Goal: Task Accomplishment & Management: Use online tool/utility

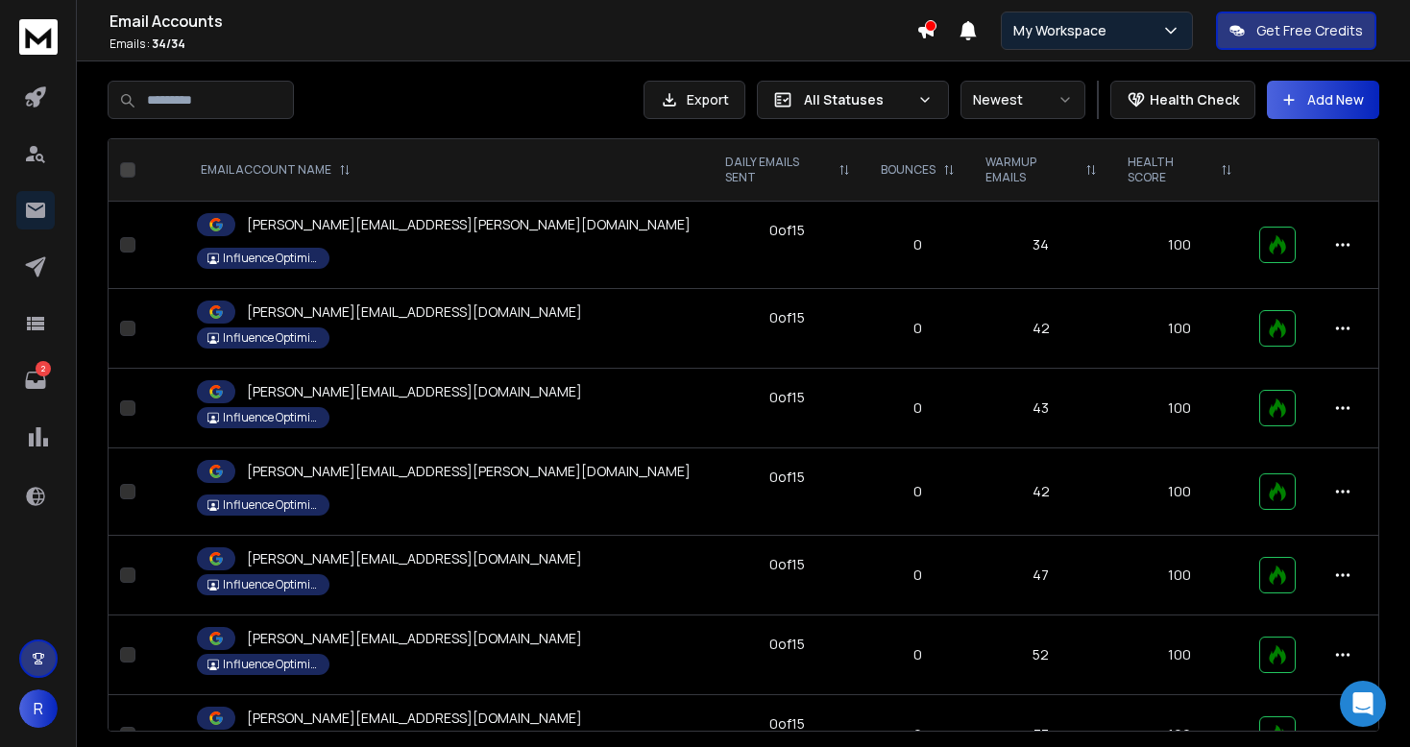
click at [1066, 32] on p "My Workspace" at bounding box center [1064, 30] width 101 height 19
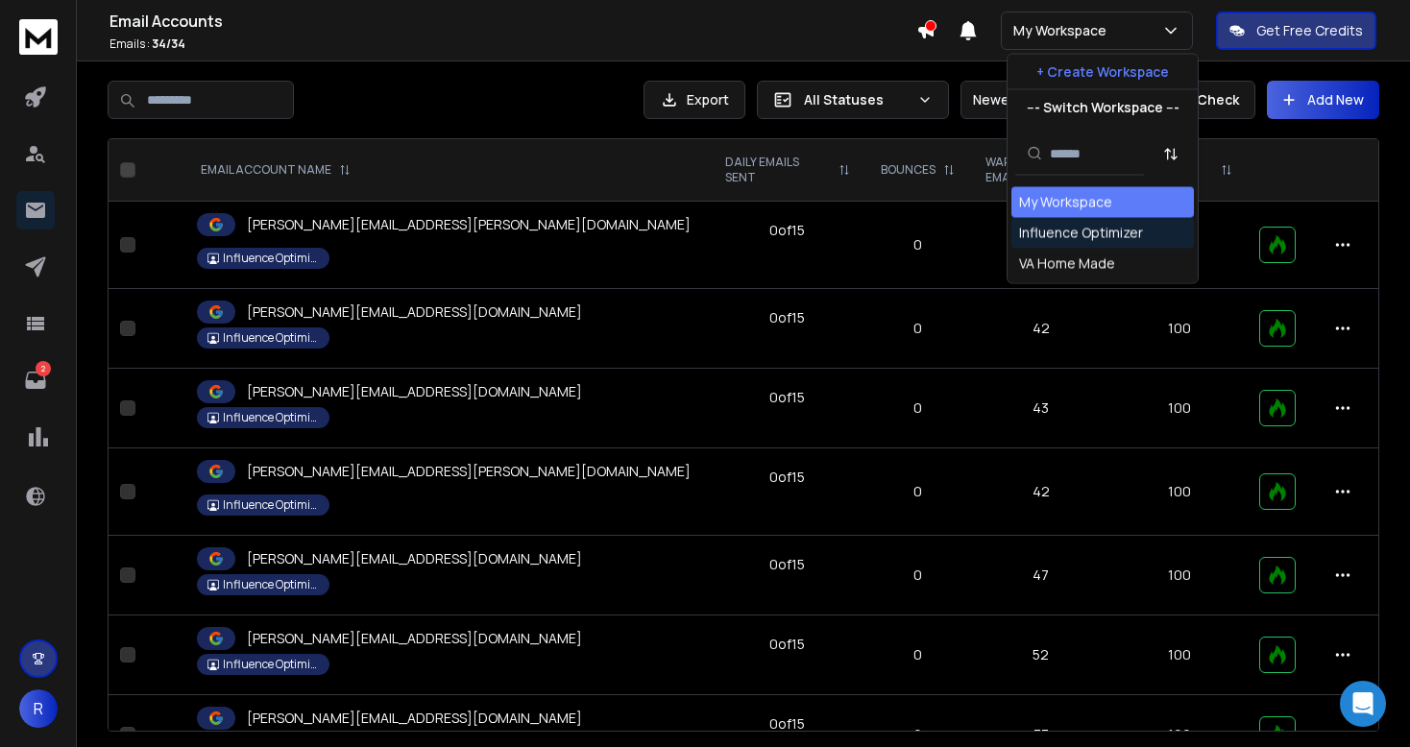
click at [1065, 240] on div "Influence Optimizer" at bounding box center [1081, 233] width 124 height 19
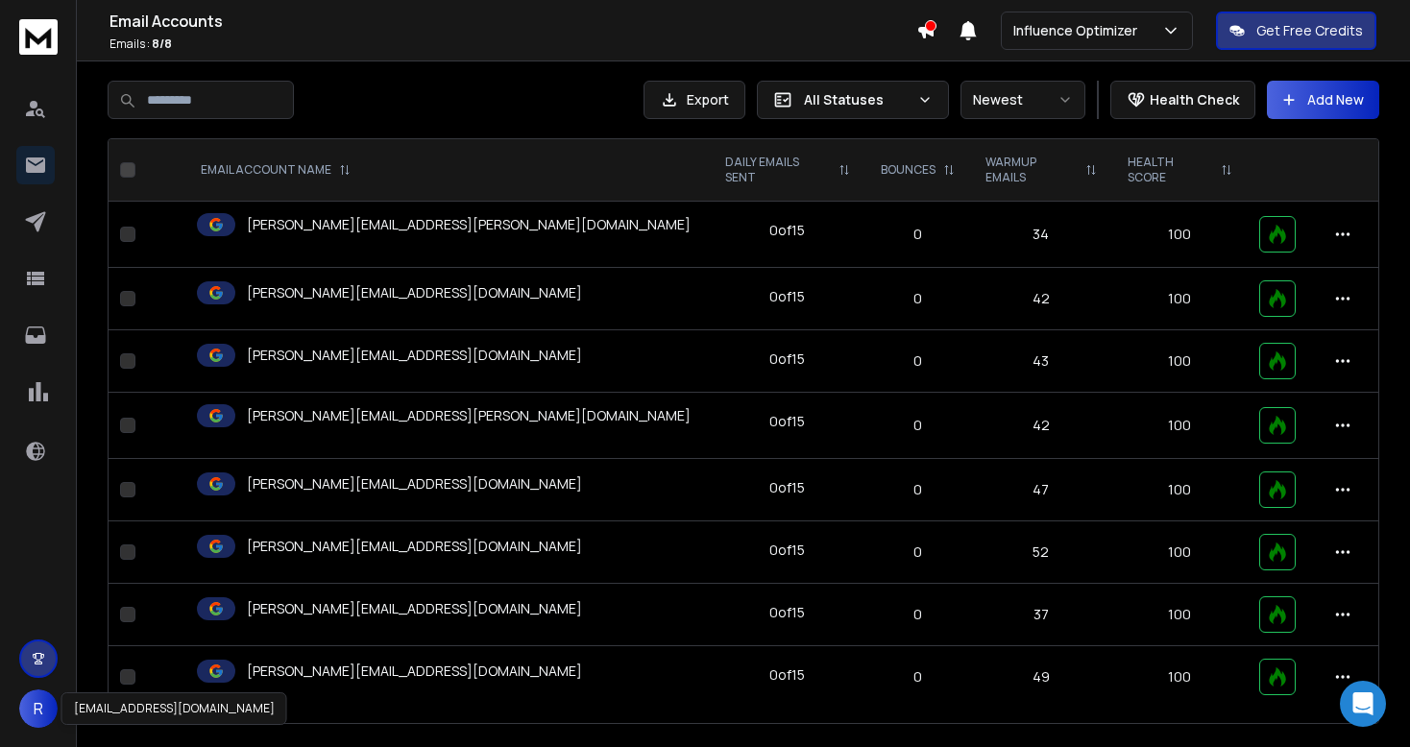
click at [41, 709] on span "R" at bounding box center [38, 709] width 38 height 38
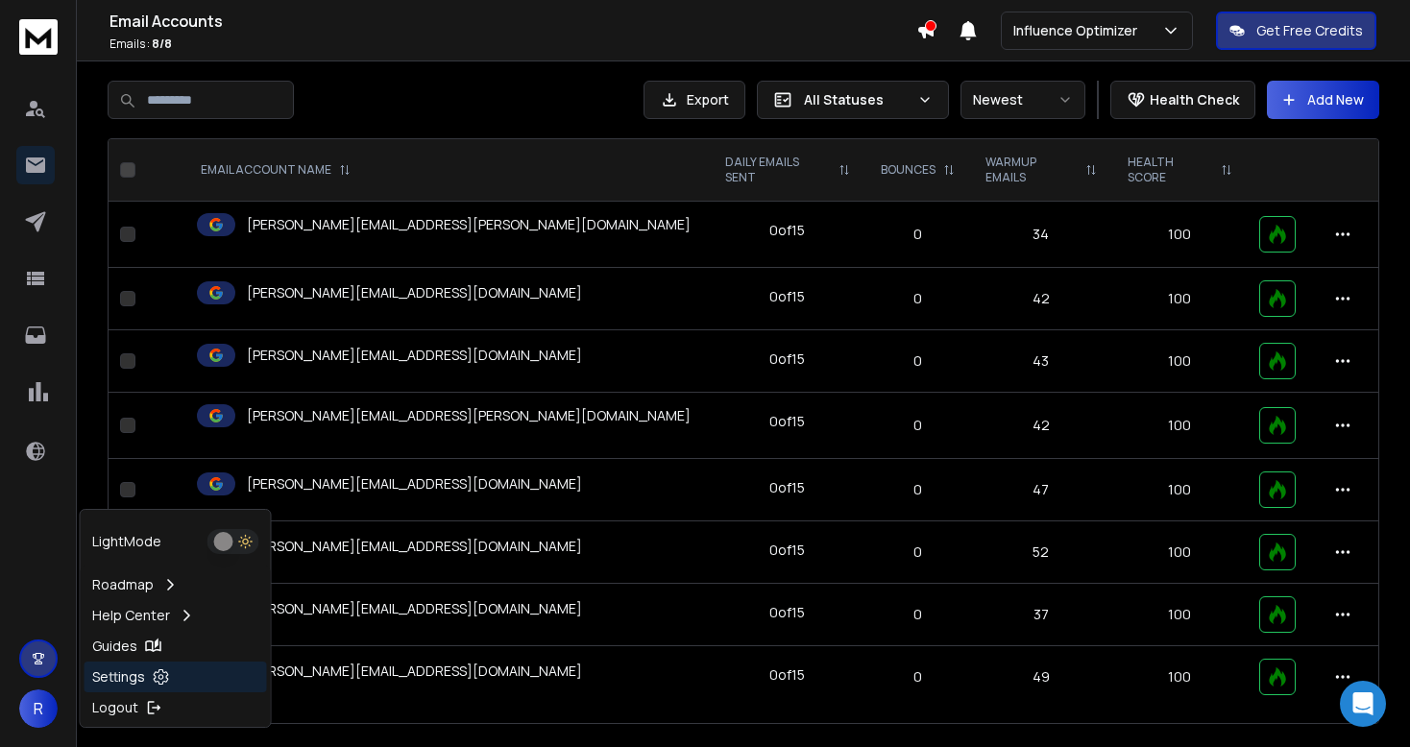
click at [121, 674] on p "Settings" at bounding box center [118, 677] width 53 height 19
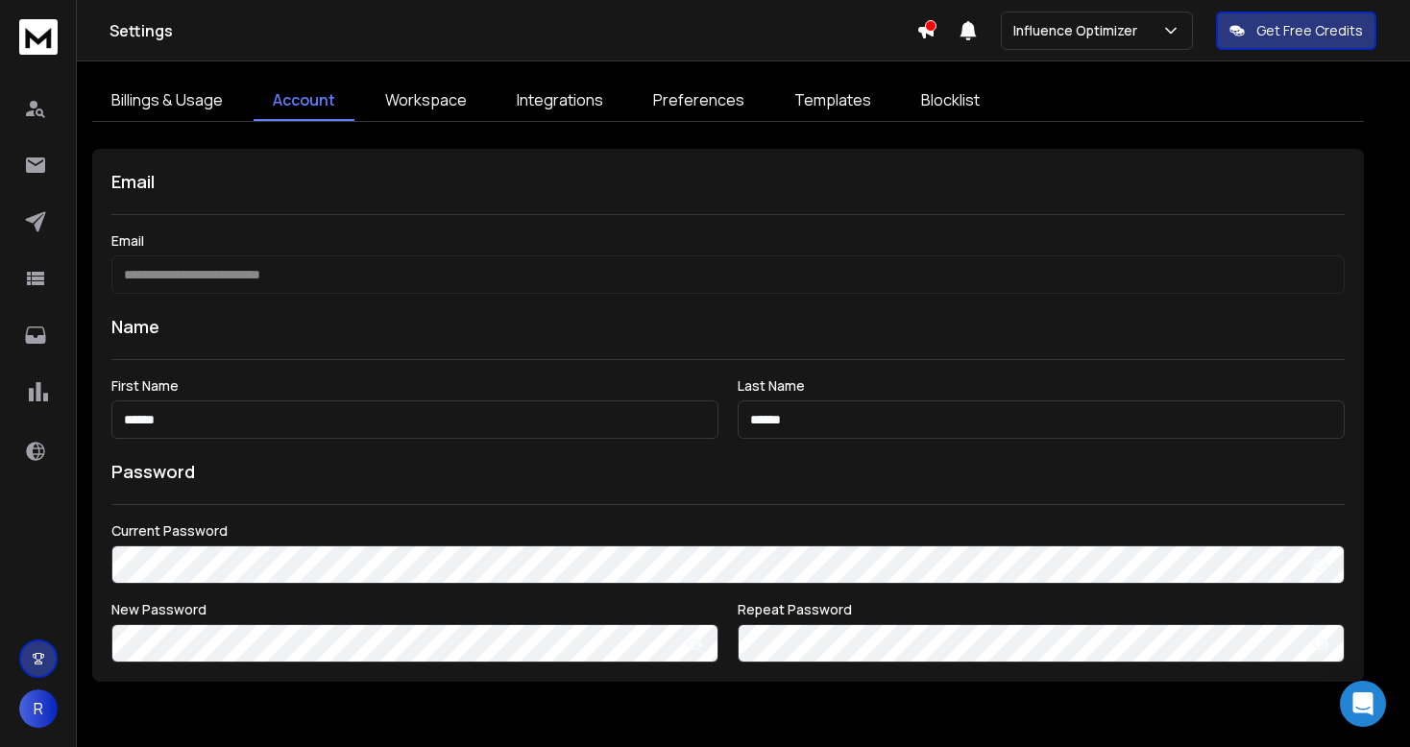
click at [453, 111] on link "Workspace" at bounding box center [426, 101] width 120 height 40
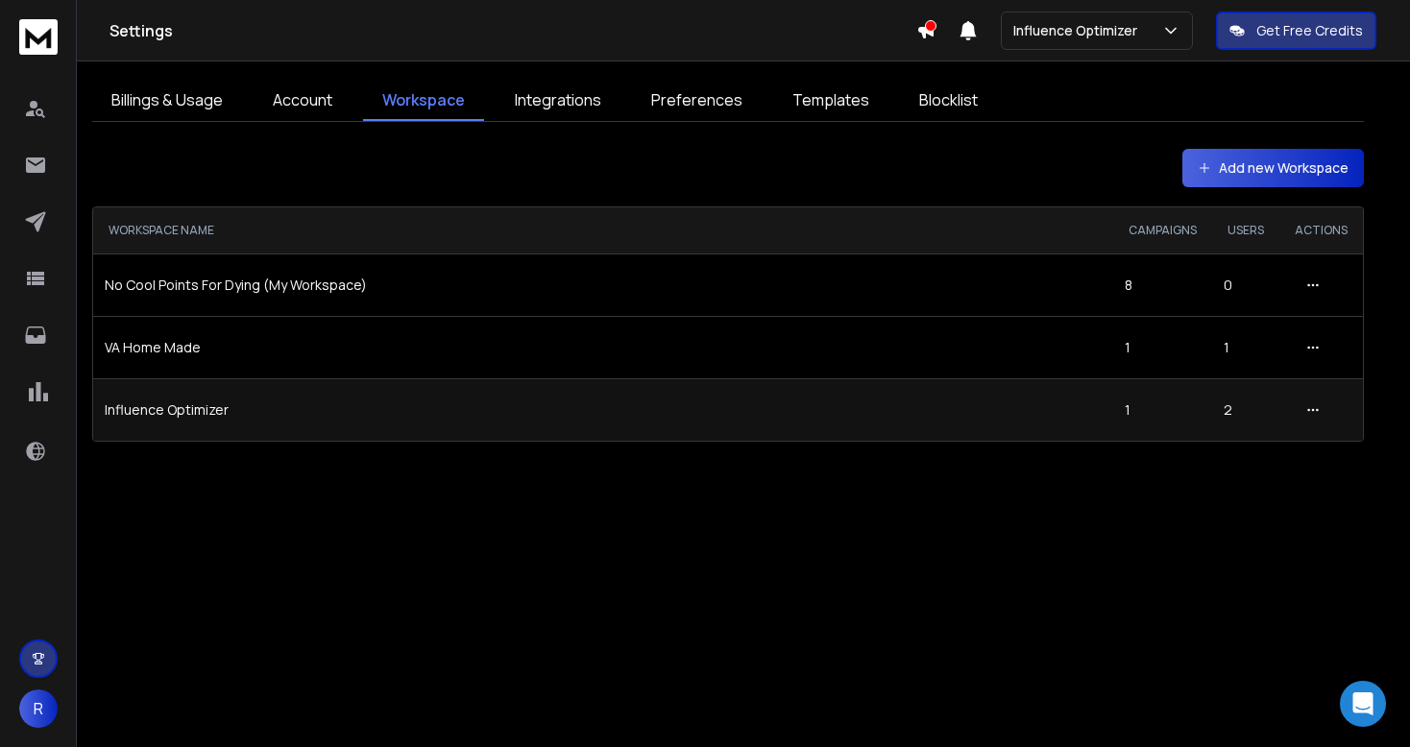
click at [333, 400] on td "Influence Optimizer" at bounding box center [603, 410] width 1020 height 62
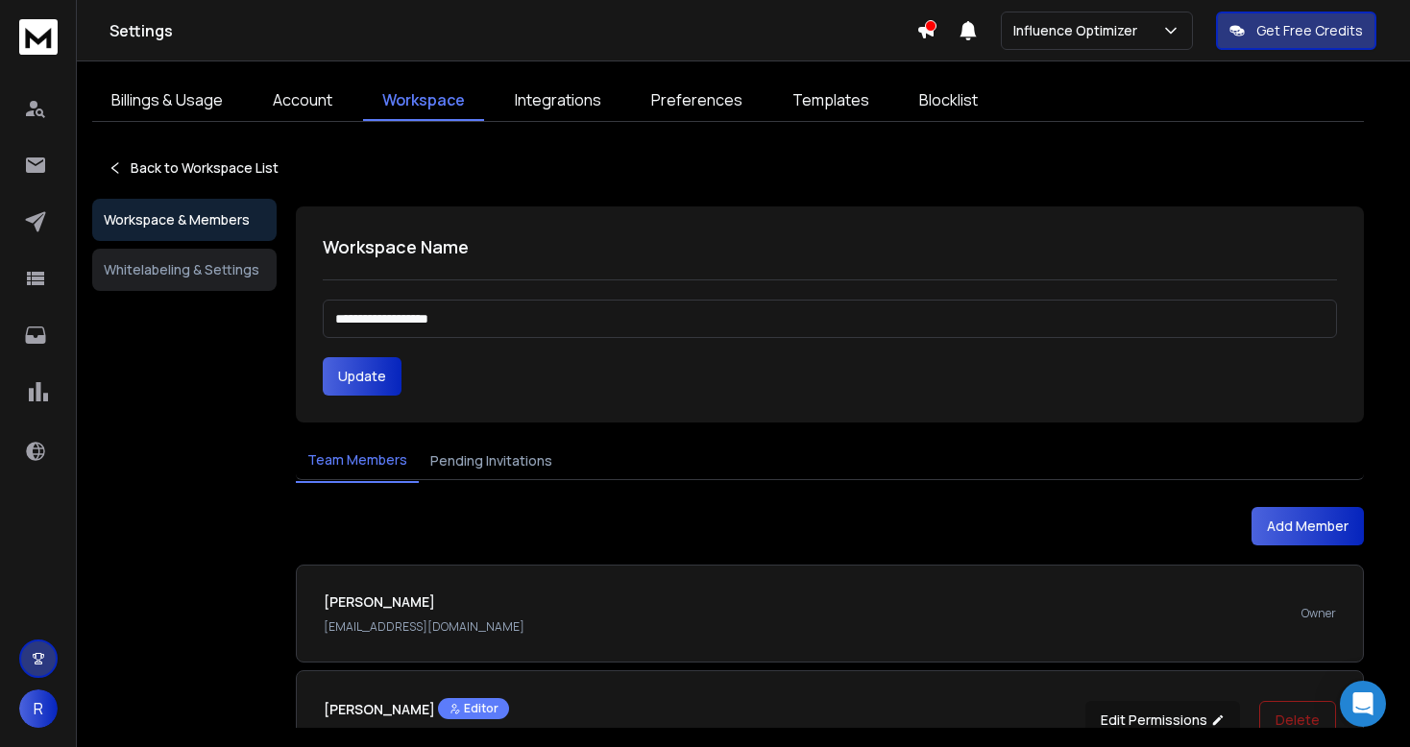
click at [215, 273] on button "Whitelabeling & Settings" at bounding box center [184, 270] width 184 height 42
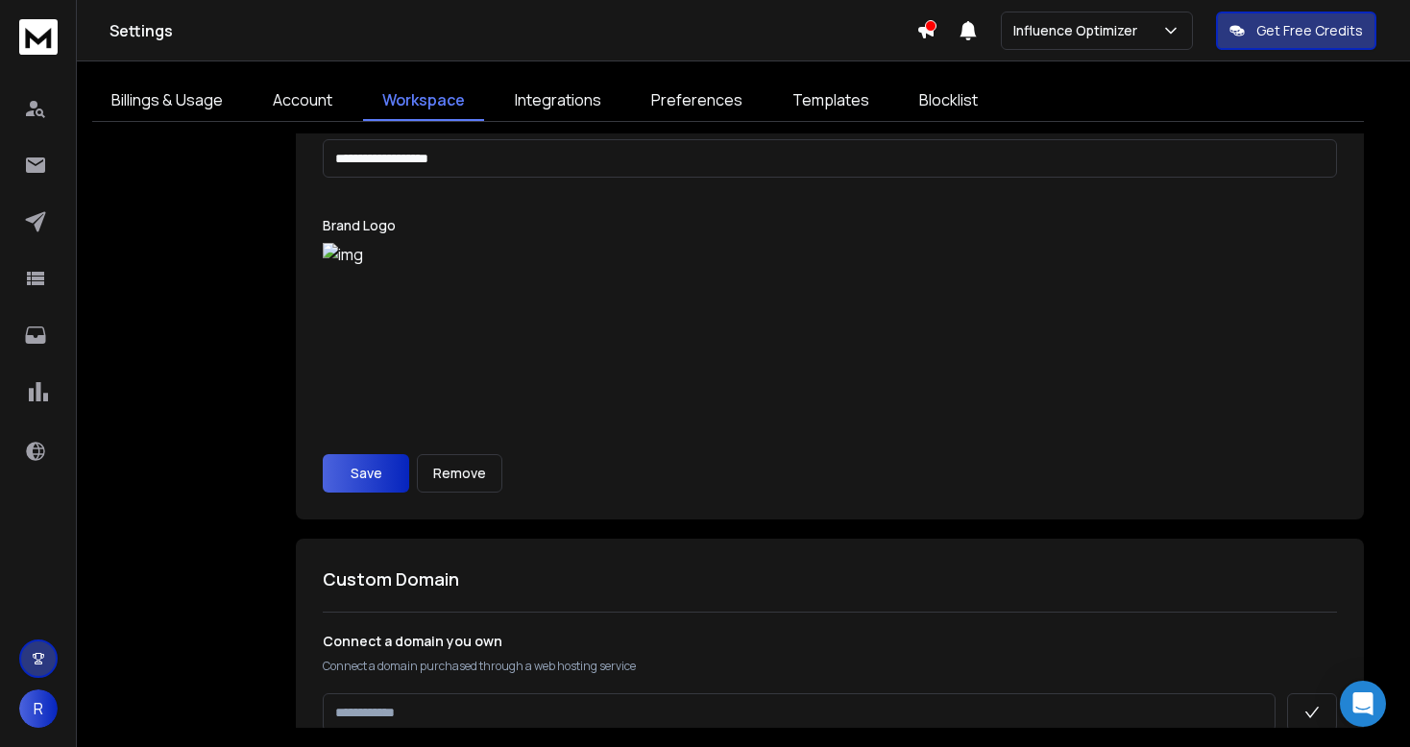
click at [466, 694] on input at bounding box center [799, 713] width 953 height 38
click at [379, 454] on button "Save" at bounding box center [366, 473] width 86 height 38
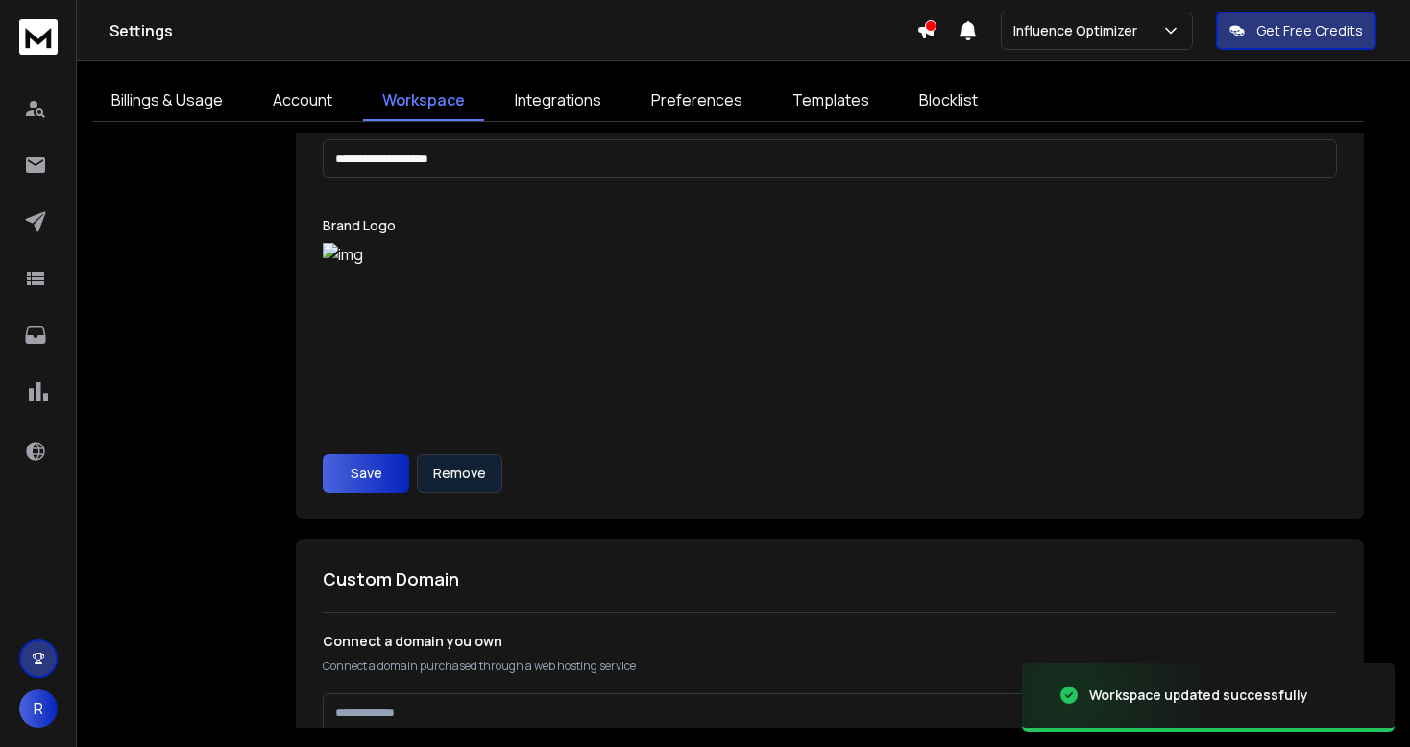
click at [471, 454] on button "Remove" at bounding box center [460, 473] width 86 height 38
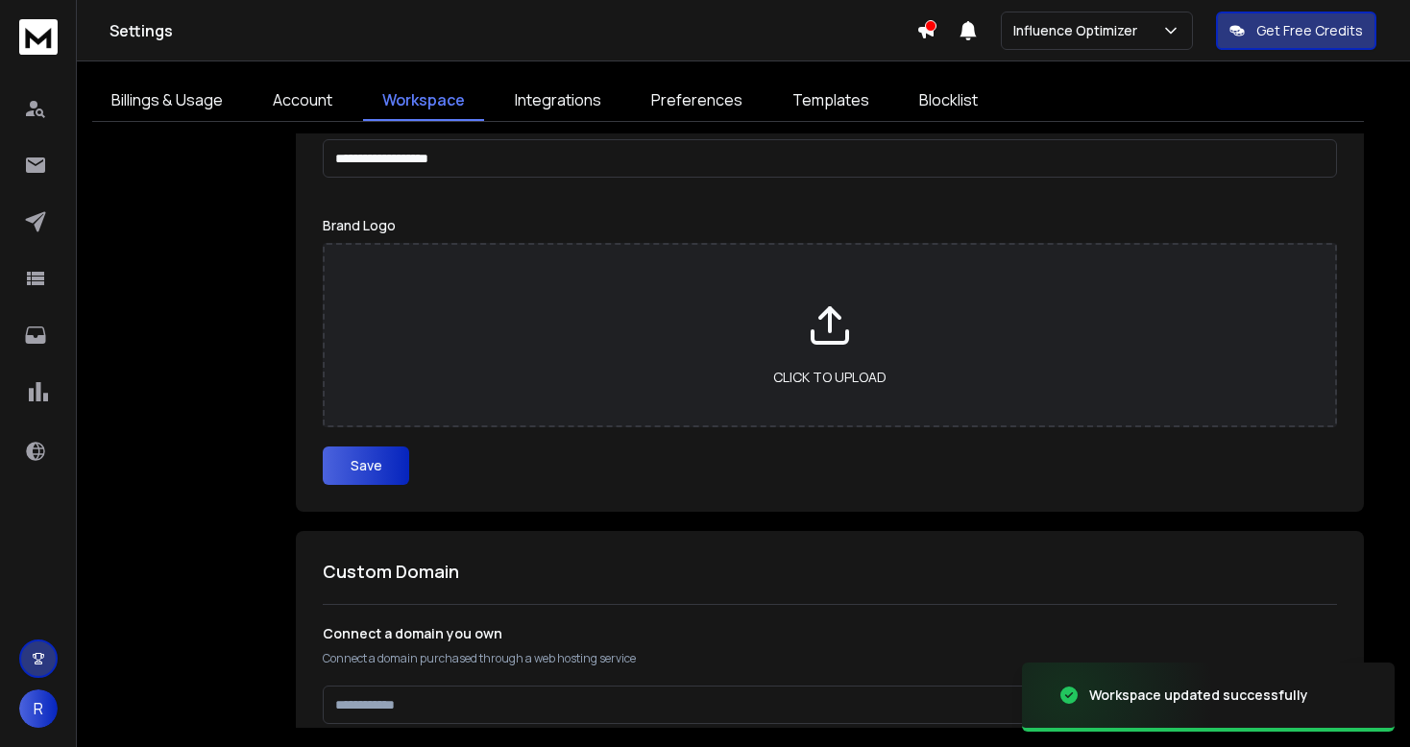
click at [785, 319] on div "Click to upload" at bounding box center [830, 335] width 1015 height 184
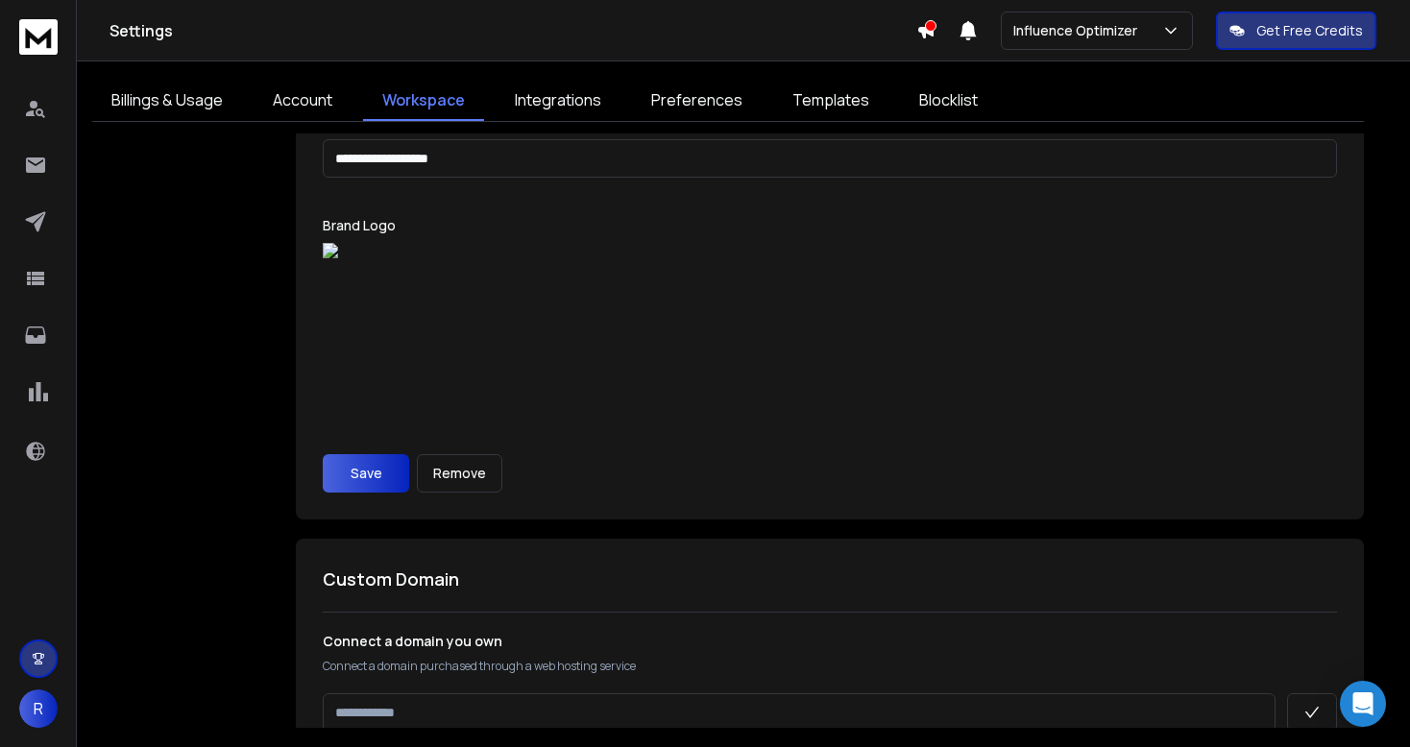
click at [409, 694] on input at bounding box center [799, 713] width 953 height 38
type input "**********"
click at [1313, 704] on icon at bounding box center [1312, 712] width 17 height 17
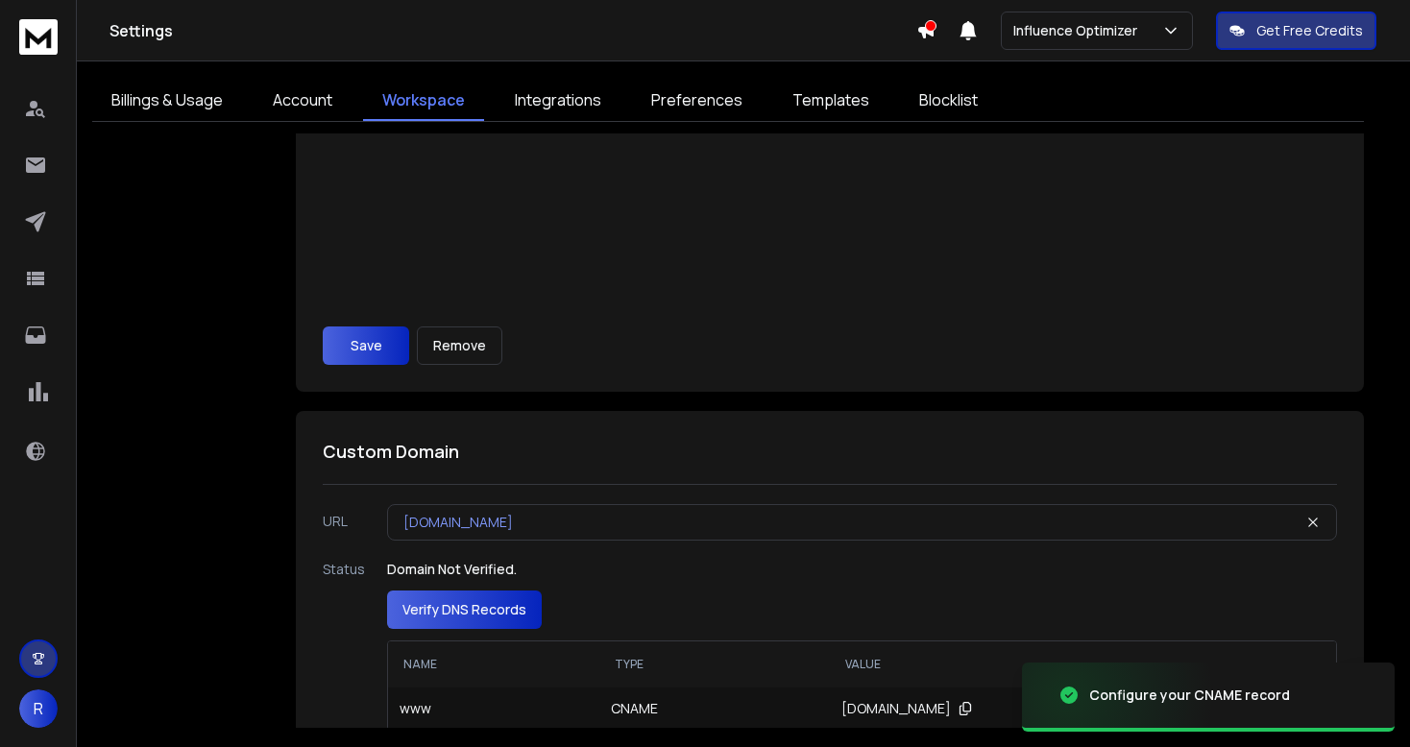
scroll to position [308, 0]
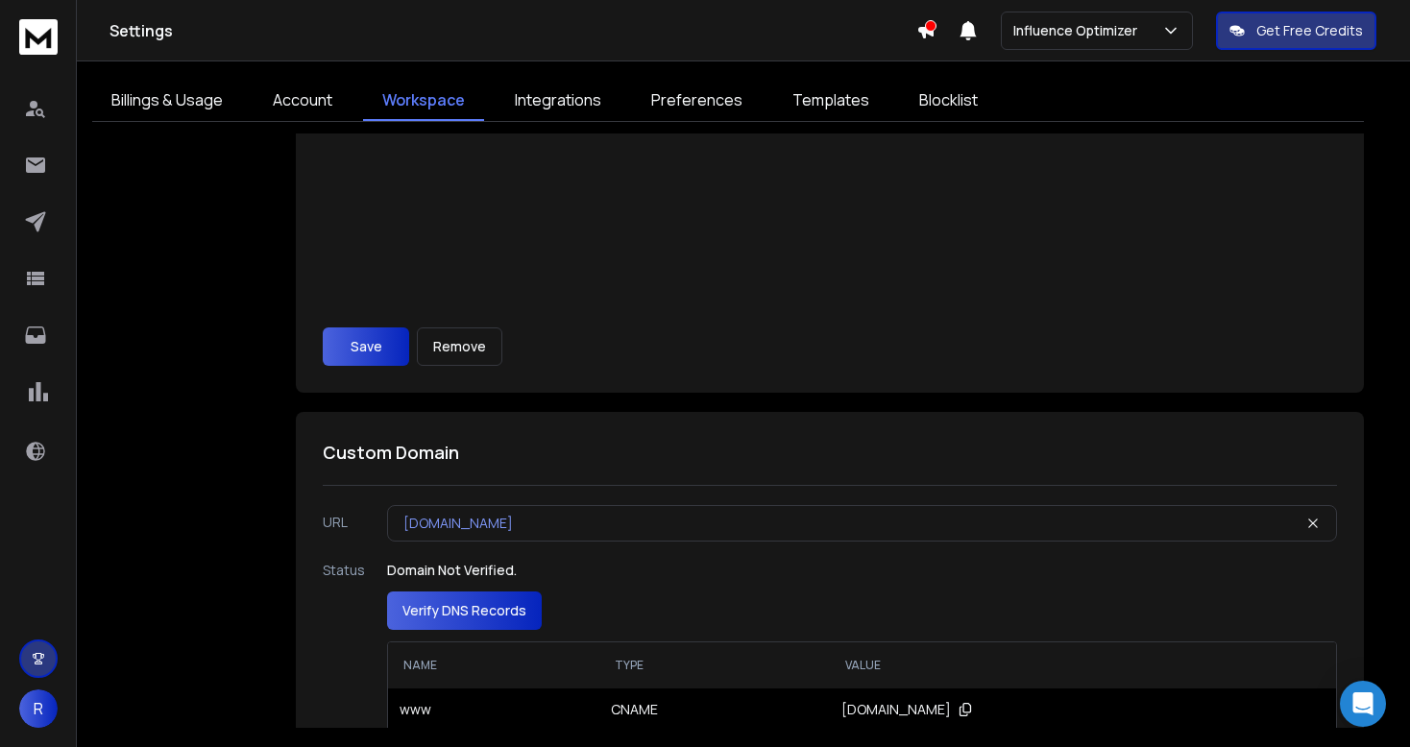
click at [622, 505] on div "www.influenceoptimizer.com" at bounding box center [862, 523] width 950 height 37
click at [1117, 35] on p "Influence Optimizer" at bounding box center [1080, 30] width 132 height 19
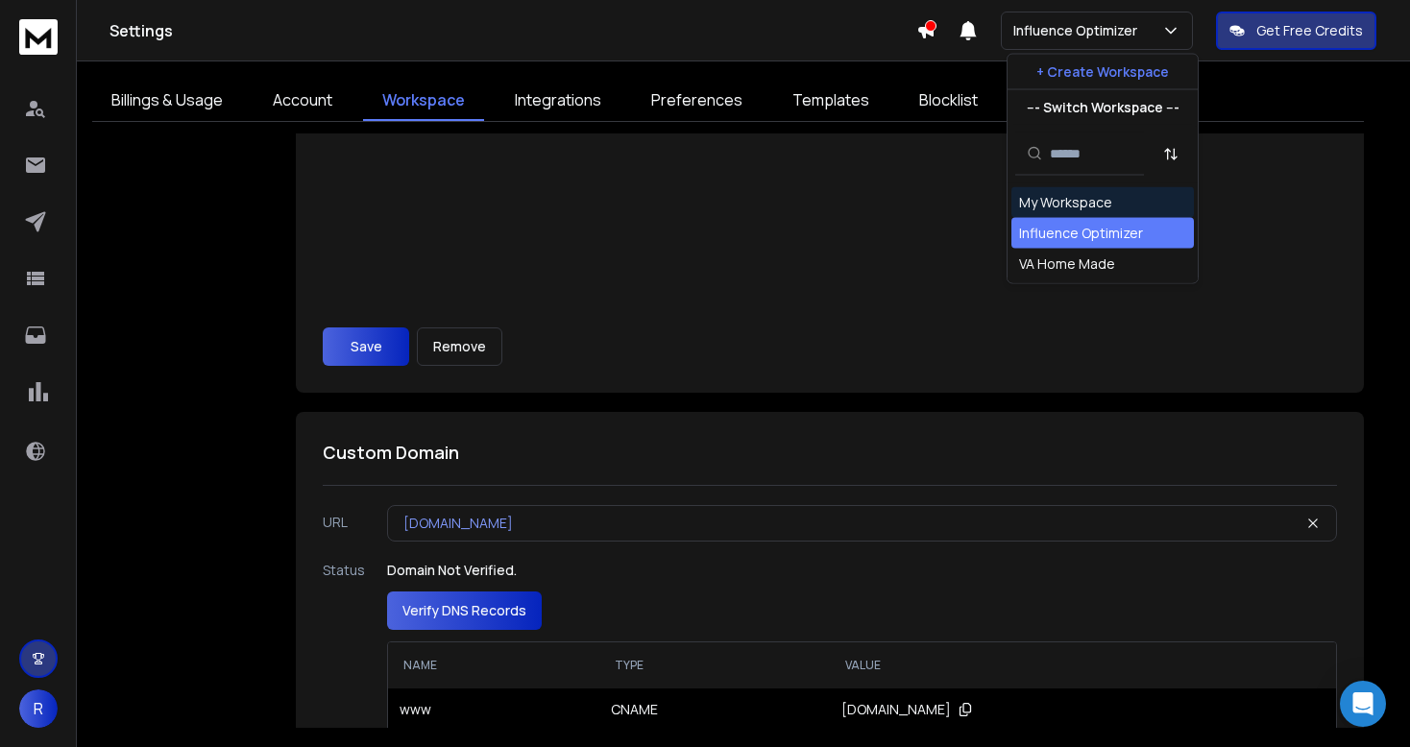
click at [1110, 70] on p "+ Create Workspace" at bounding box center [1103, 71] width 133 height 19
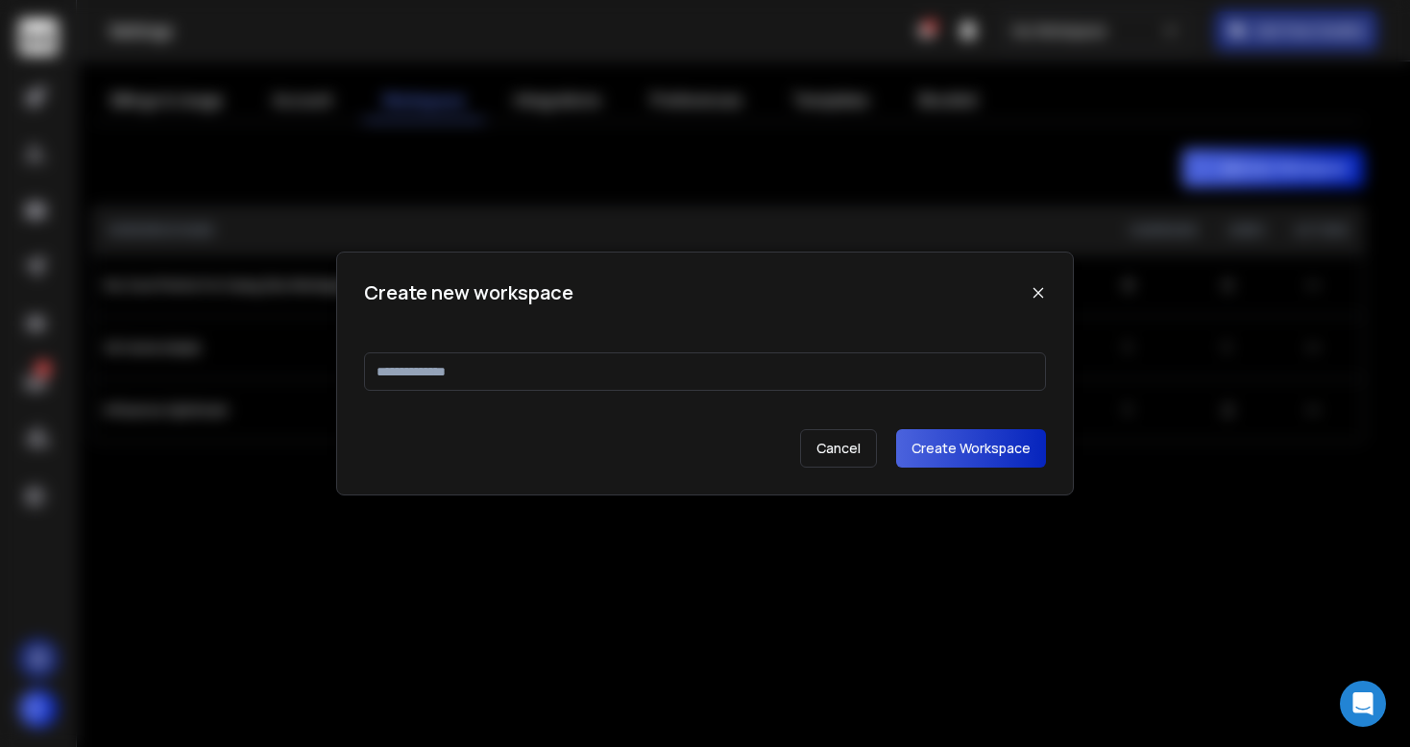
click at [504, 370] on input at bounding box center [705, 372] width 682 height 38
type input "**********"
click at [942, 454] on button "Create Workspace" at bounding box center [971, 448] width 150 height 38
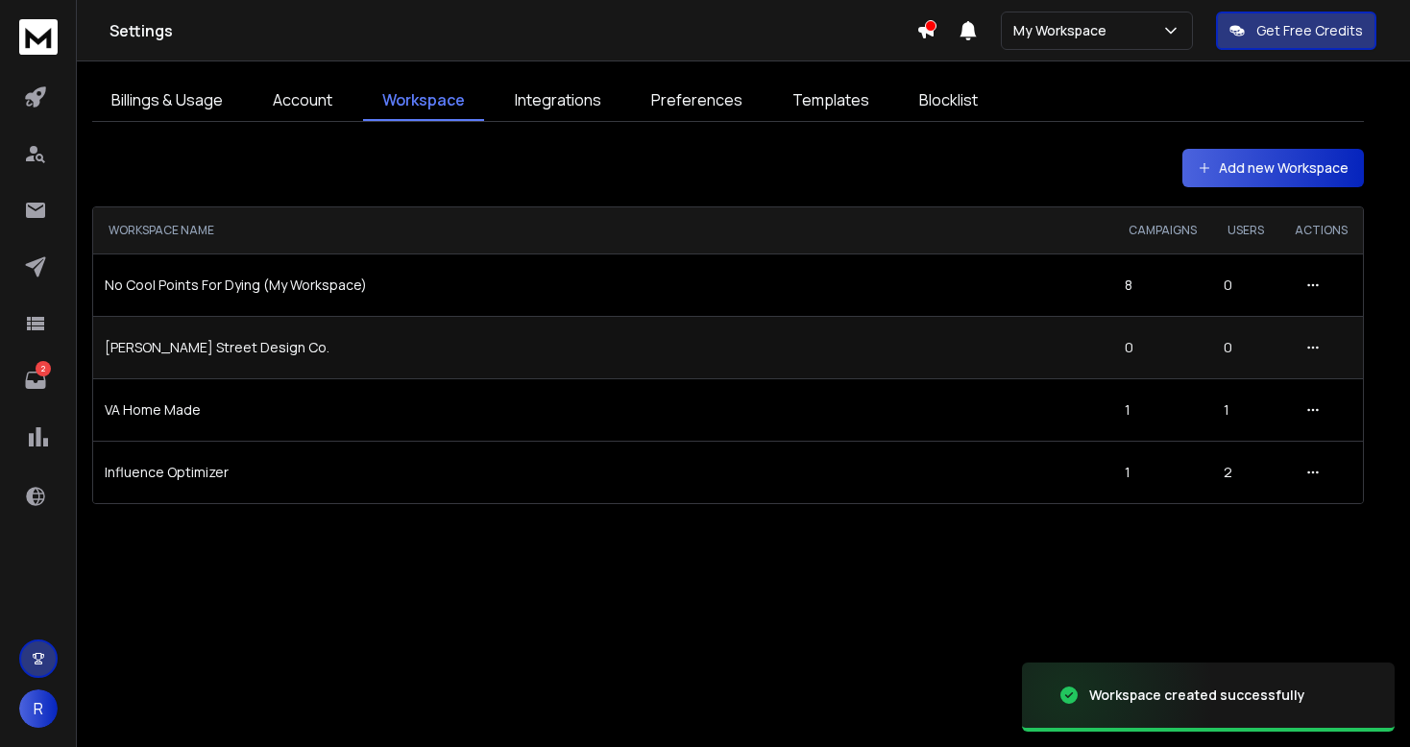
click at [681, 347] on td "Porter Street Design Co." at bounding box center [603, 347] width 1020 height 62
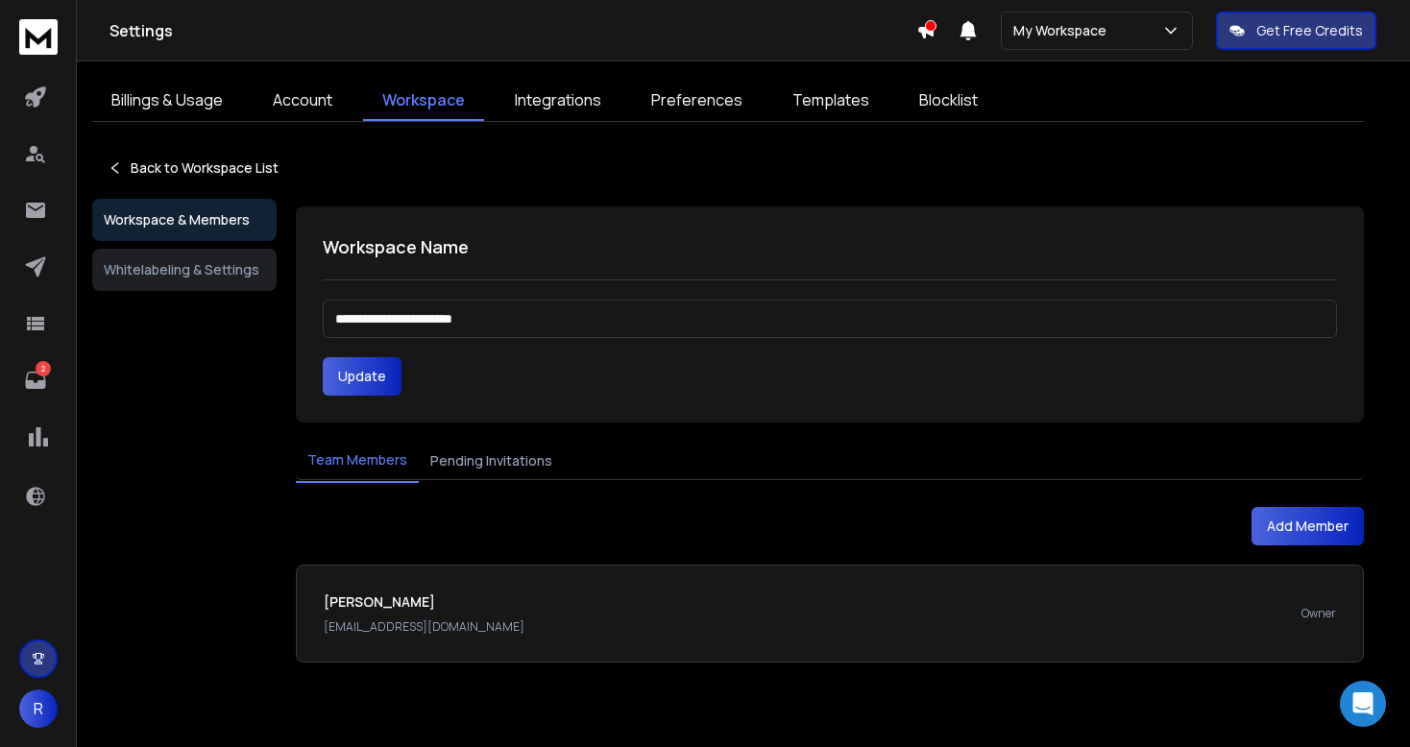
click at [238, 282] on button "Whitelabeling & Settings" at bounding box center [184, 270] width 184 height 42
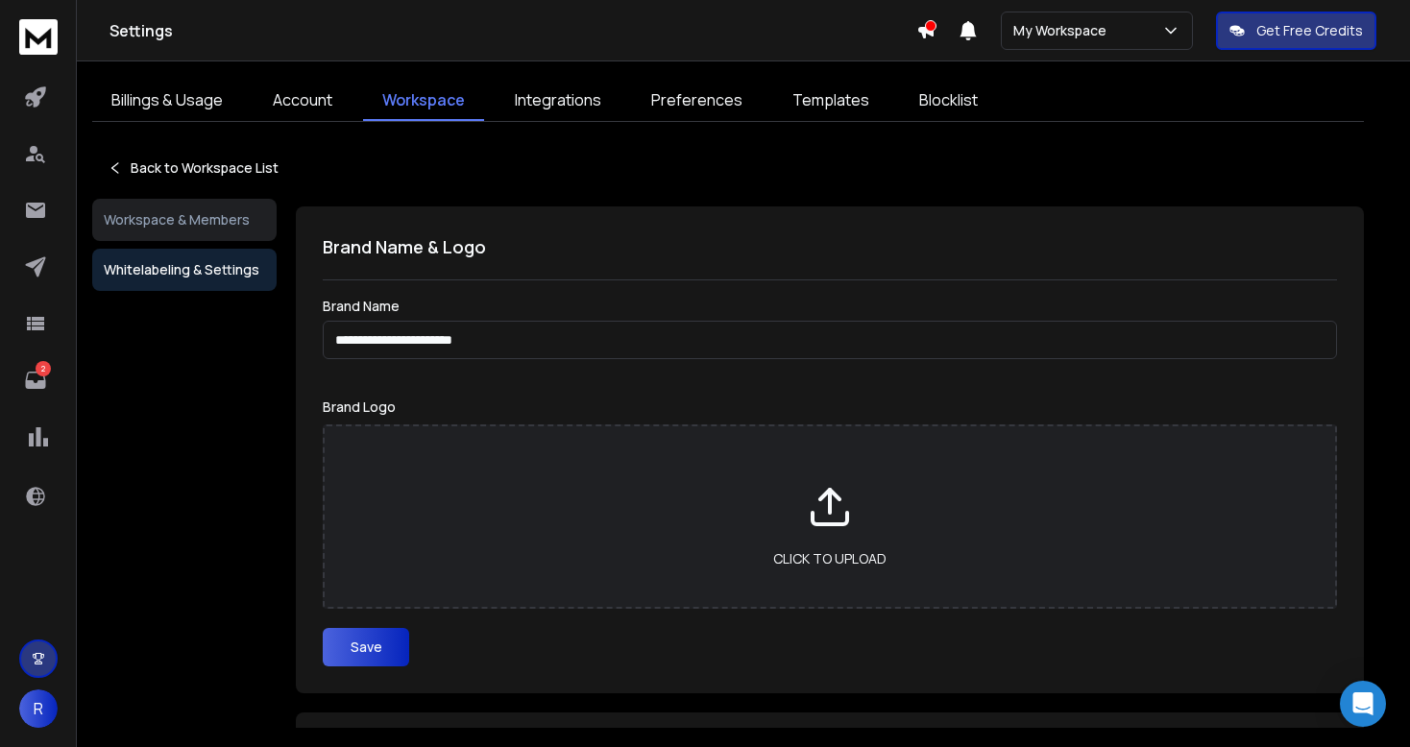
click at [807, 525] on icon at bounding box center [830, 507] width 46 height 46
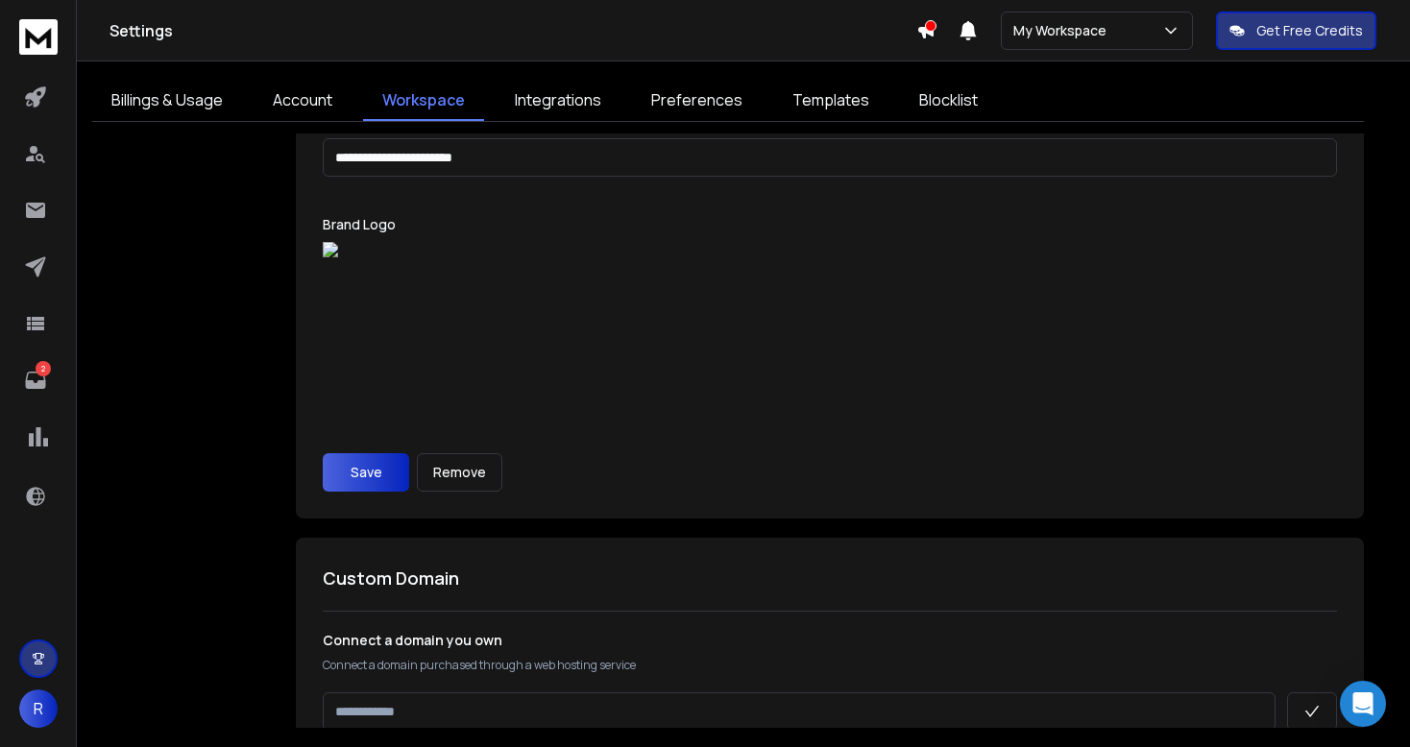
scroll to position [182, 0]
click at [468, 694] on input at bounding box center [799, 713] width 953 height 38
type input "**********"
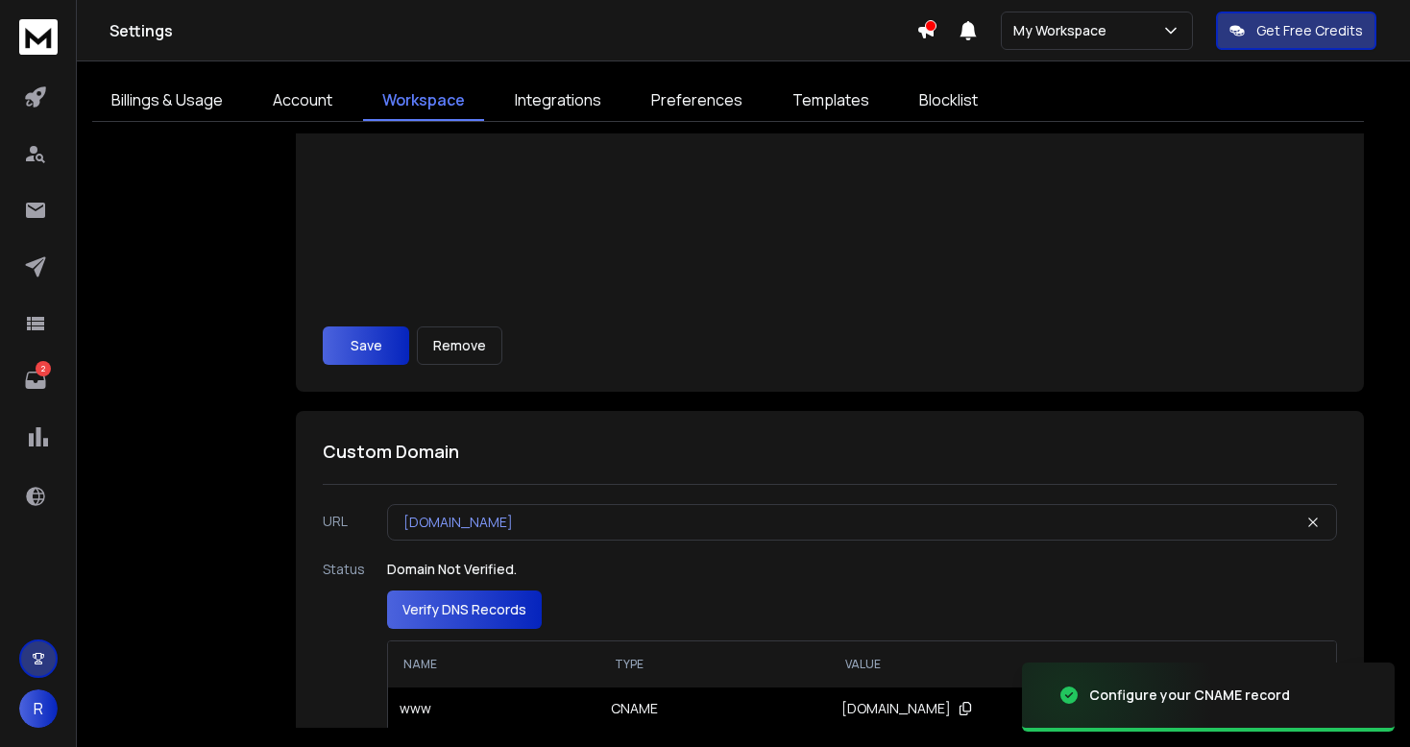
scroll to position [308, 0]
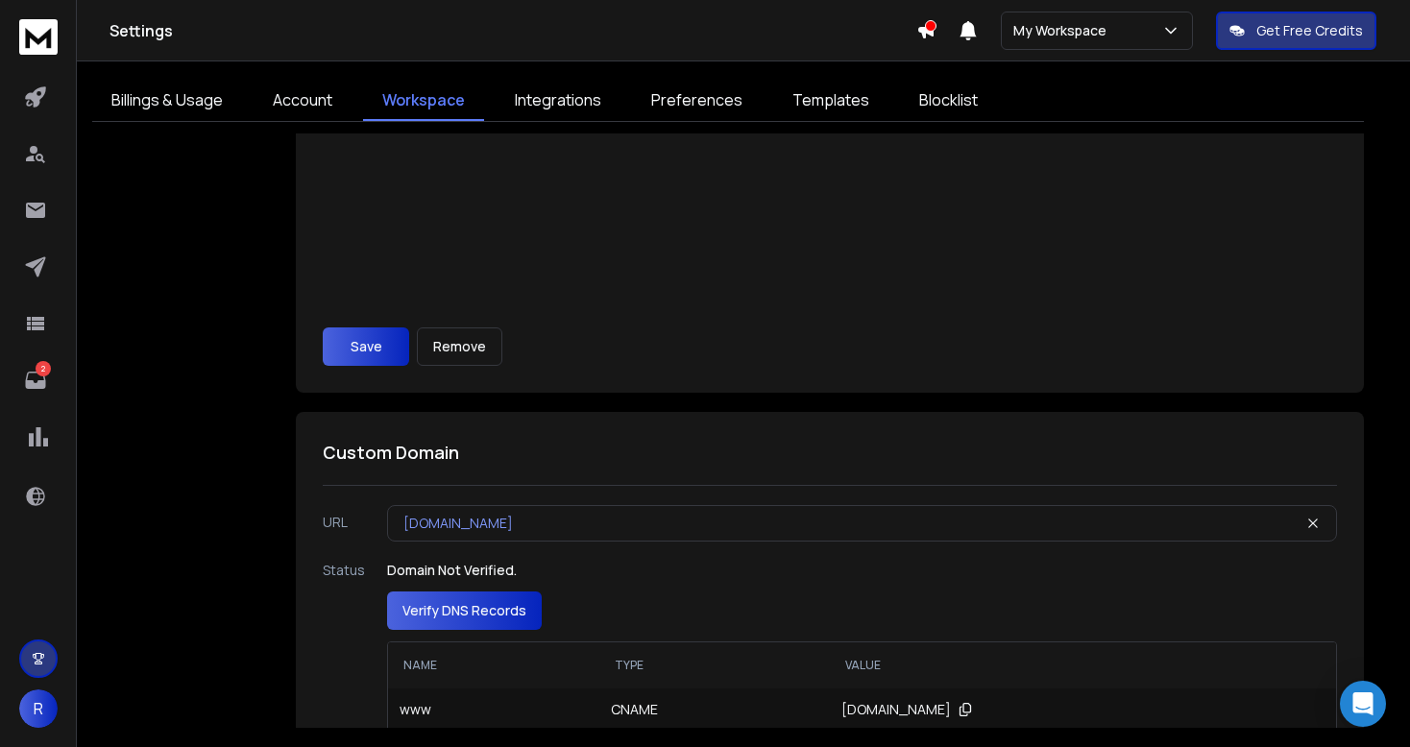
click at [959, 703] on icon at bounding box center [965, 709] width 13 height 13
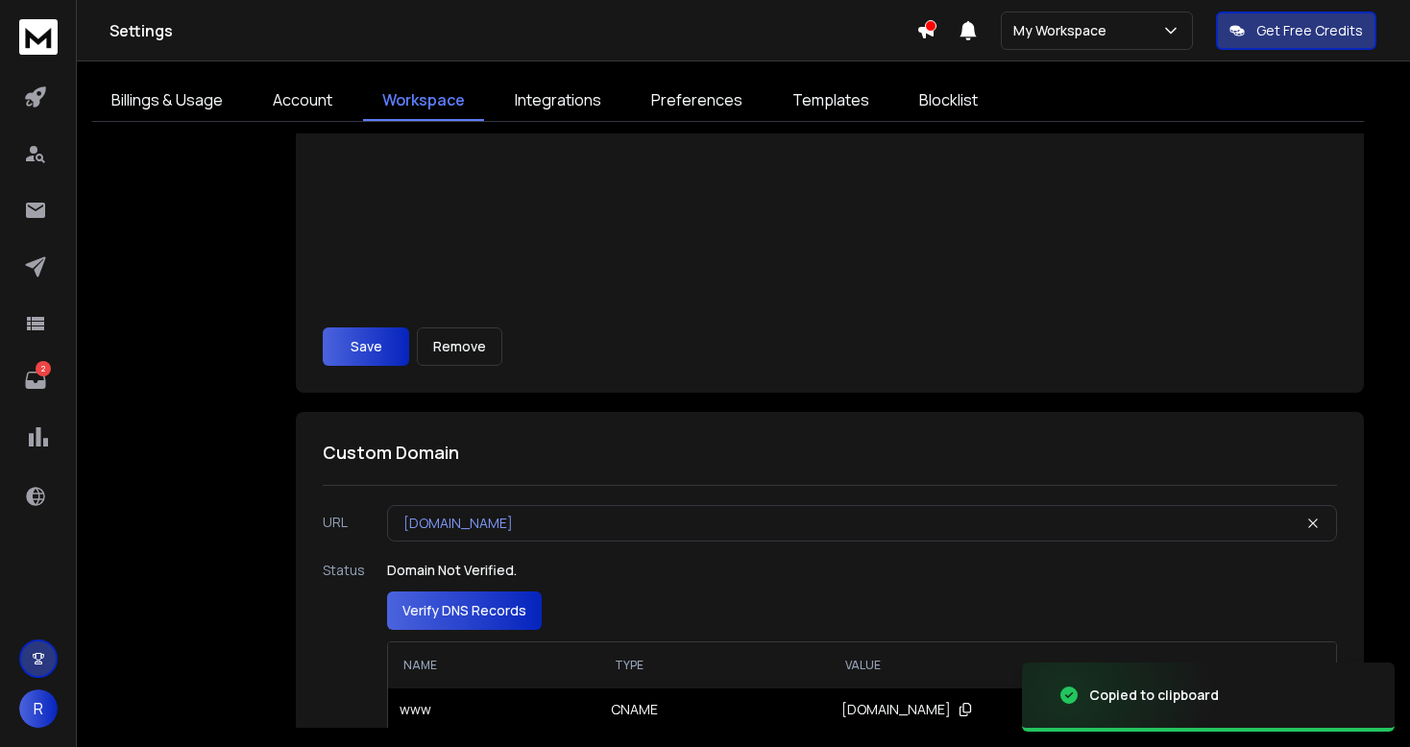
scroll to position [0, 0]
click at [515, 592] on button "Verify DNS Records" at bounding box center [464, 611] width 155 height 38
click at [1383, 687] on button "Notifications (F8)" at bounding box center [1373, 684] width 27 height 27
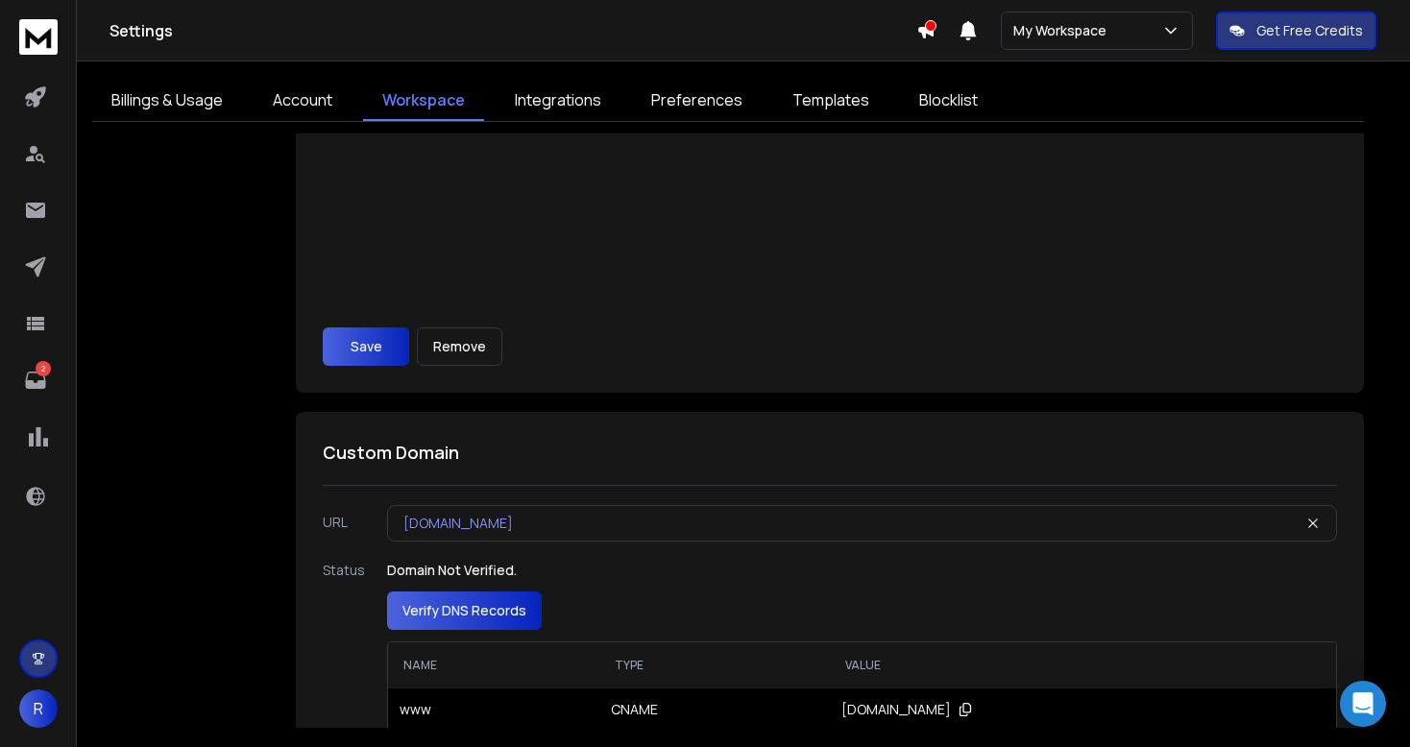
click at [492, 592] on button "Verify DNS Records" at bounding box center [464, 611] width 155 height 38
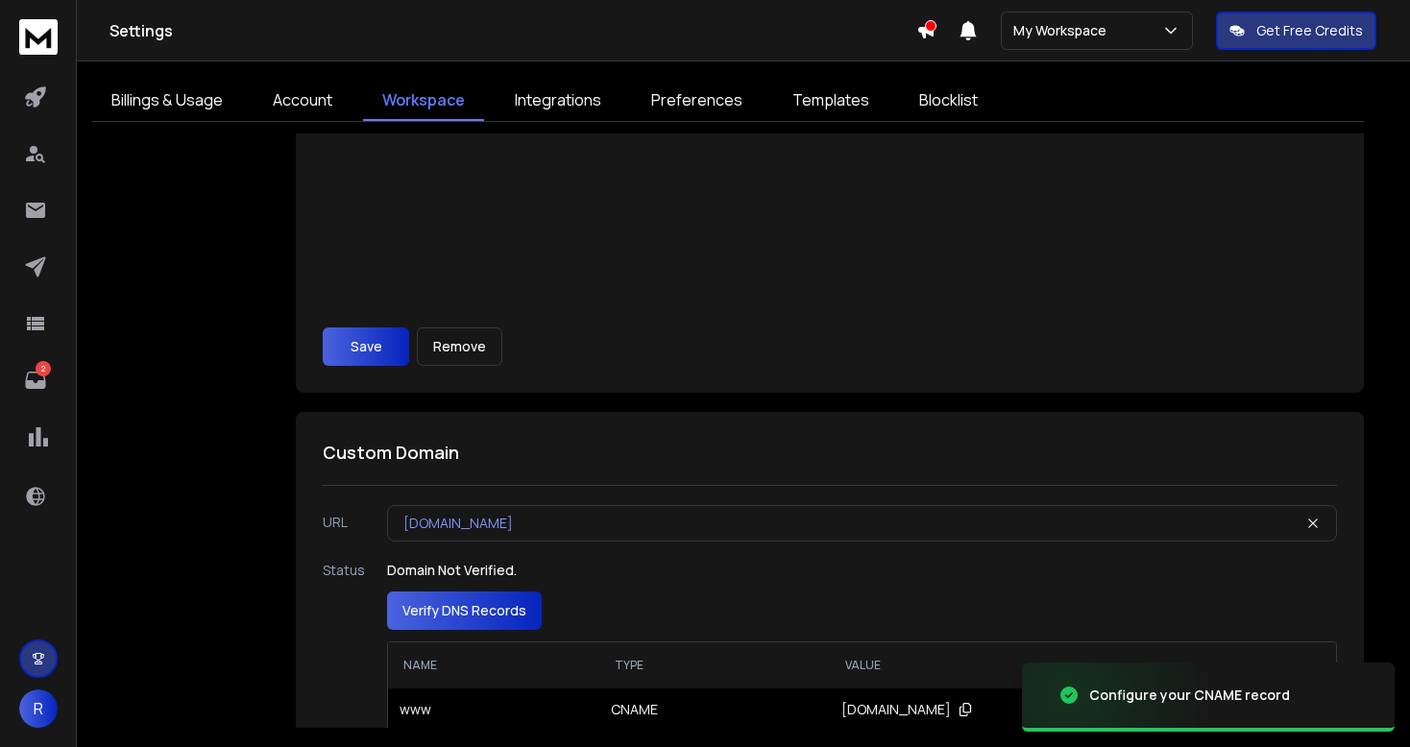
click at [498, 592] on button "Verify DNS Records" at bounding box center [464, 611] width 155 height 38
click at [501, 592] on button "Verify DNS Records" at bounding box center [464, 611] width 155 height 38
click at [594, 505] on div "porterstreetdesign.co" at bounding box center [862, 523] width 950 height 37
click at [575, 505] on div "porterstreetdesign.co" at bounding box center [862, 523] width 950 height 37
click at [492, 592] on button "Verify DNS Records" at bounding box center [464, 611] width 155 height 38
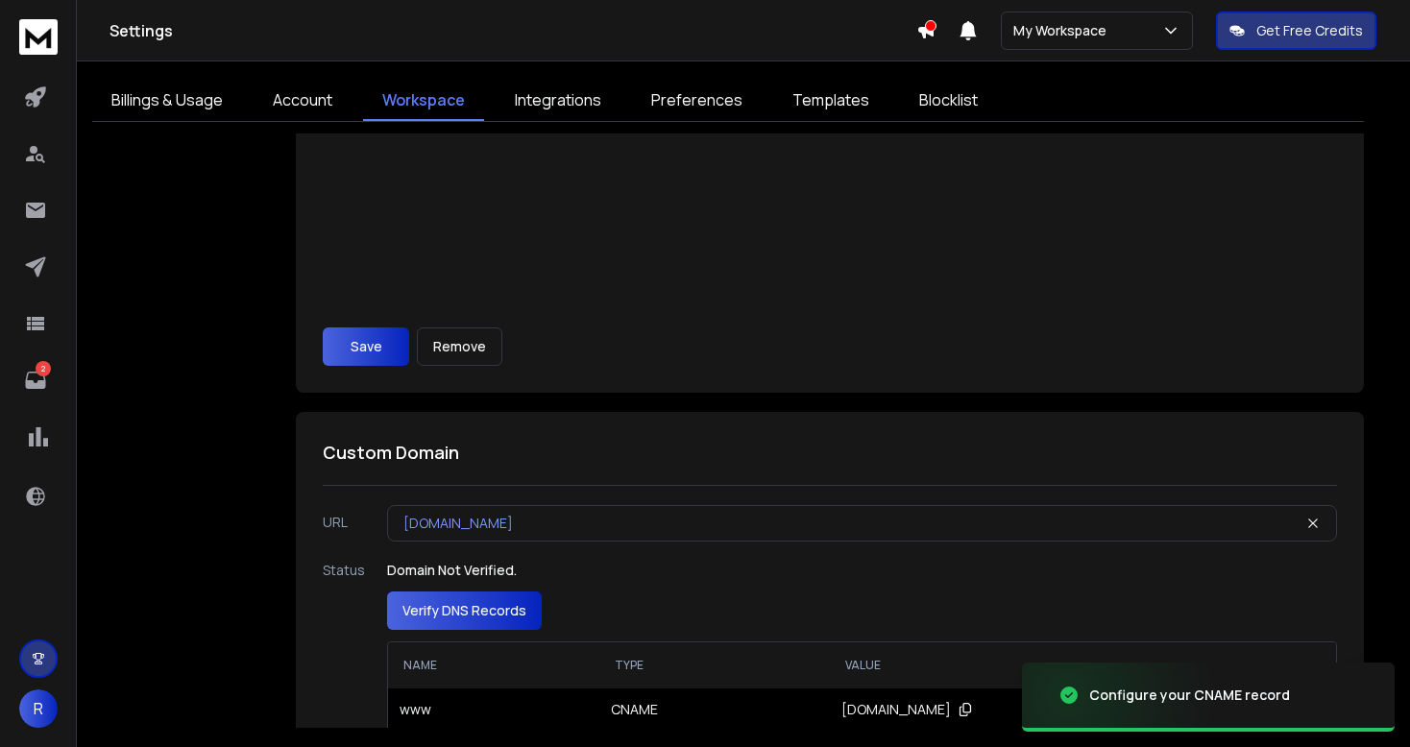
click at [492, 592] on button "Verify DNS Records" at bounding box center [464, 611] width 155 height 38
click at [1380, 688] on icon "Notifications (F8)" at bounding box center [1373, 683] width 19 height 19
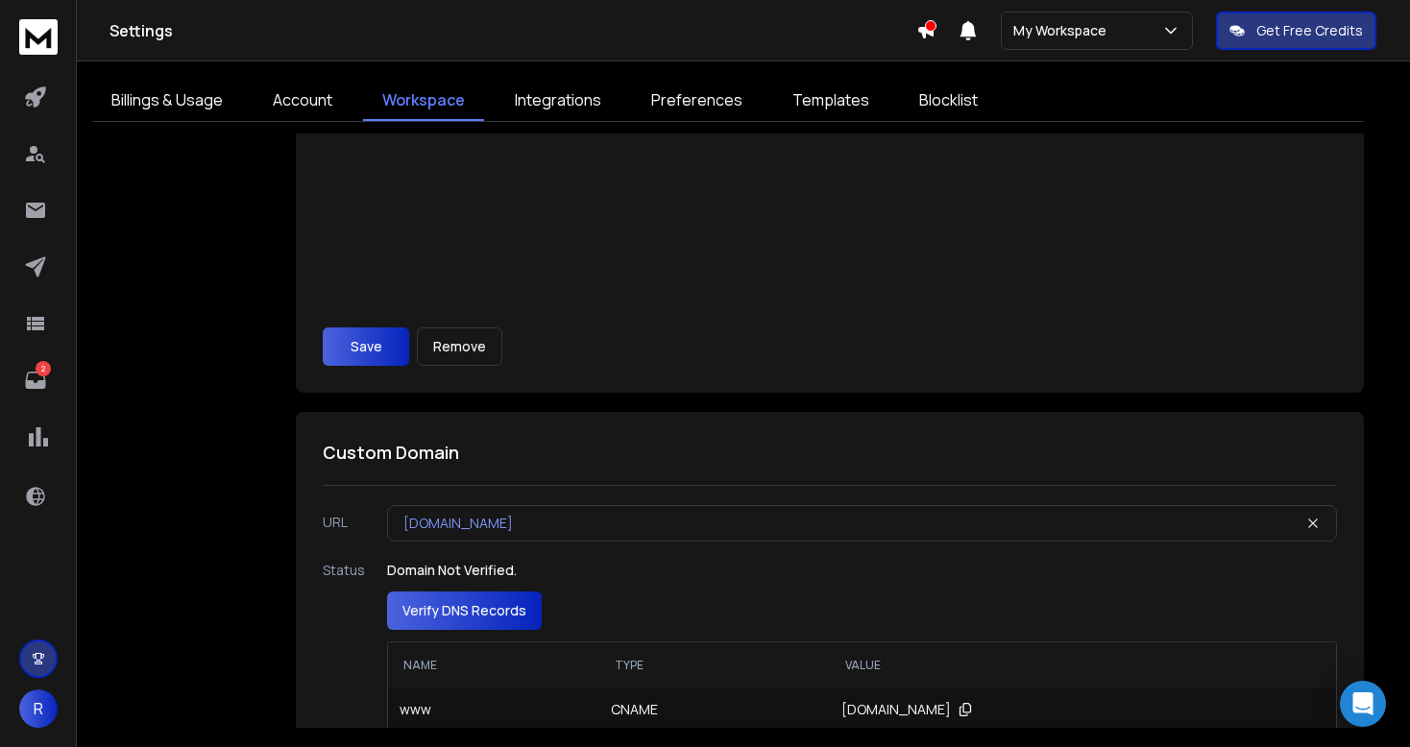
click at [1270, 700] on div "[DOMAIN_NAME]" at bounding box center [1083, 709] width 483 height 19
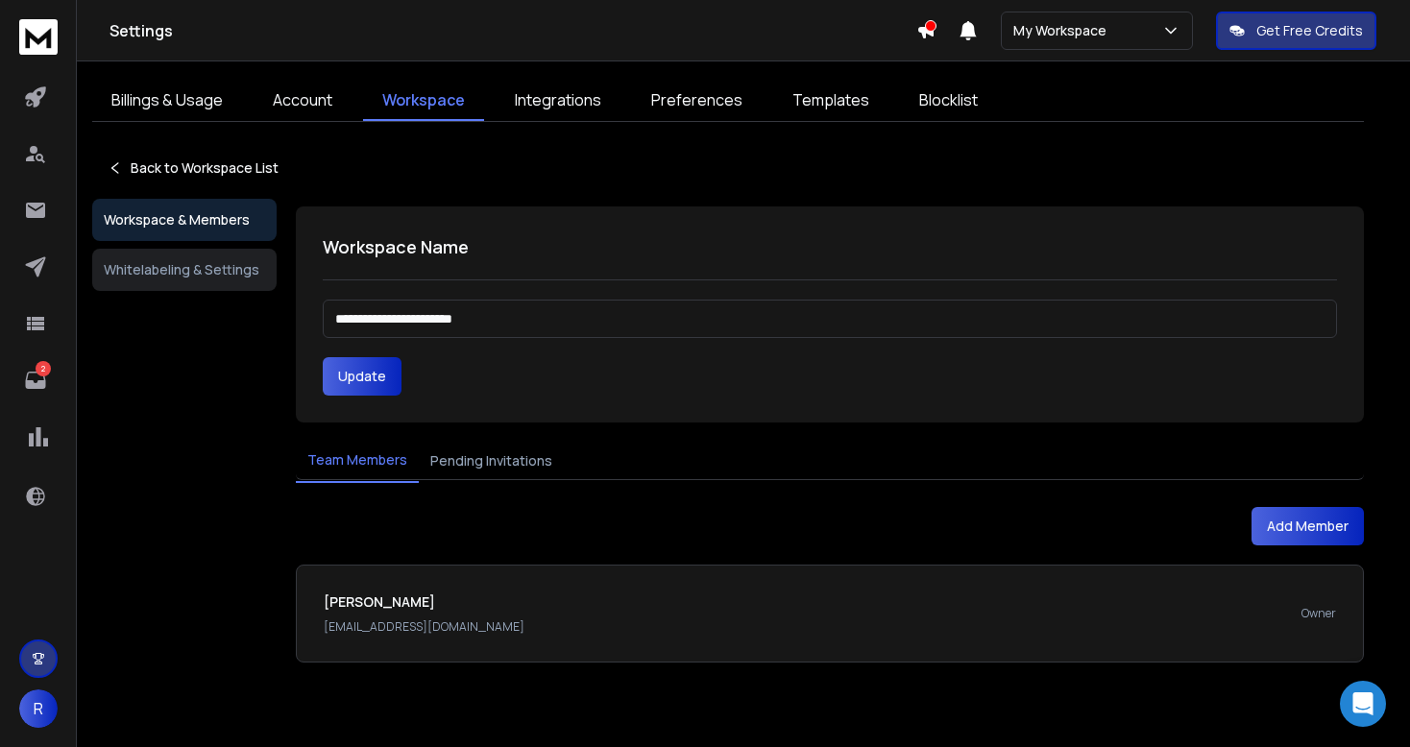
click at [221, 280] on button "Whitelabeling & Settings" at bounding box center [184, 270] width 184 height 42
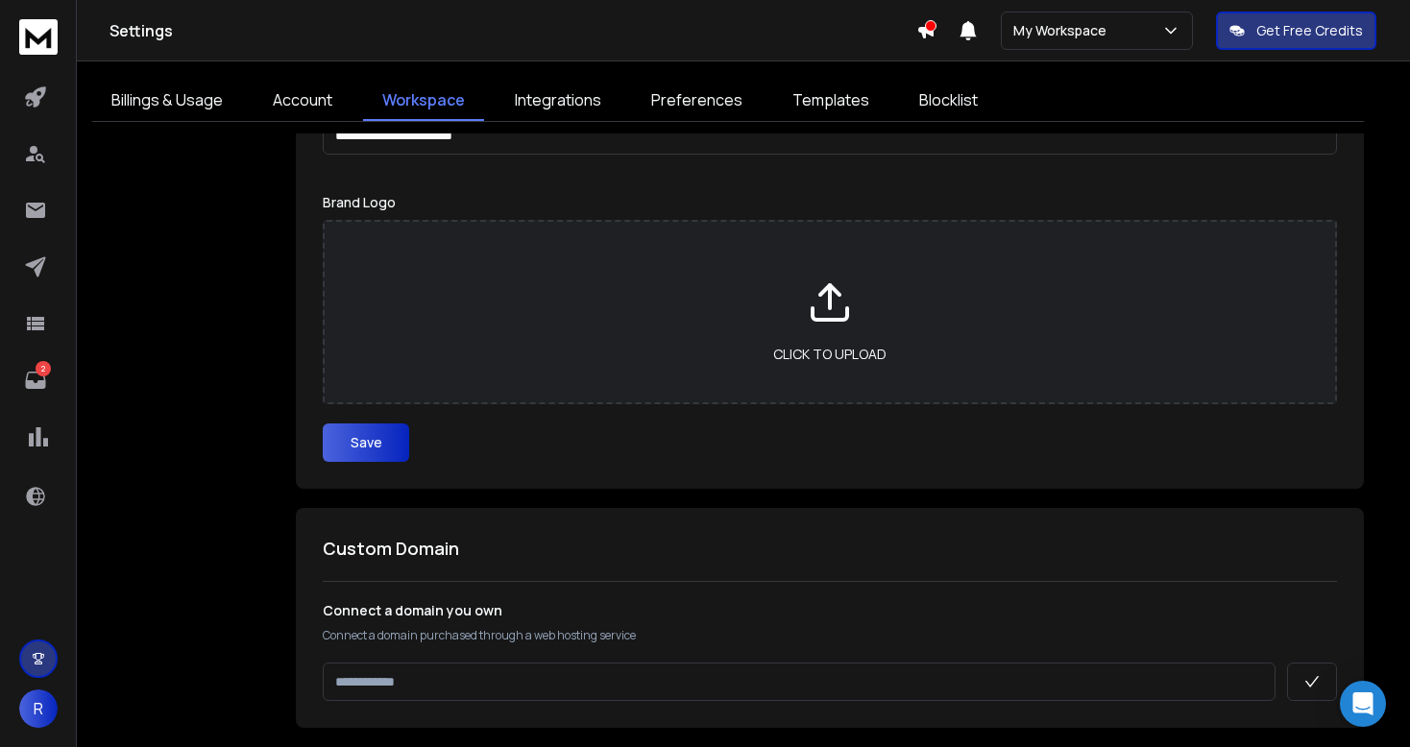
scroll to position [205, 0]
click at [473, 681] on input at bounding box center [799, 682] width 953 height 38
type input "**********"
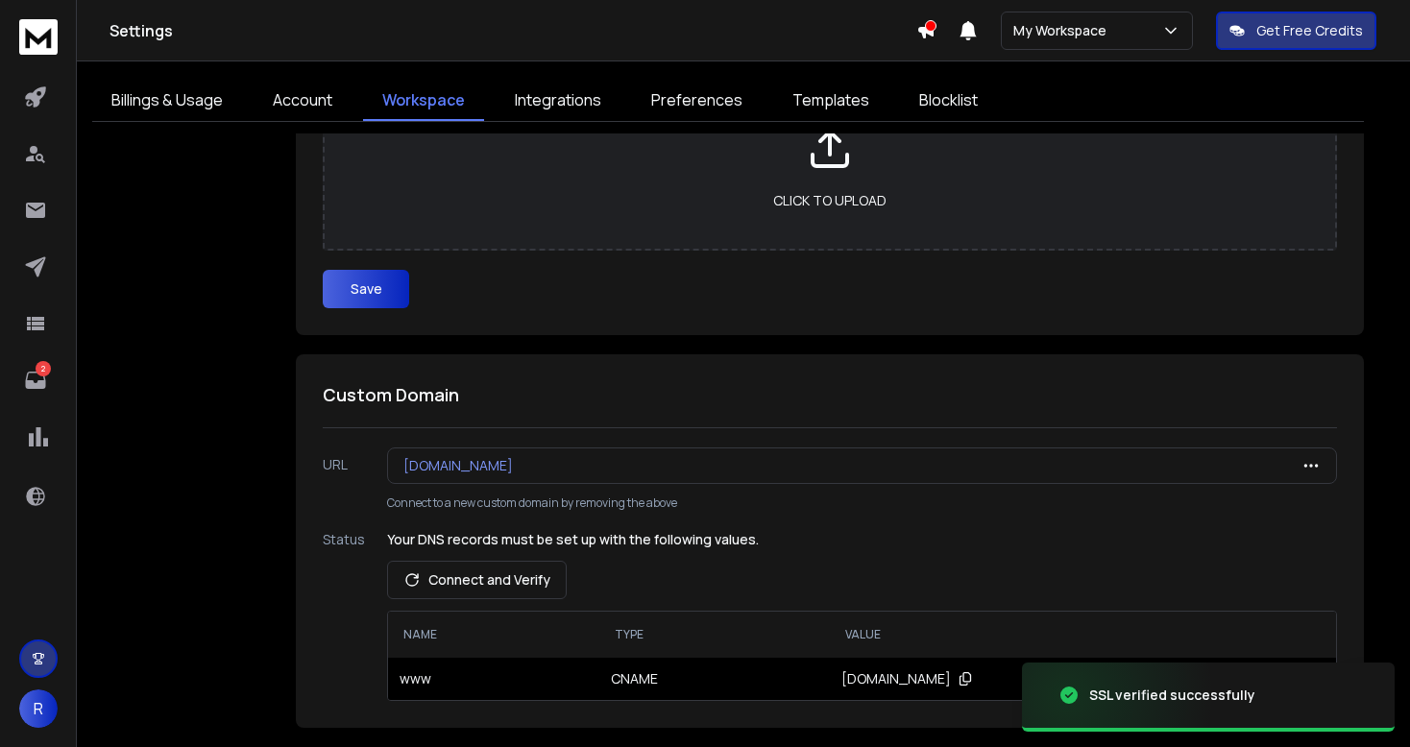
scroll to position [358, 0]
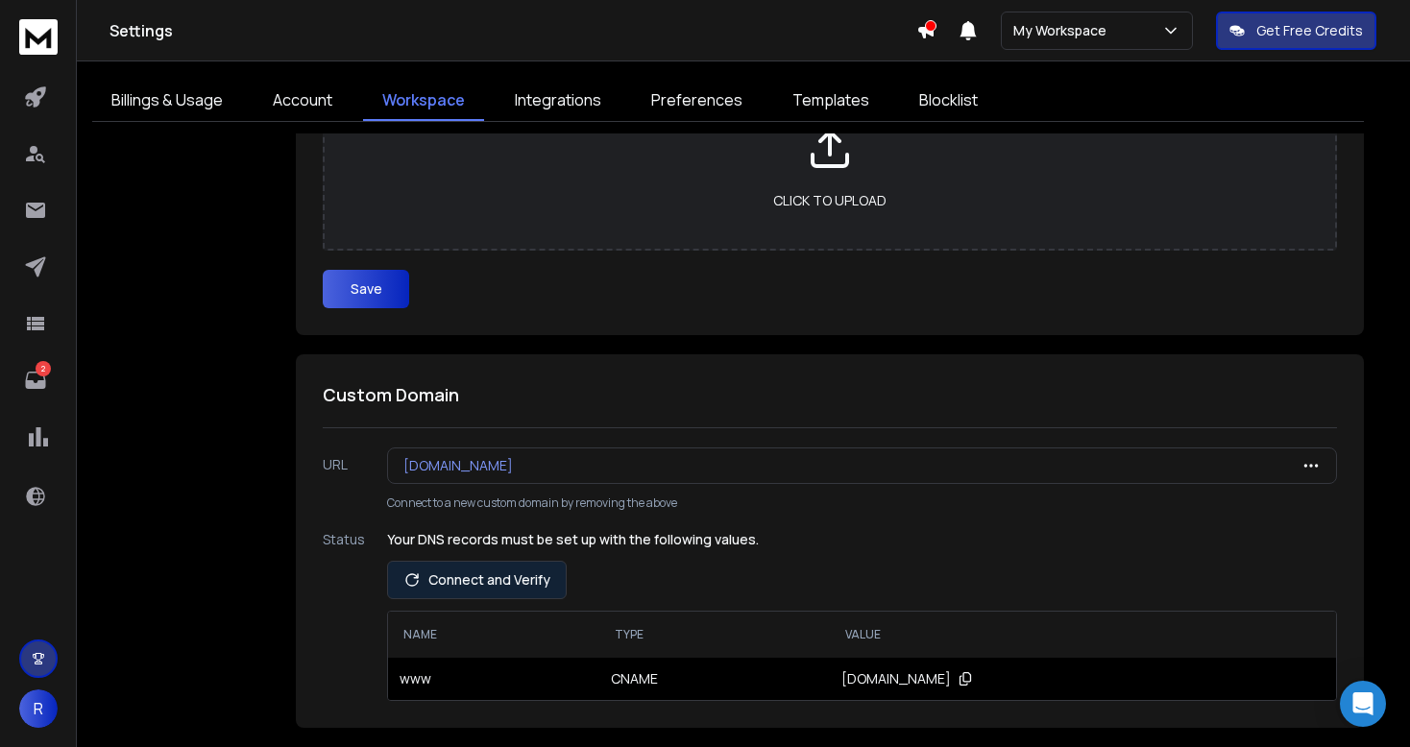
click at [520, 584] on button "Connect and Verify" at bounding box center [477, 580] width 180 height 38
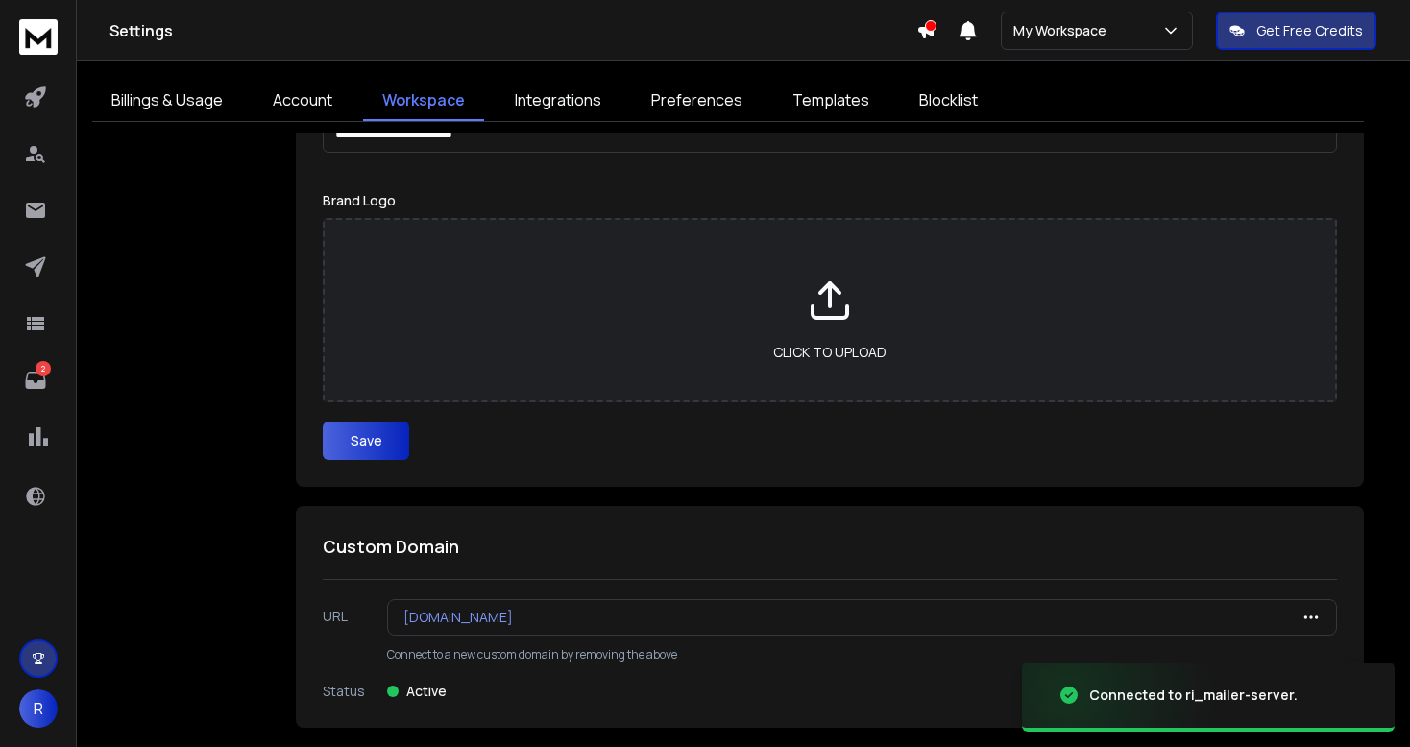
scroll to position [0, 0]
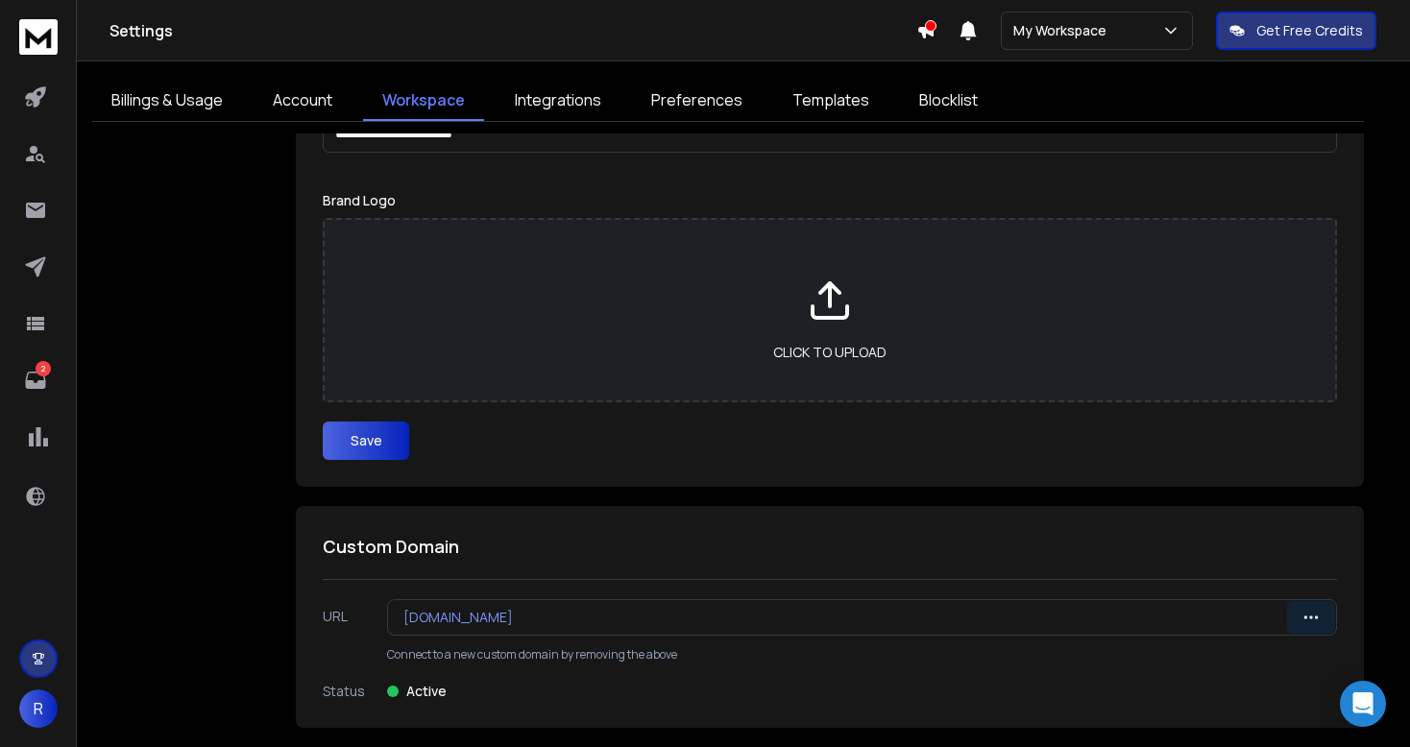
click at [1310, 615] on icon at bounding box center [1311, 617] width 17 height 17
click at [1091, 674] on div "URL www.porterstreetdesign.co Connect to a new custom domain by removing the ab…" at bounding box center [830, 651] width 1015 height 102
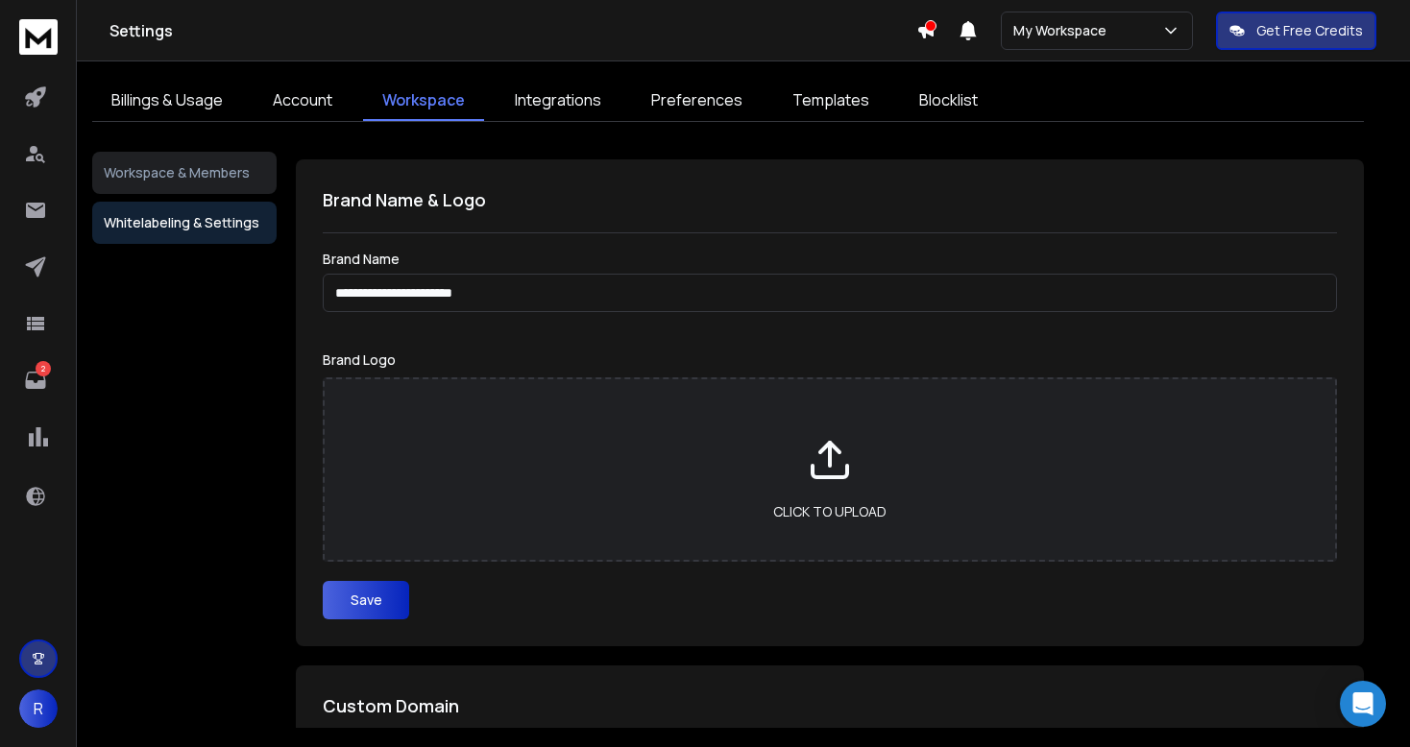
scroll to position [26, 0]
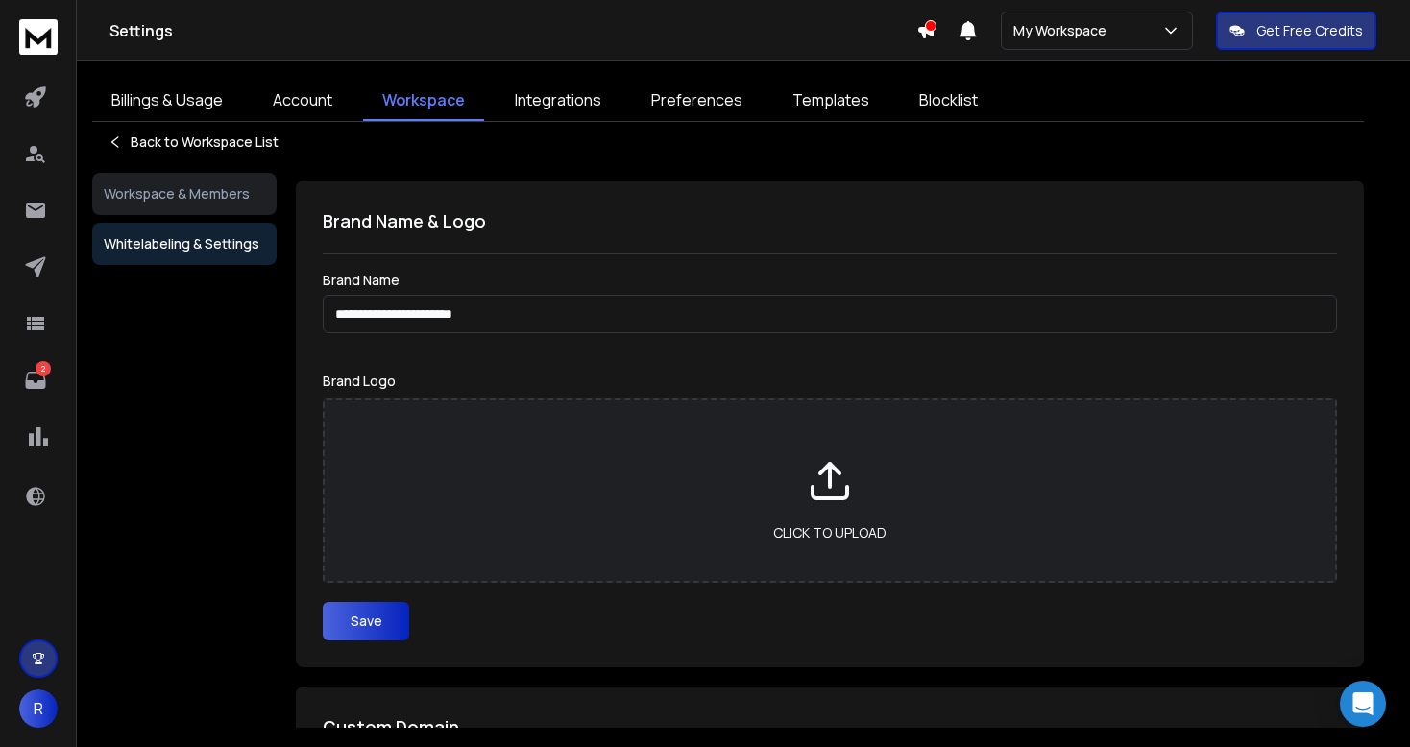
click at [853, 508] on div "Click to upload" at bounding box center [830, 491] width 1015 height 184
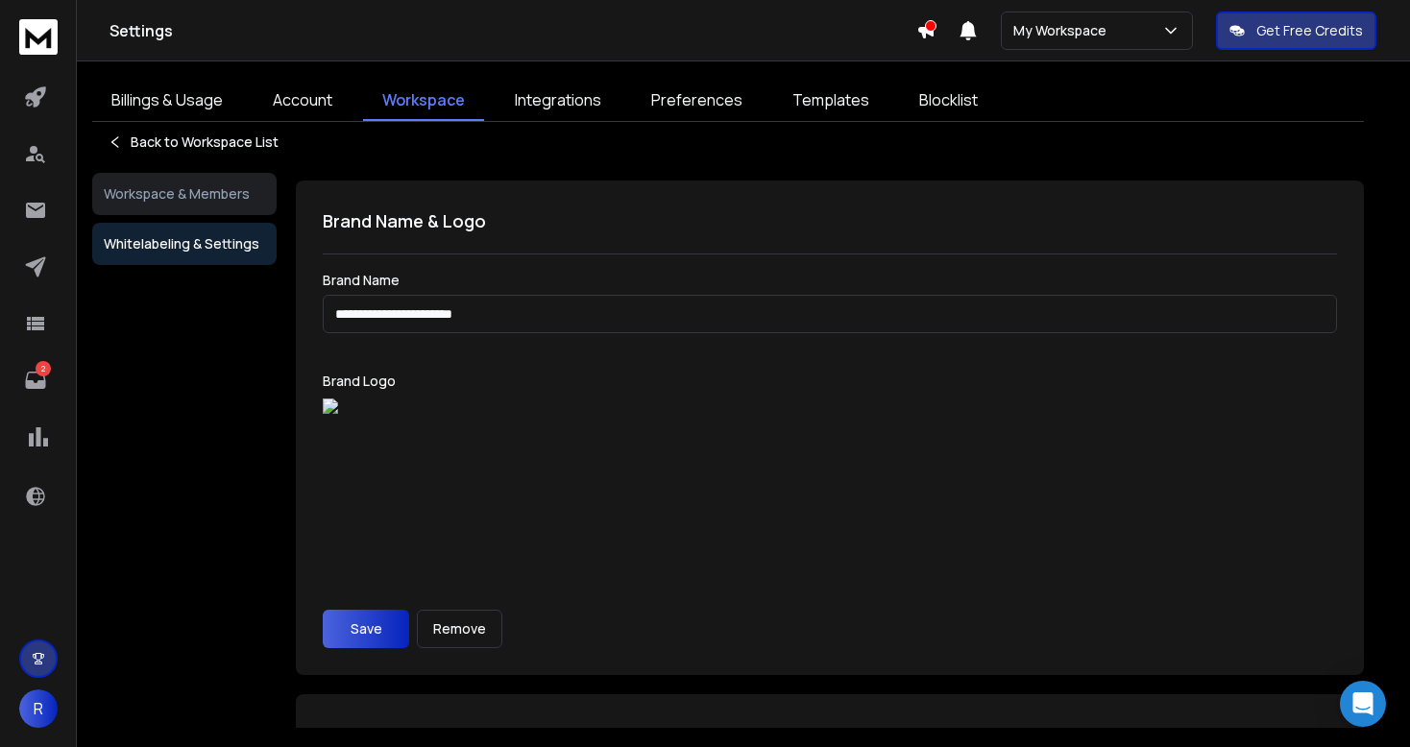
click at [381, 610] on button "Save" at bounding box center [366, 629] width 86 height 38
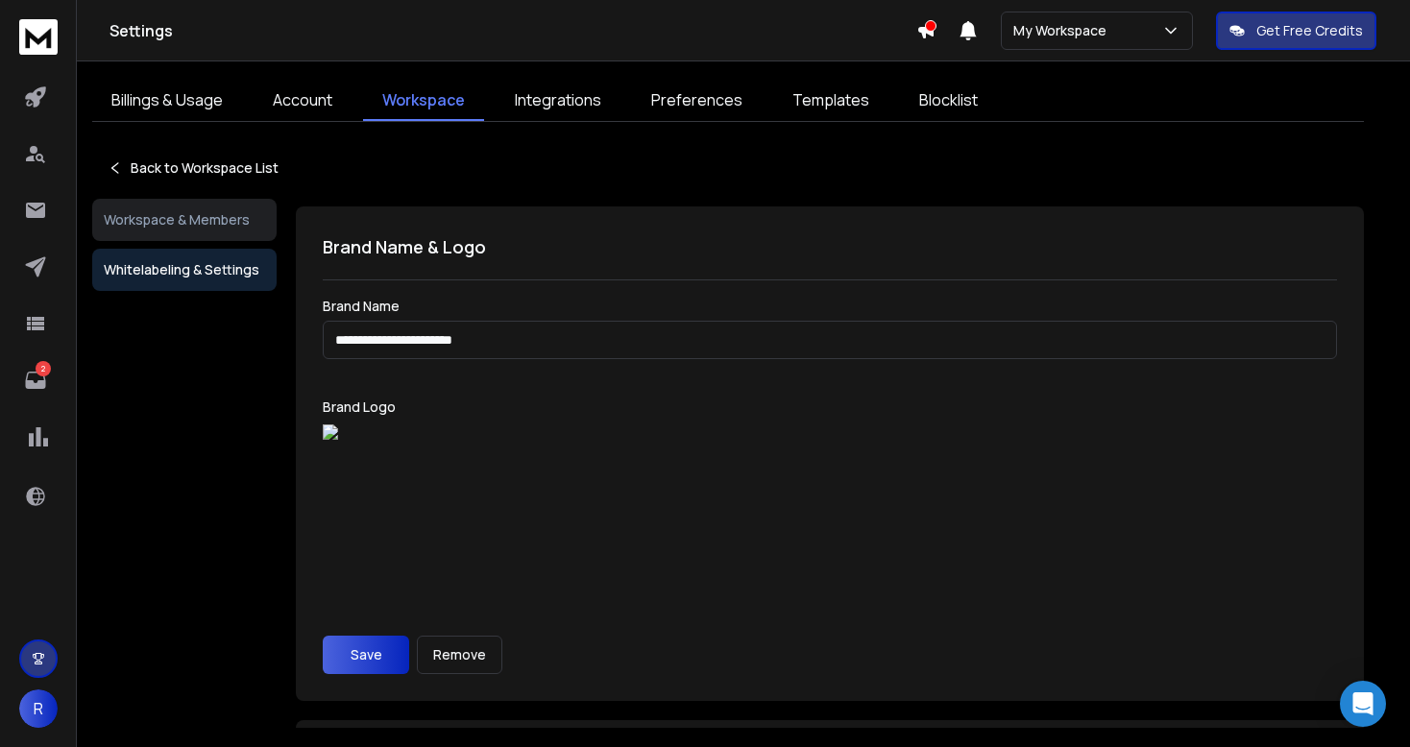
scroll to position [0, 0]
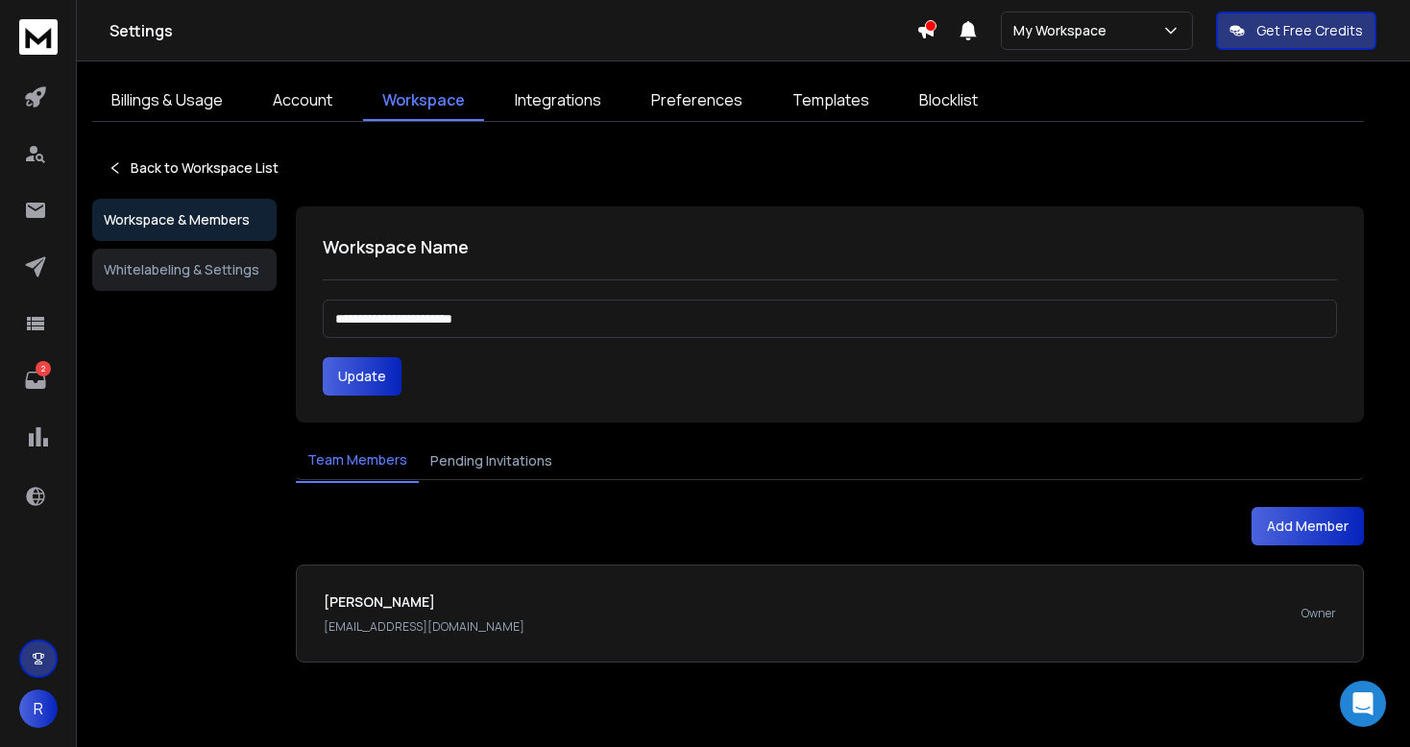
click at [202, 231] on button "Workspace & Members" at bounding box center [184, 220] width 184 height 42
click at [1292, 525] on button "Add Member" at bounding box center [1308, 526] width 112 height 38
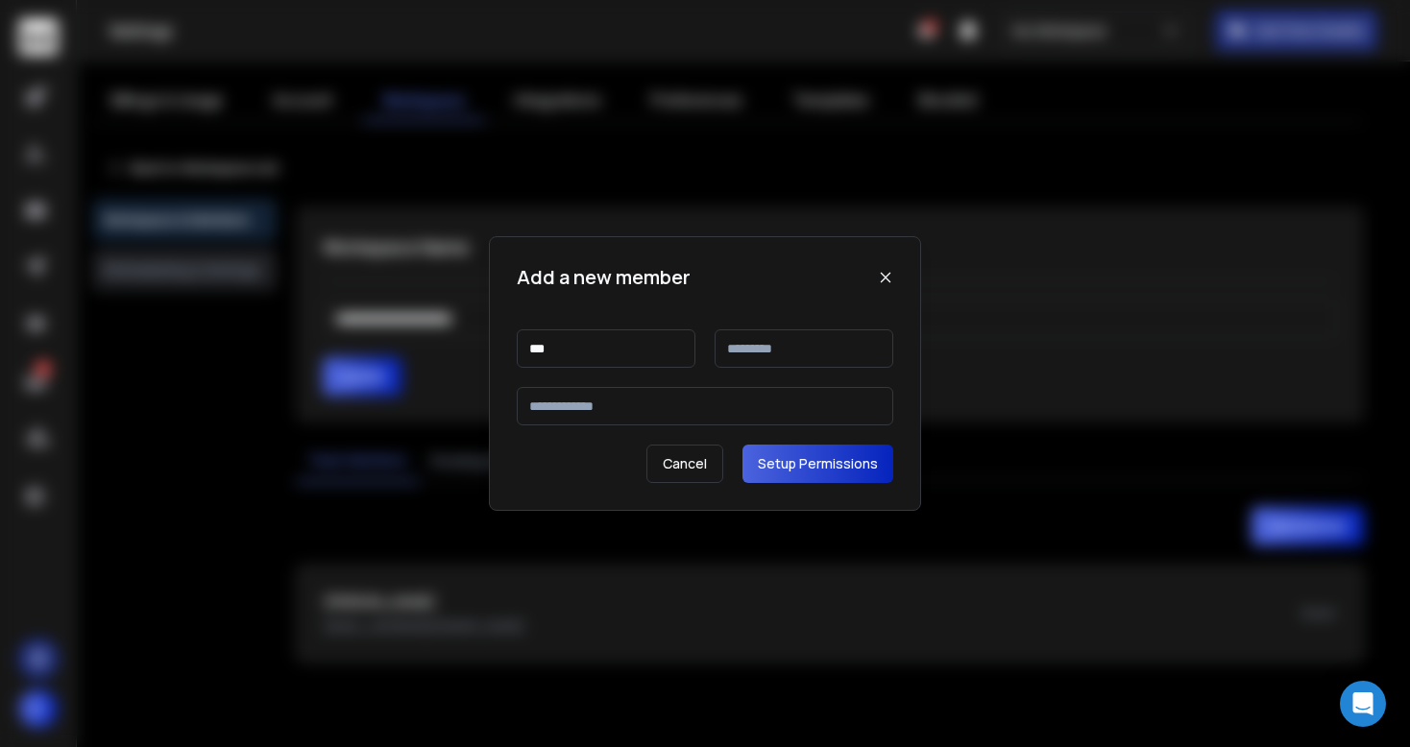
type input "***"
type input "******"
type input "**********"
click at [776, 458] on button "Setup Permissions" at bounding box center [818, 464] width 151 height 38
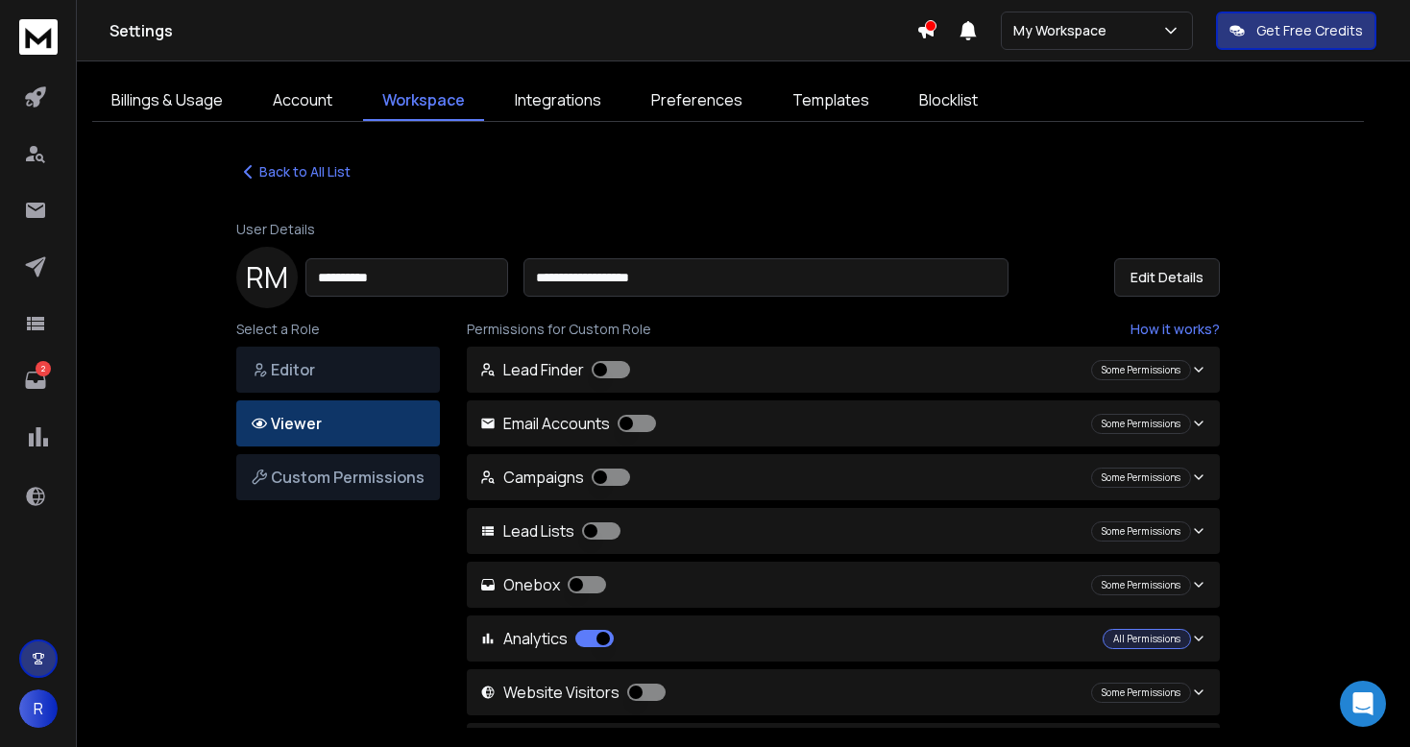
scroll to position [45, 0]
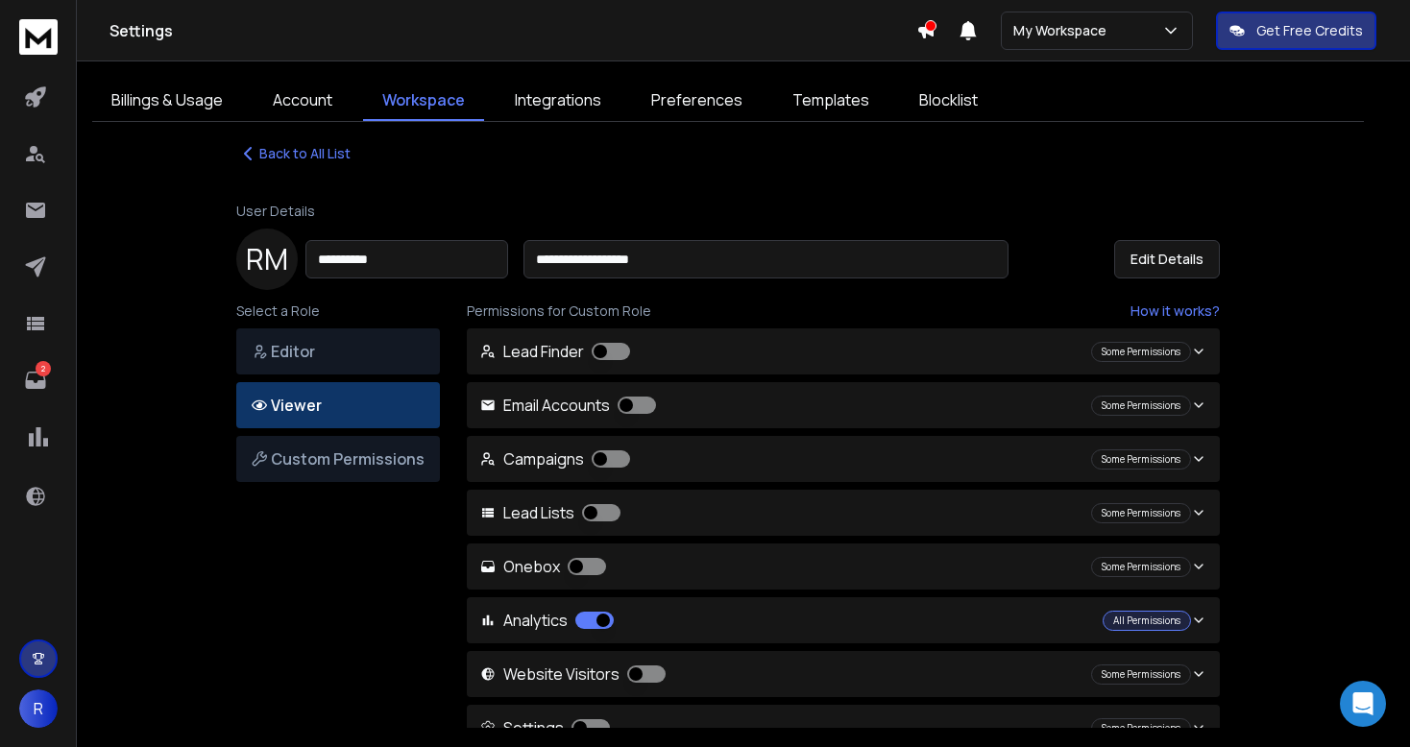
click at [1122, 349] on div "Some Permissions" at bounding box center [1141, 352] width 100 height 20
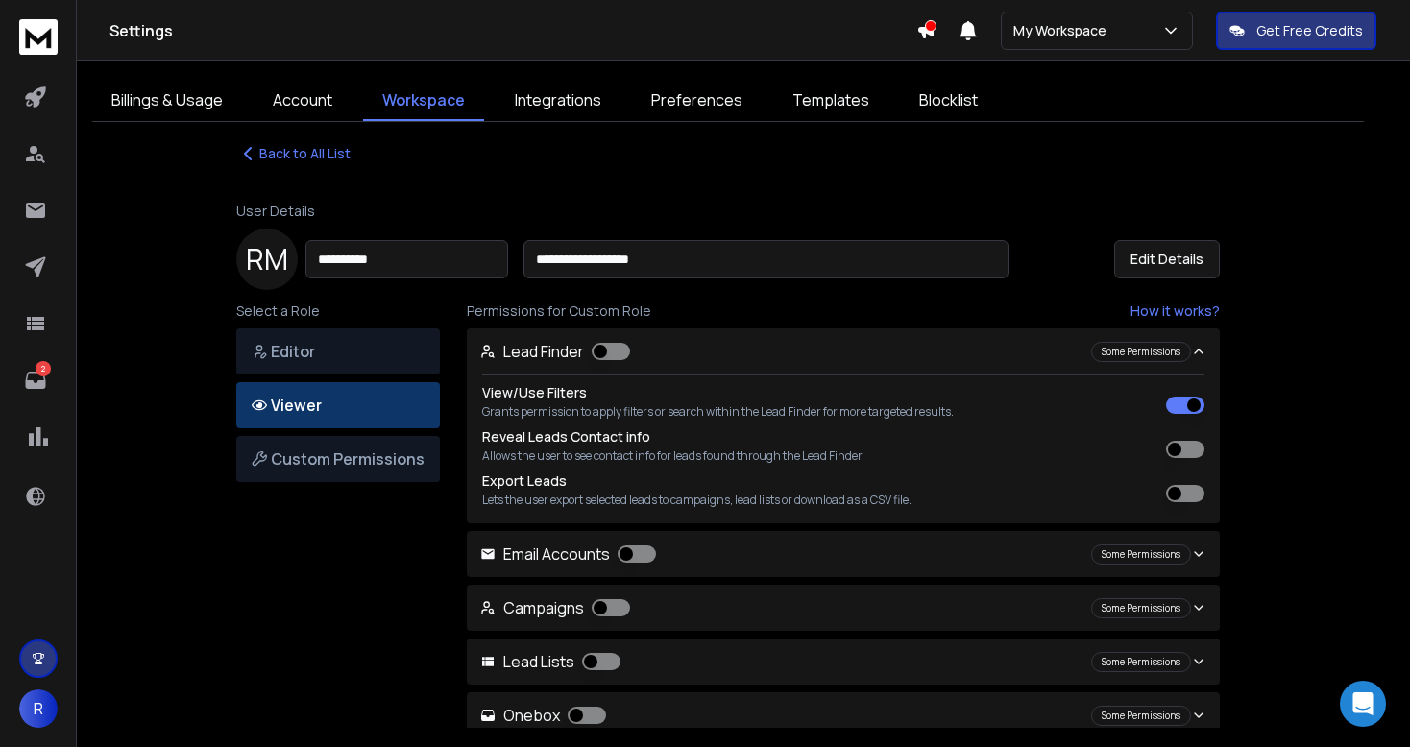
click at [1184, 395] on div "View/Use Filters Grants permission to apply filters or search within the Lead F…" at bounding box center [843, 401] width 722 height 37
click at [1178, 406] on button "View/Use Filters" at bounding box center [1185, 405] width 38 height 17
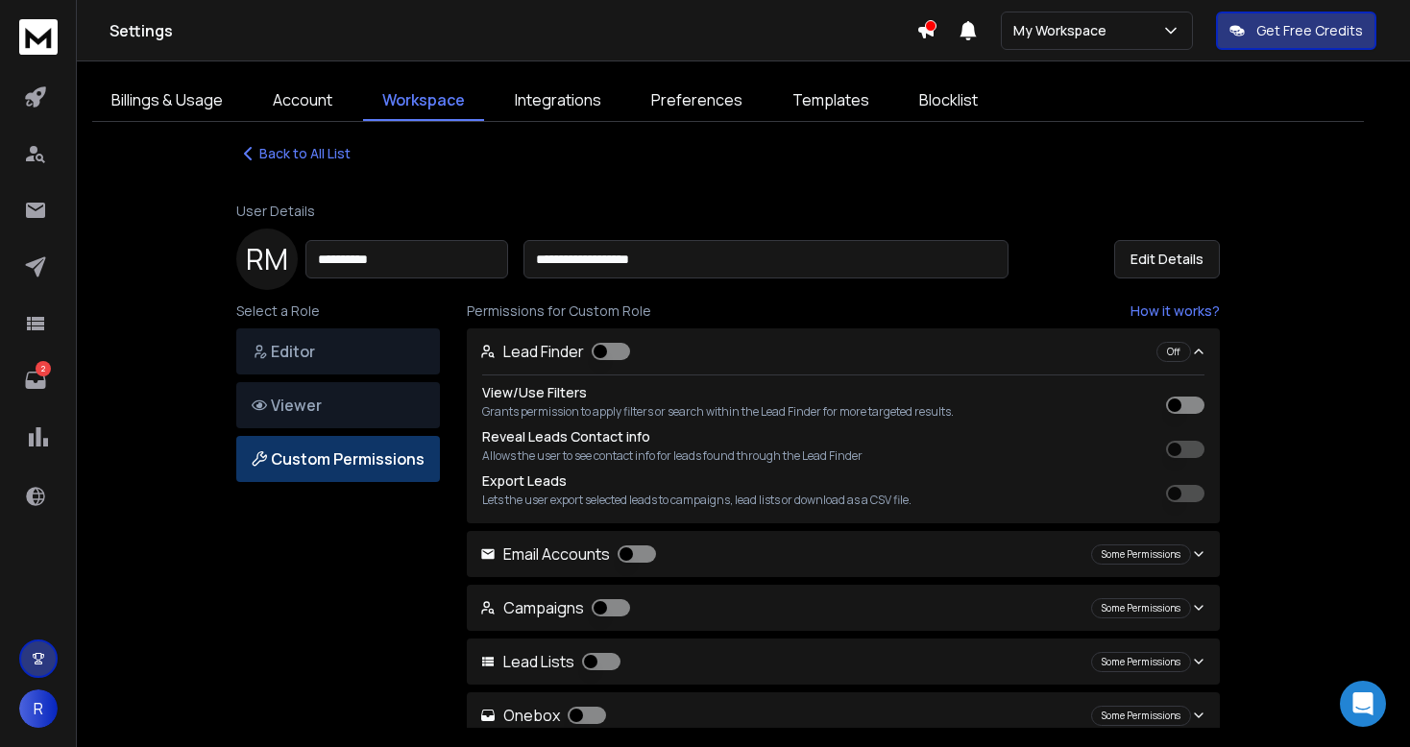
click at [1107, 348] on div "Lead Finder Off" at bounding box center [835, 351] width 711 height 23
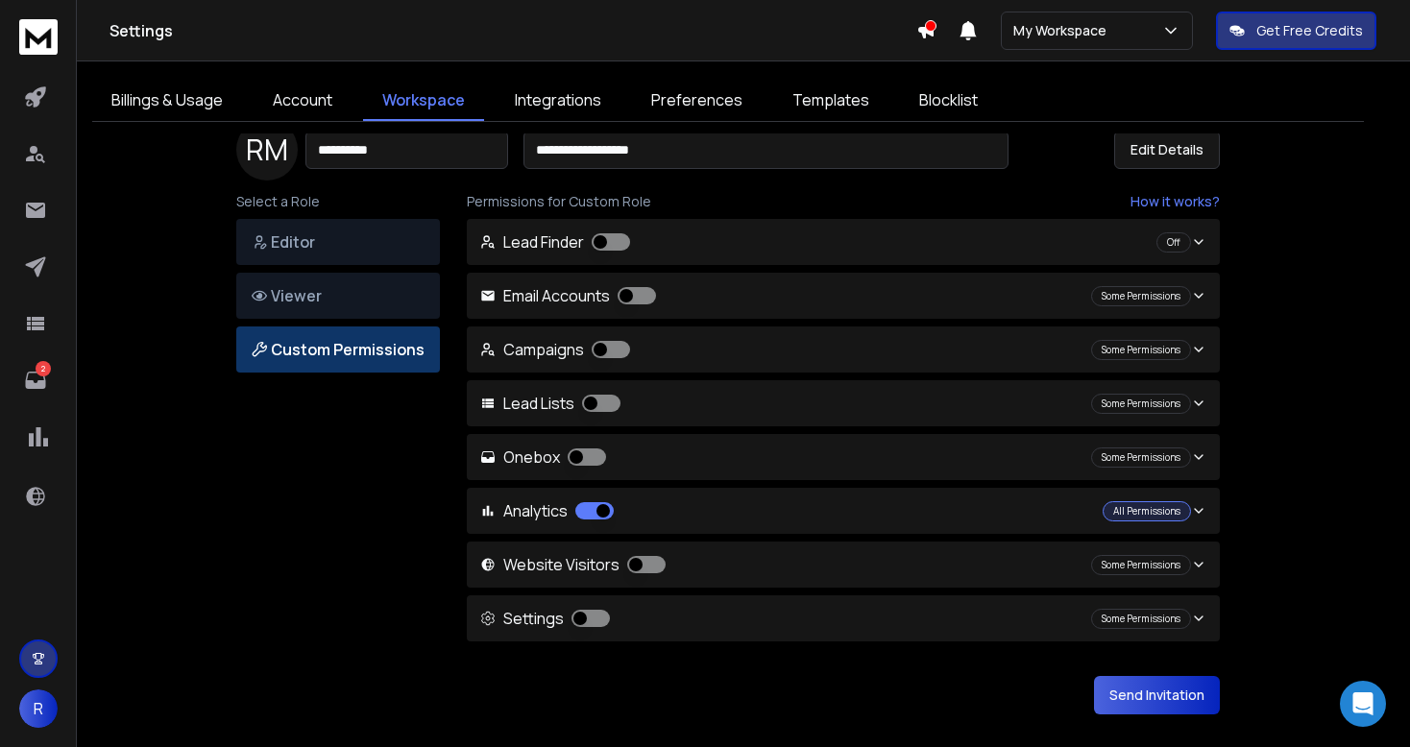
scroll to position [157, 0]
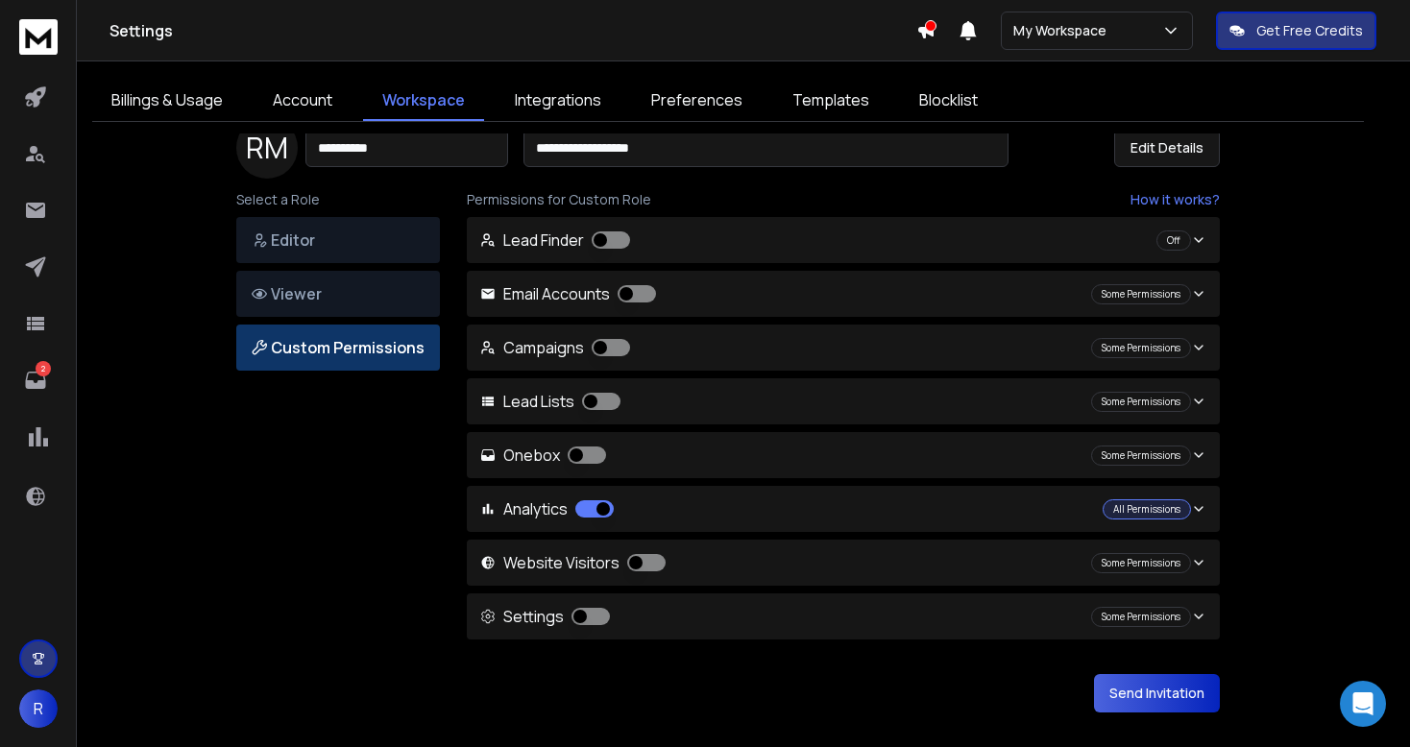
click at [575, 453] on button "button" at bounding box center [587, 455] width 38 height 17
click at [607, 406] on button "button" at bounding box center [601, 401] width 38 height 17
click at [598, 342] on button "button" at bounding box center [611, 347] width 38 height 17
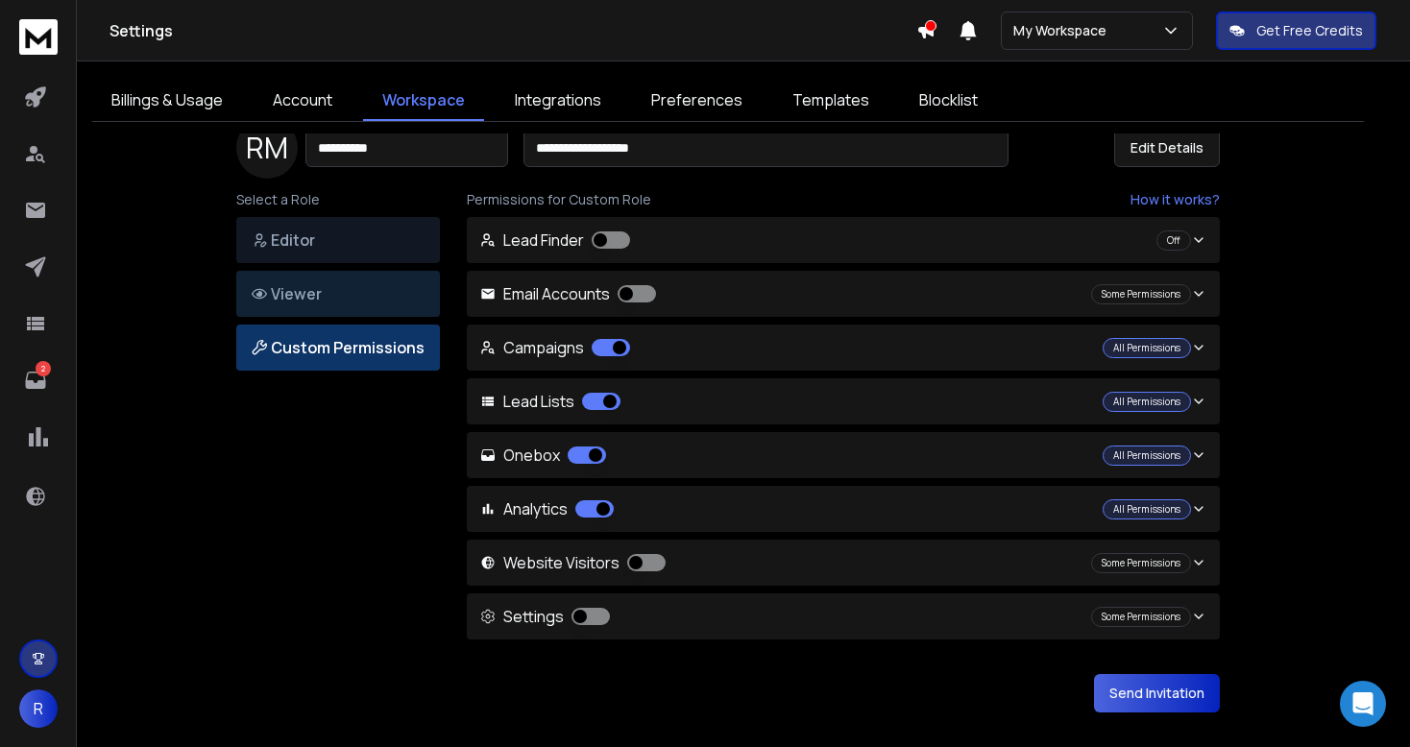
click at [375, 293] on p "Viewer" at bounding box center [338, 293] width 173 height 23
click at [266, 293] on button "Viewer" at bounding box center [258, 294] width 15 height 48
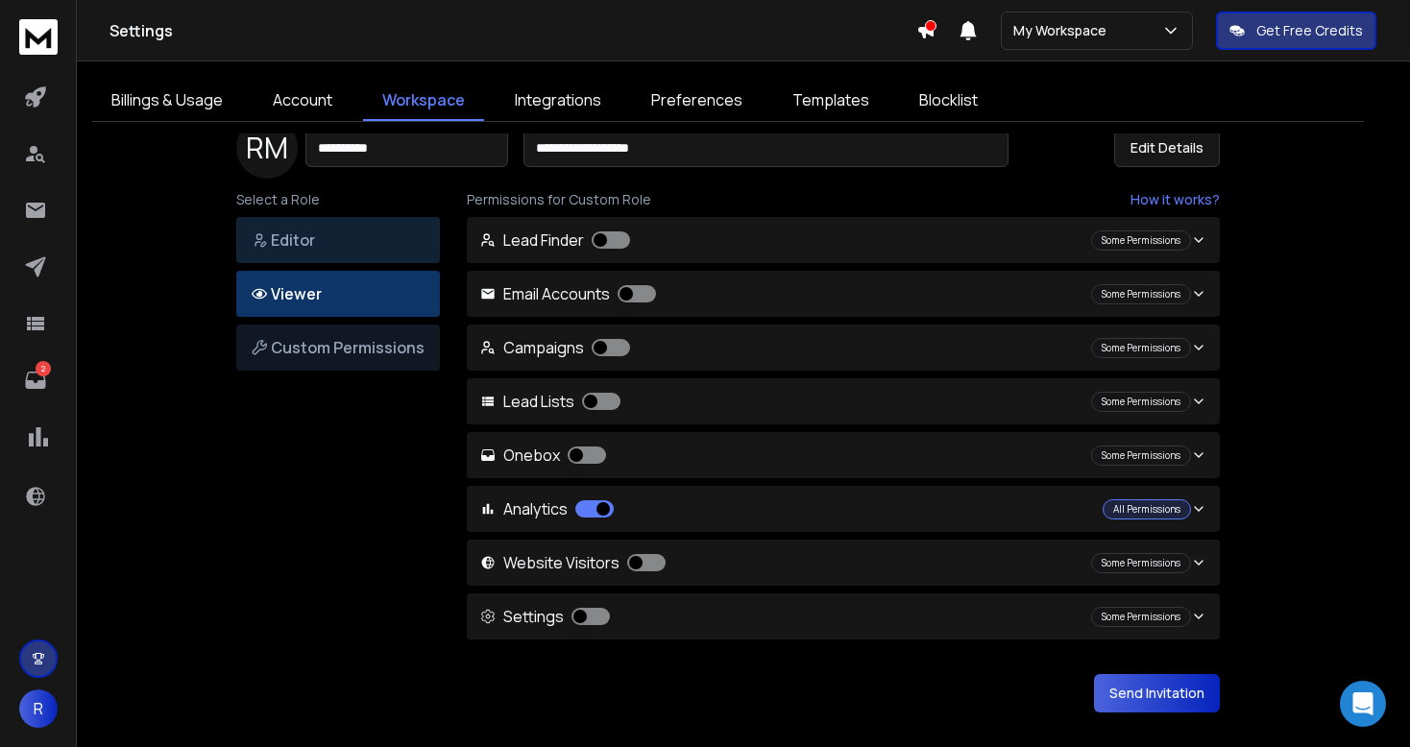
click at [364, 253] on div "Editor" at bounding box center [338, 240] width 204 height 46
click at [366, 242] on p "Editor" at bounding box center [338, 240] width 173 height 23
click at [266, 242] on button "Editor" at bounding box center [258, 240] width 15 height 48
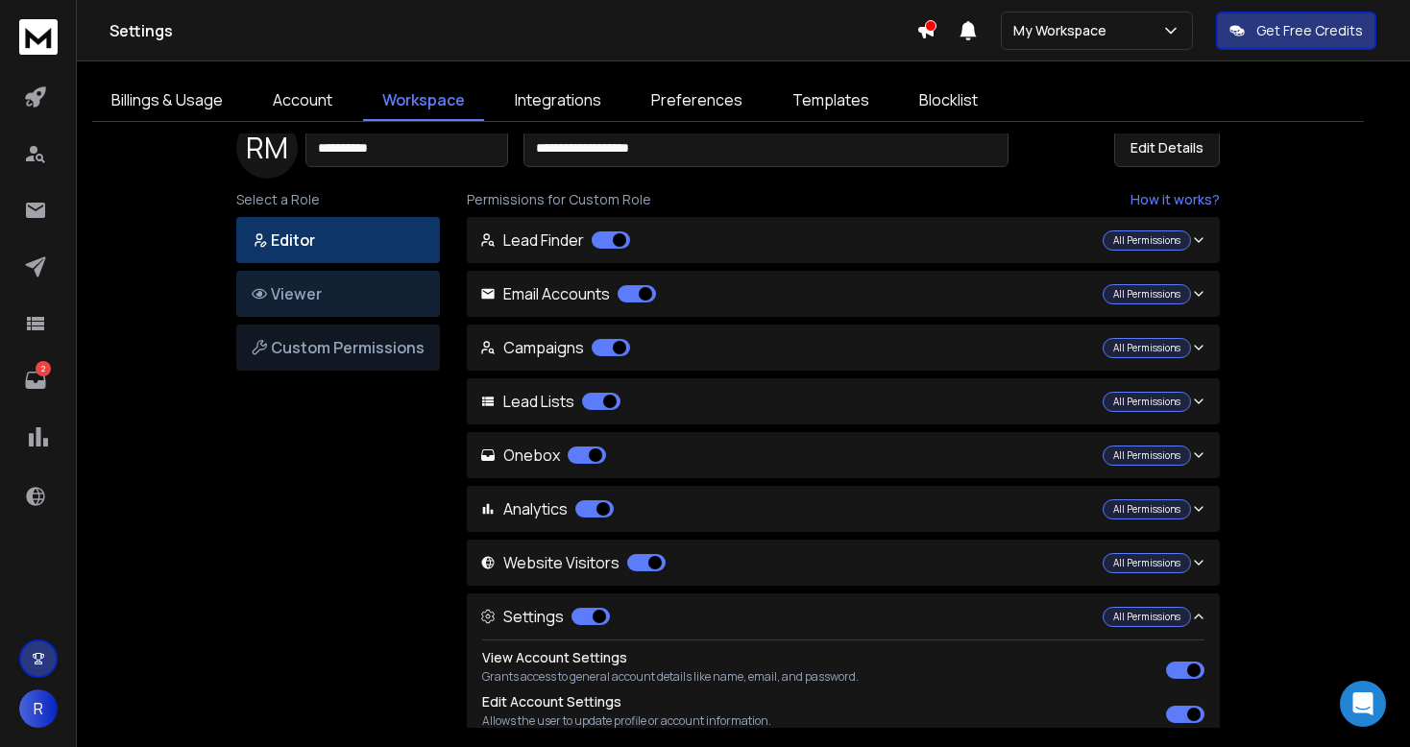
click at [355, 291] on p "Viewer" at bounding box center [338, 293] width 173 height 23
click at [266, 291] on button "Viewer" at bounding box center [258, 294] width 15 height 48
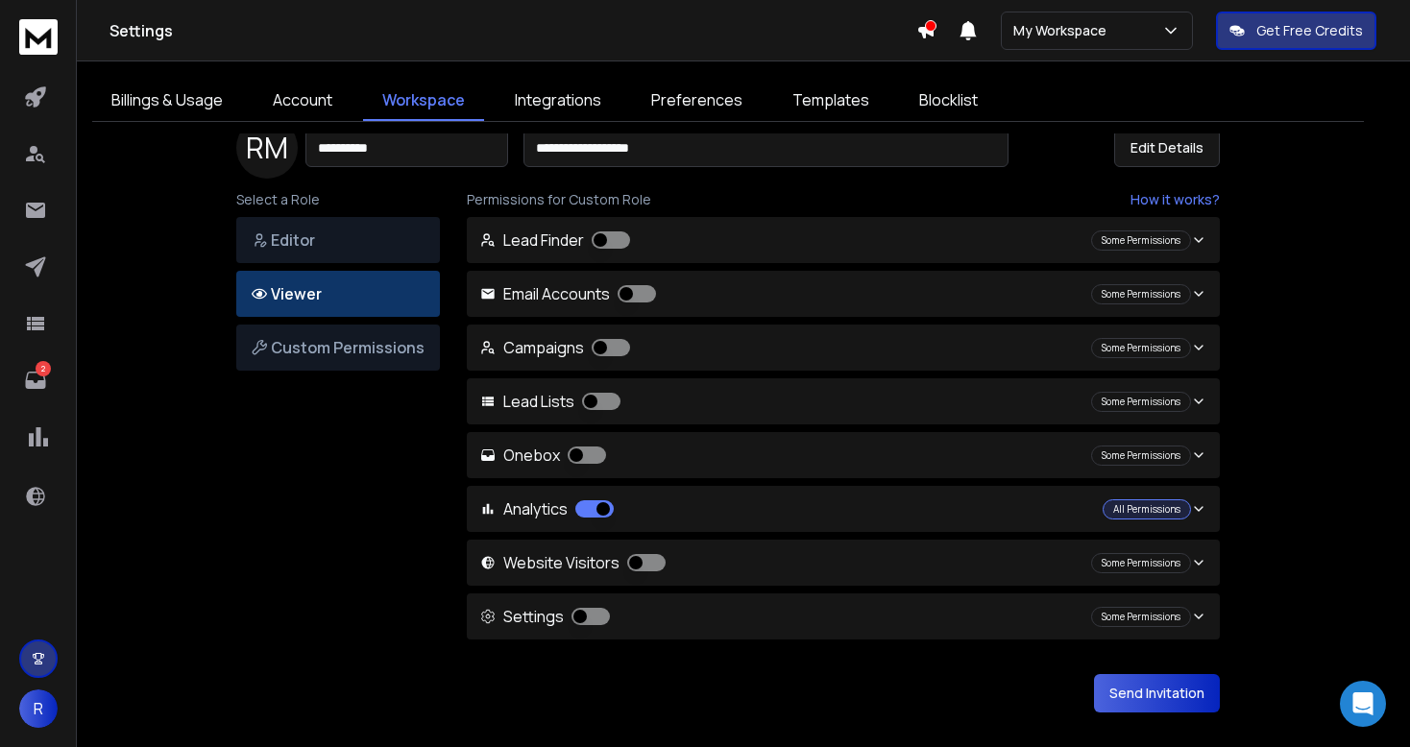
click at [615, 350] on button "button" at bounding box center [611, 347] width 38 height 17
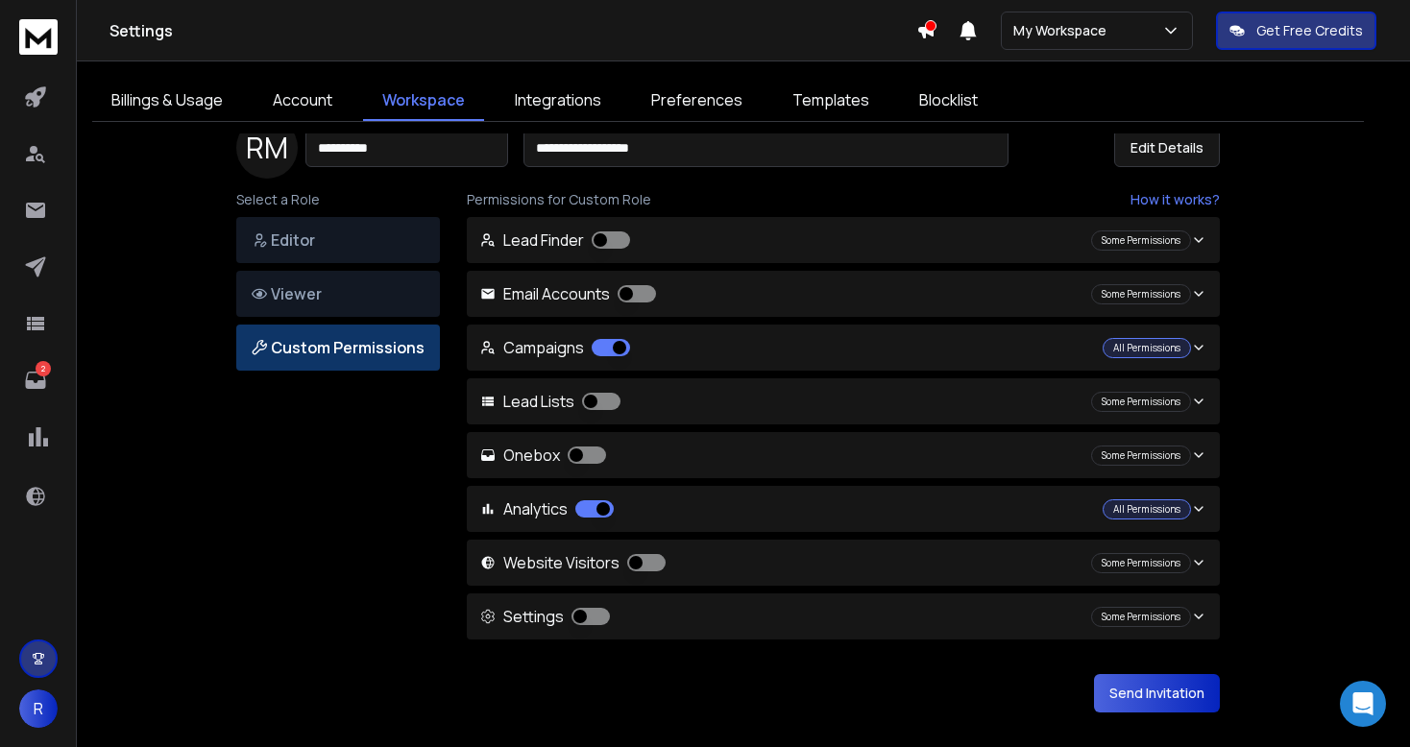
click at [599, 394] on button "button" at bounding box center [601, 401] width 38 height 17
click at [1125, 693] on button "Send Invitation" at bounding box center [1157, 693] width 126 height 38
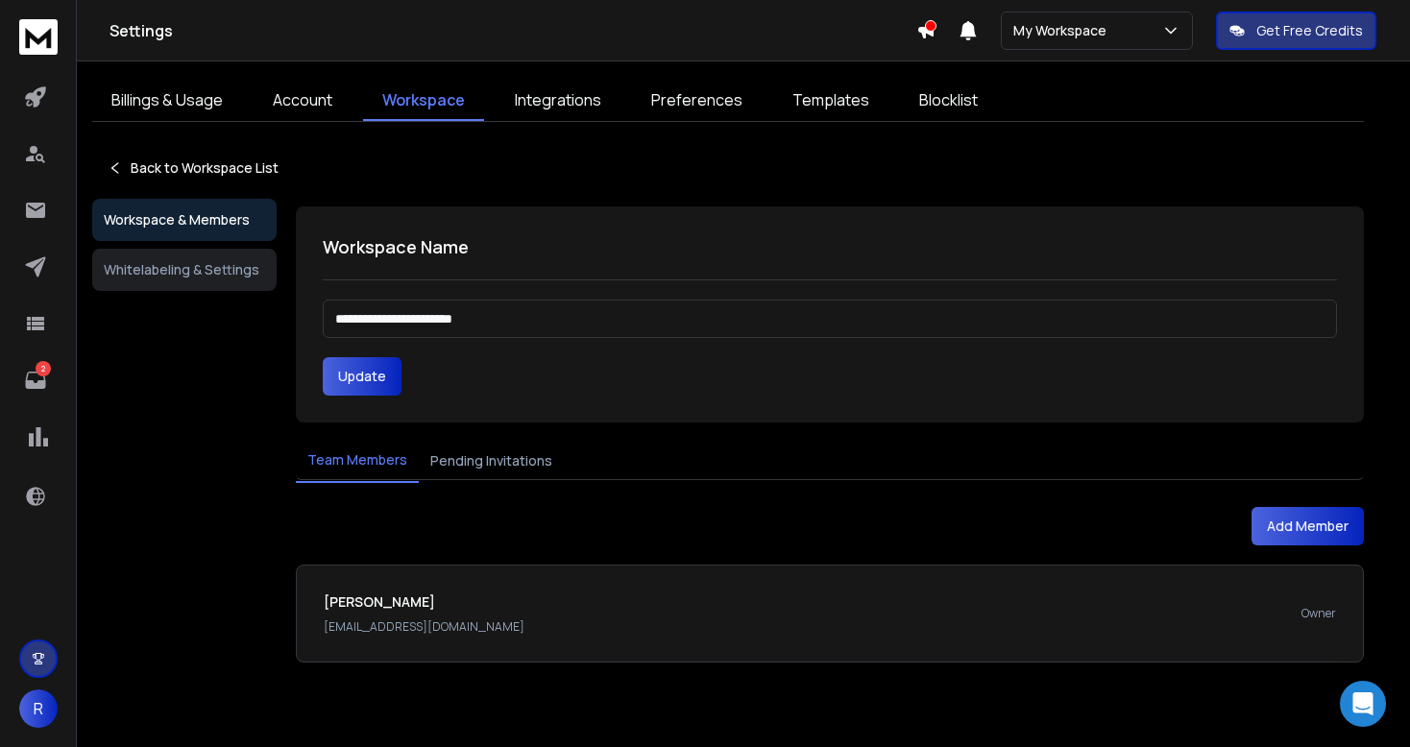
click at [582, 106] on link "Integrations" at bounding box center [558, 101] width 125 height 40
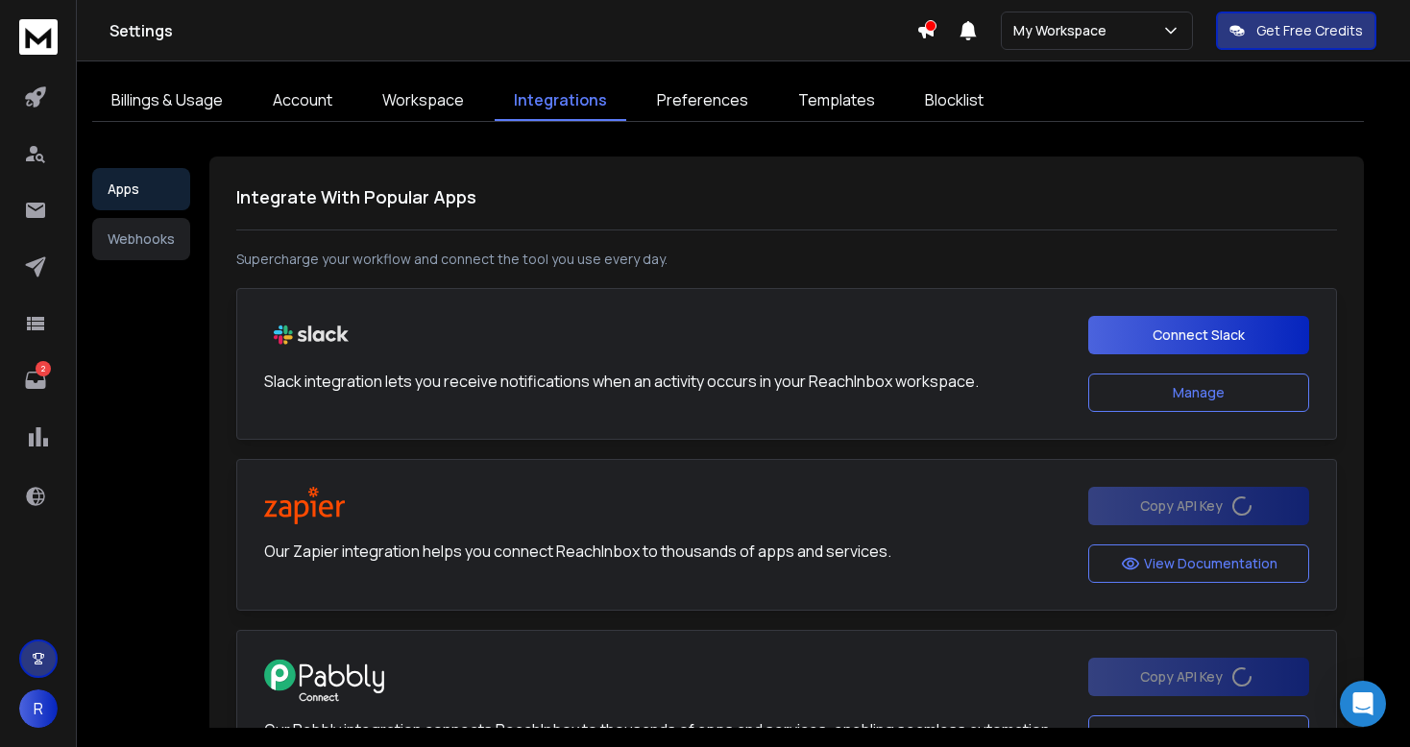
click at [687, 108] on link "Preferences" at bounding box center [703, 101] width 130 height 40
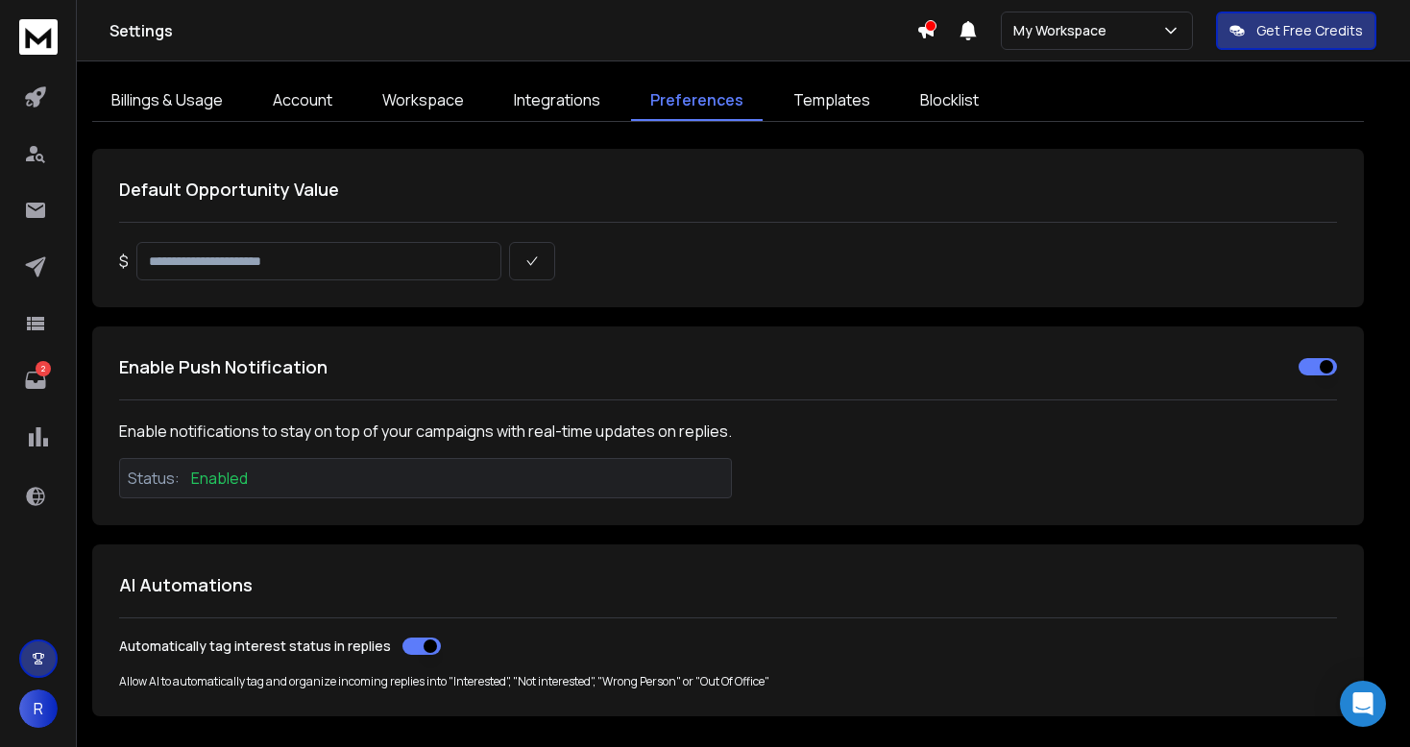
click at [433, 98] on link "Workspace" at bounding box center [423, 101] width 120 height 40
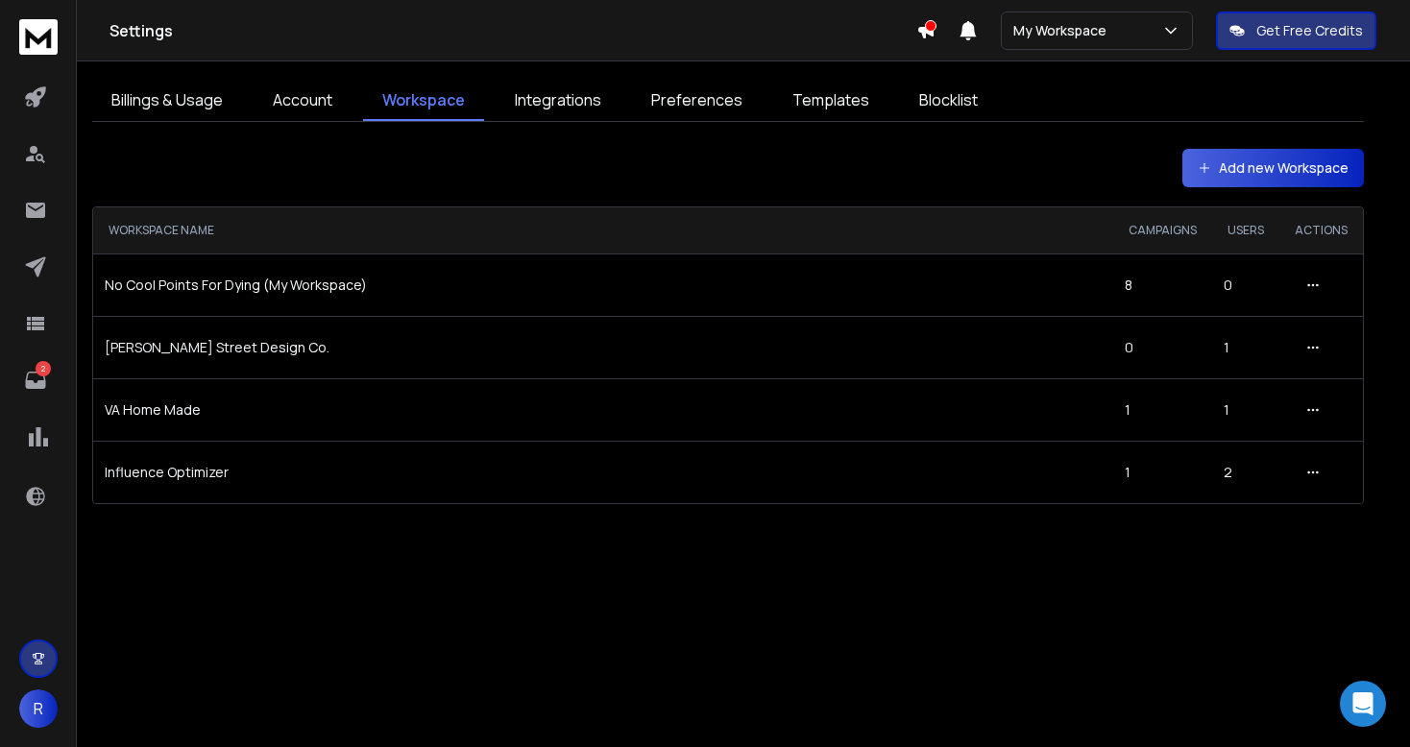
click at [321, 106] on link "Account" at bounding box center [303, 101] width 98 height 40
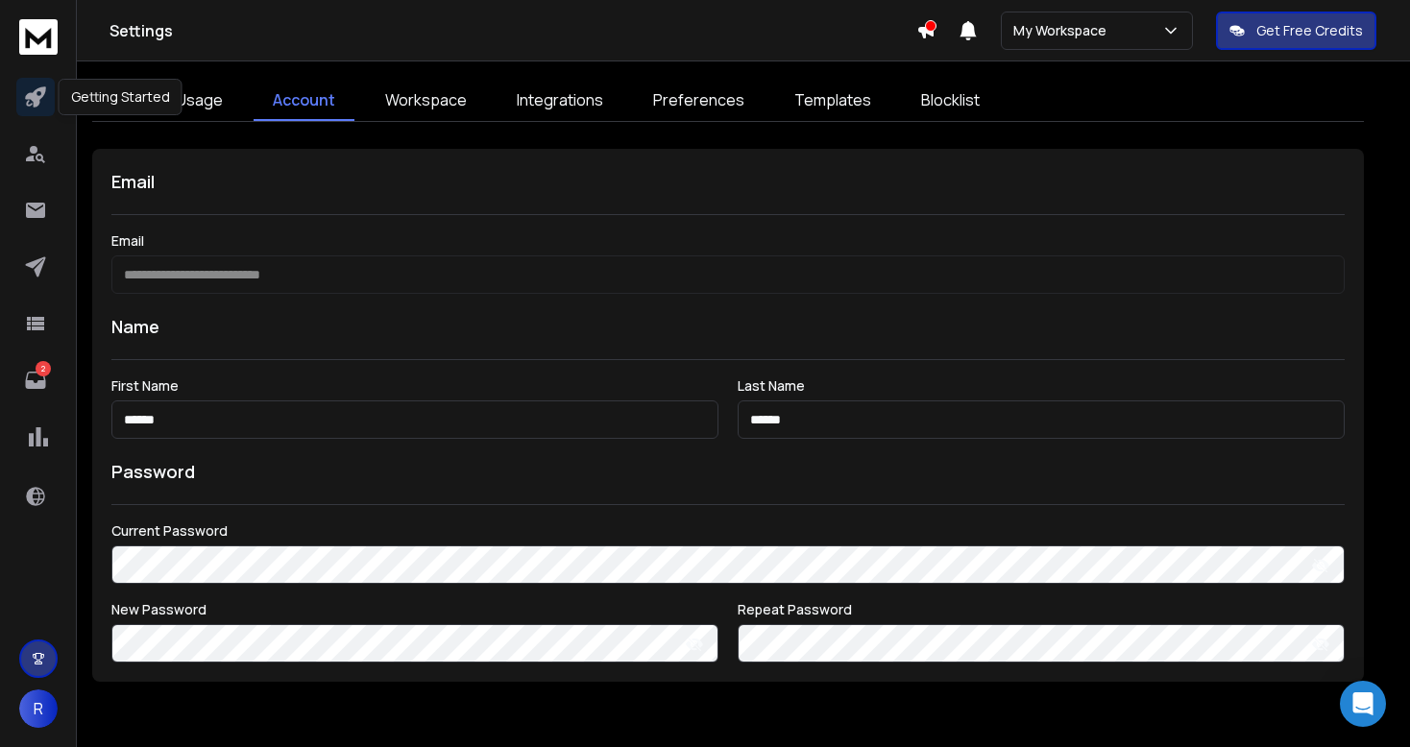
click at [45, 100] on icon at bounding box center [35, 97] width 23 height 23
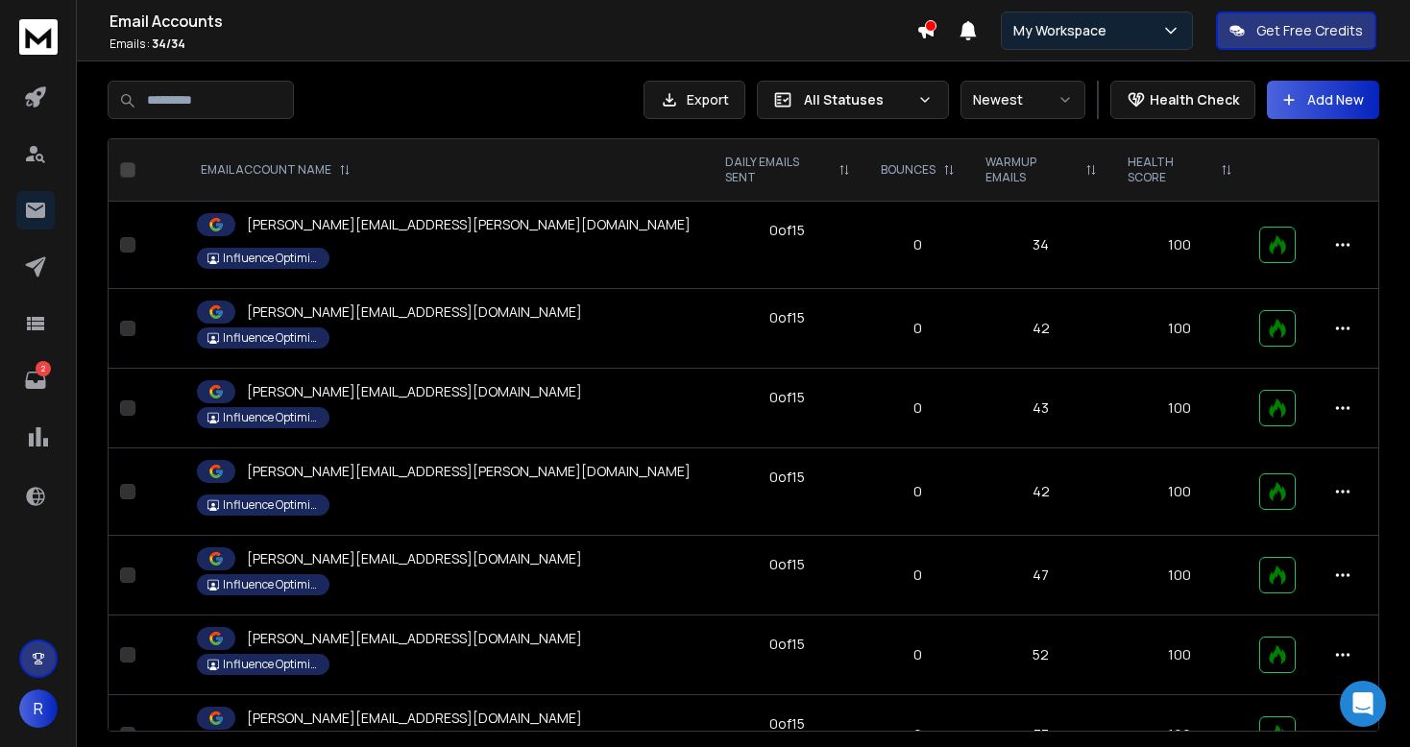
click at [1087, 47] on button "My Workspace" at bounding box center [1097, 31] width 192 height 38
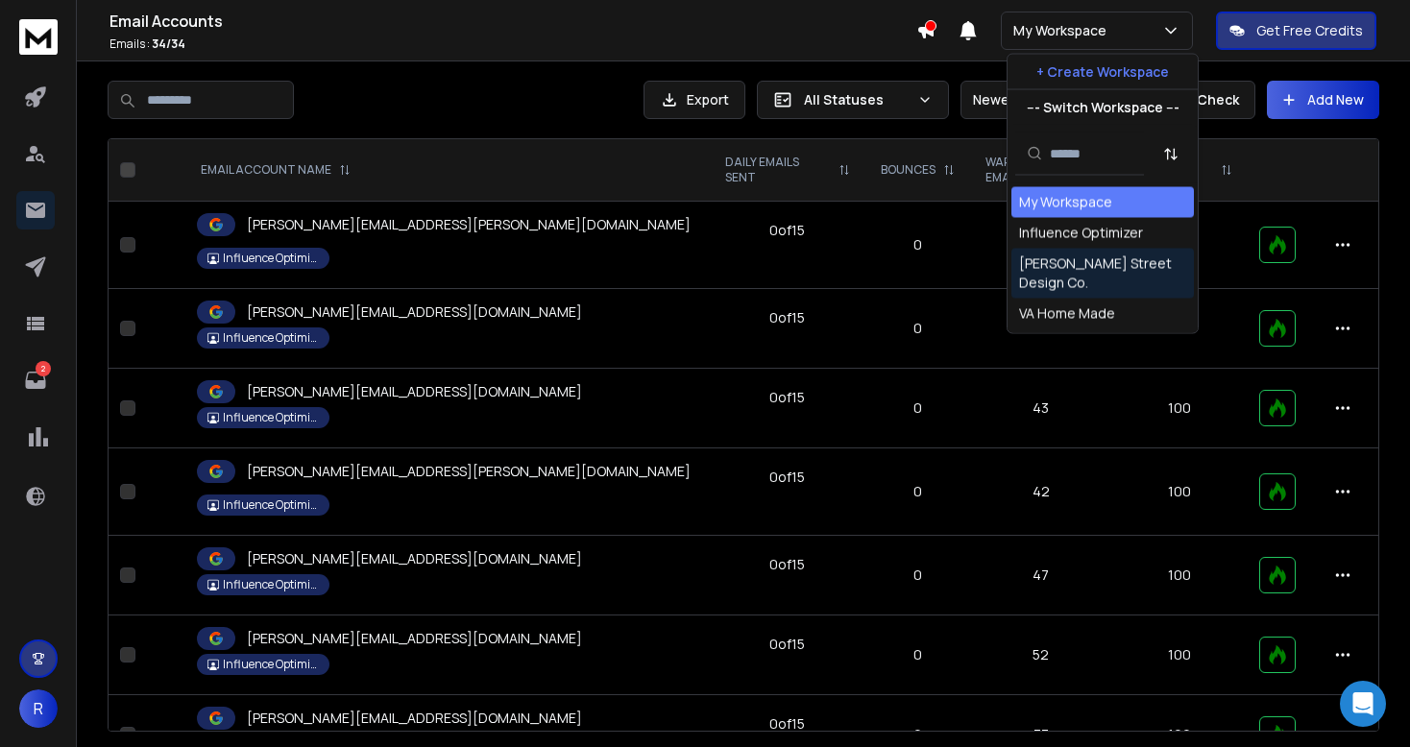
click at [1061, 260] on div "[PERSON_NAME] Street Design Co." at bounding box center [1102, 274] width 167 height 38
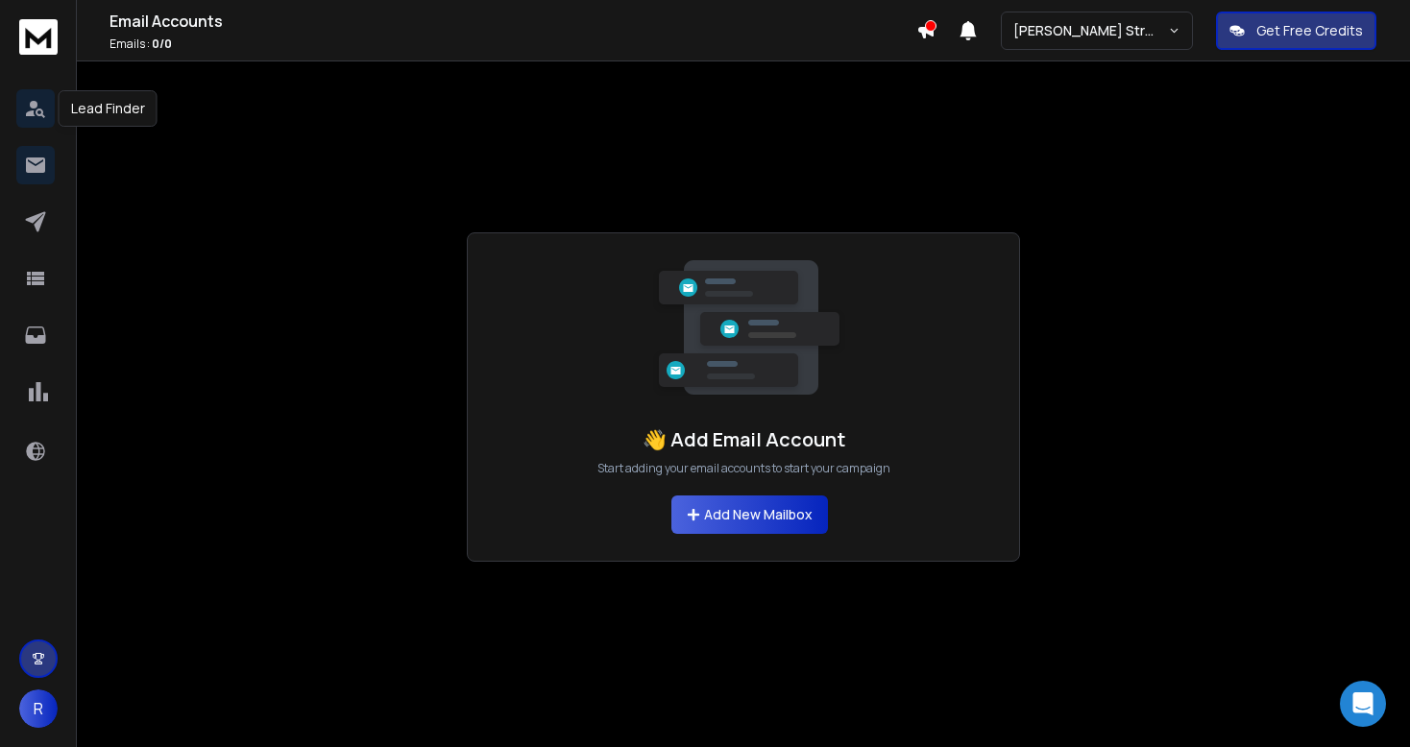
click at [37, 114] on icon at bounding box center [35, 114] width 19 height 10
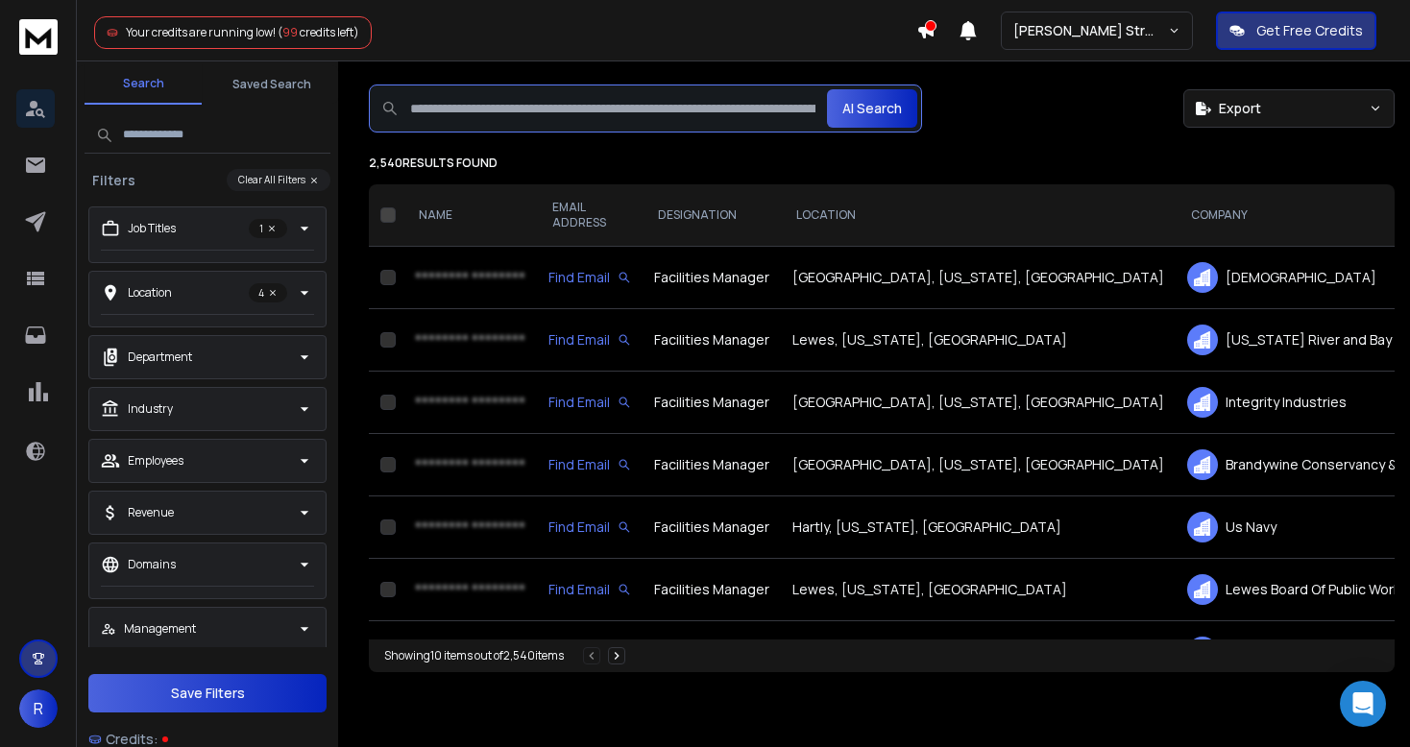
click at [281, 183] on button "Clear All Filters" at bounding box center [279, 180] width 104 height 22
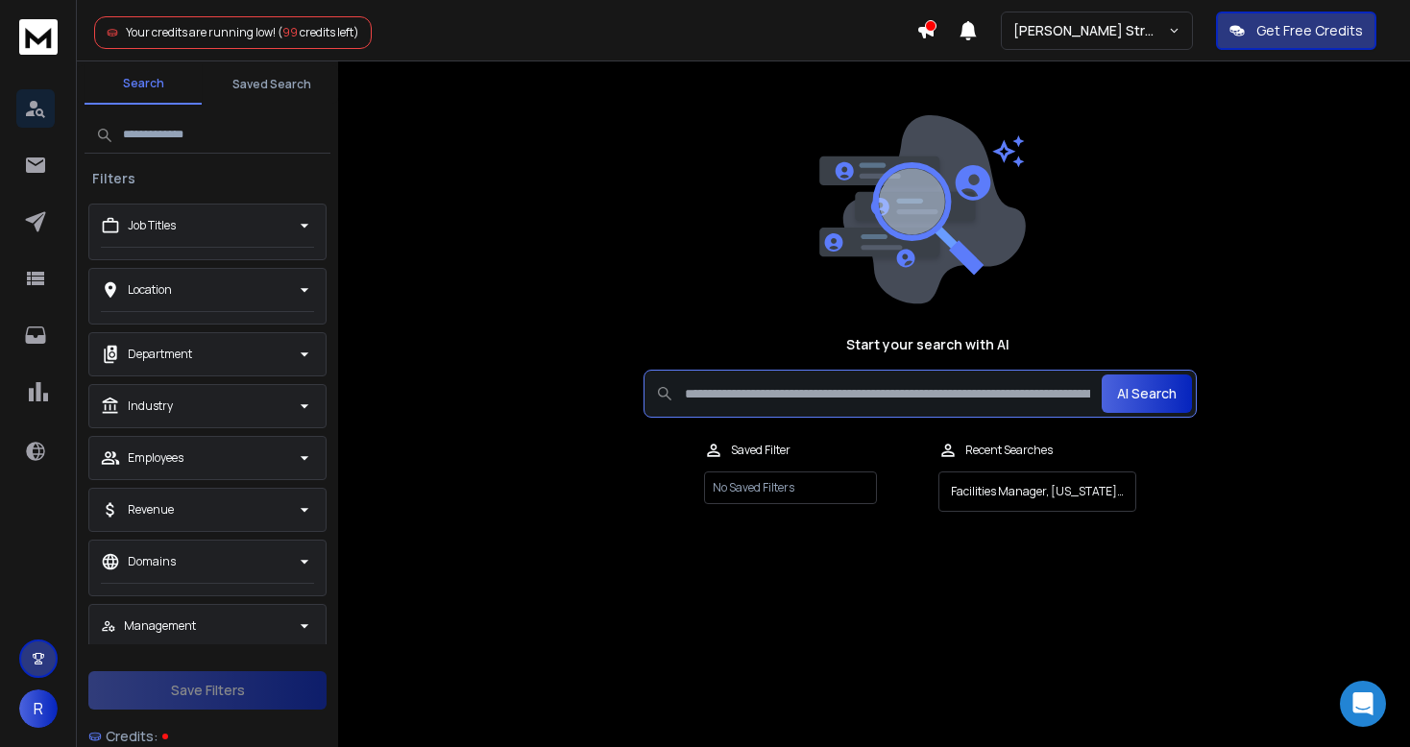
click at [735, 389] on textarea at bounding box center [887, 394] width 405 height 38
type textarea "**********"
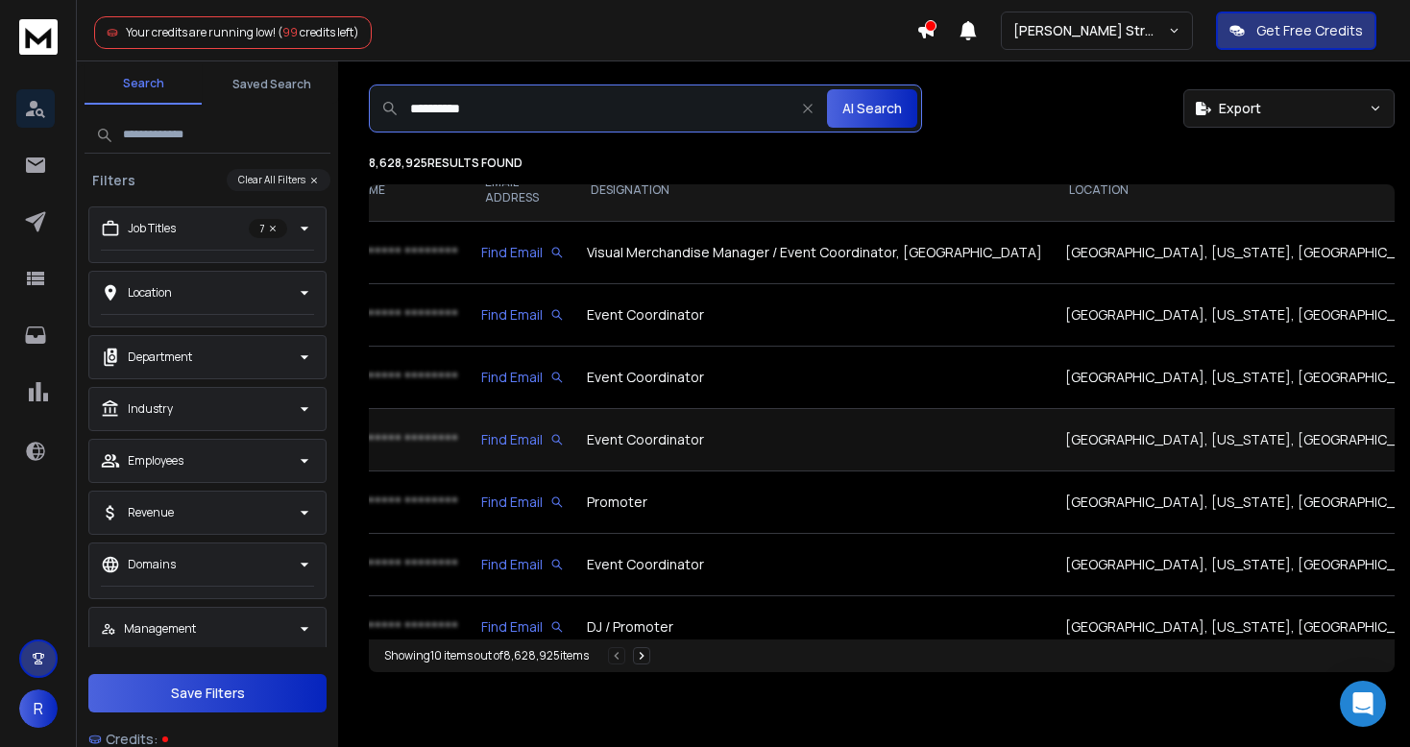
scroll to position [27, 60]
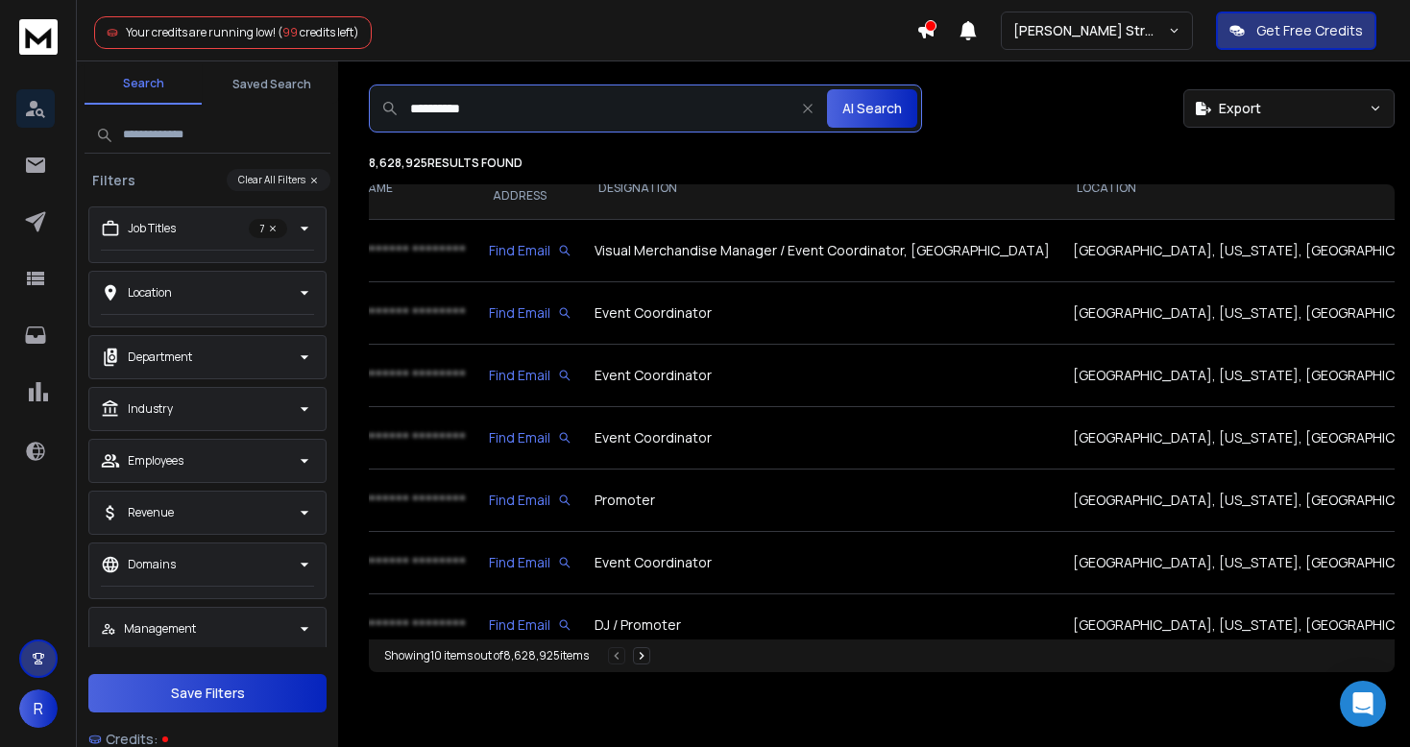
click at [191, 404] on div "Industry" at bounding box center [207, 409] width 213 height 19
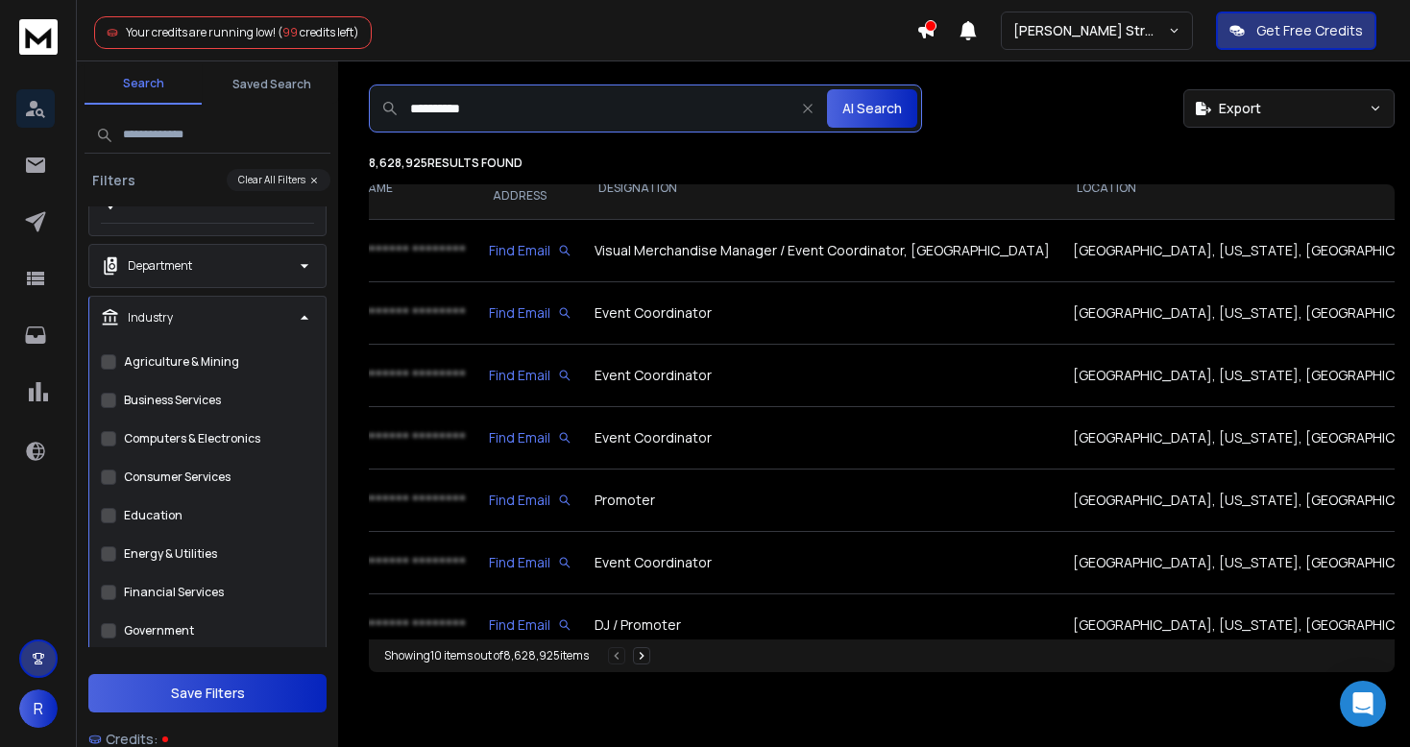
scroll to position [95, 0]
click at [188, 468] on label "Consumer Services" at bounding box center [177, 473] width 107 height 15
click at [116, 468] on Services "Consumer Services" at bounding box center [108, 473] width 15 height 15
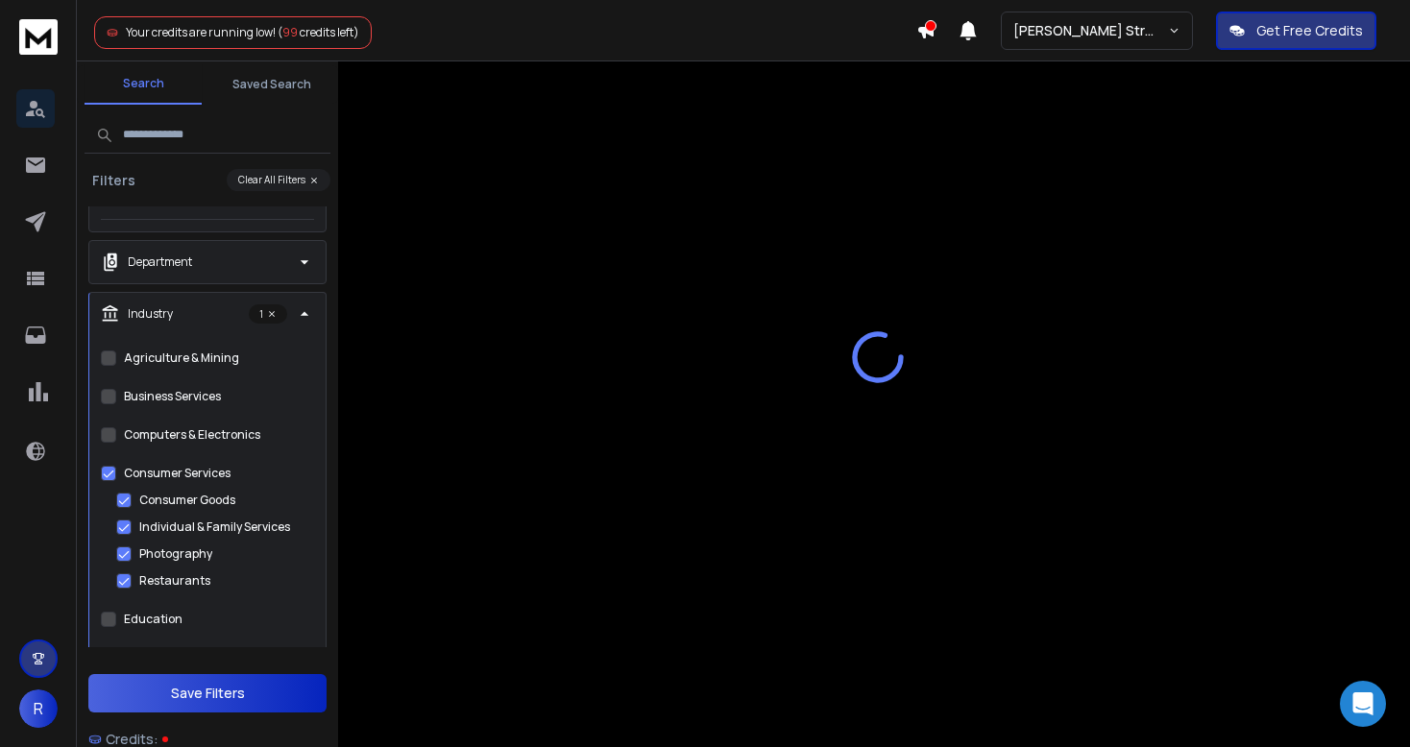
click at [187, 469] on label "Consumer Services" at bounding box center [177, 473] width 107 height 15
click at [116, 469] on Services "Consumer Services" at bounding box center [108, 473] width 15 height 15
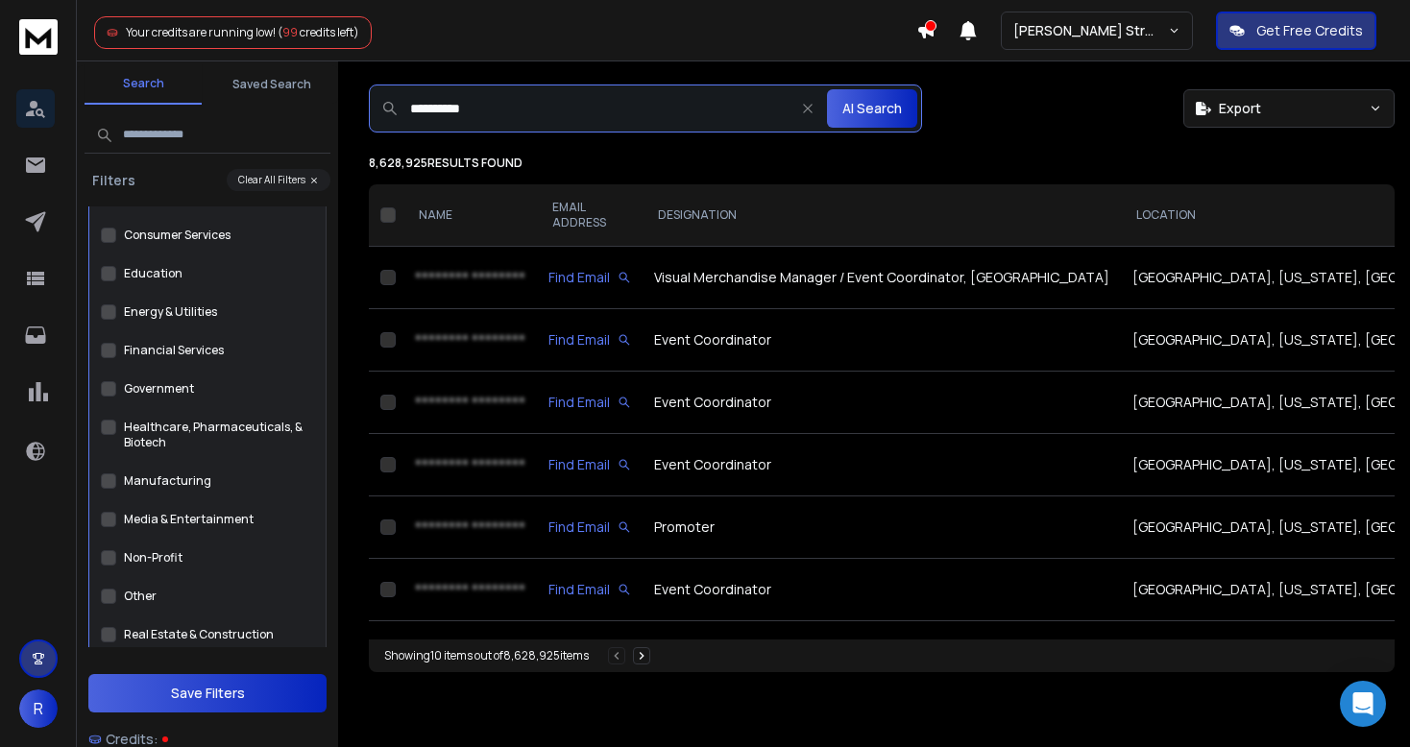
scroll to position [341, 0]
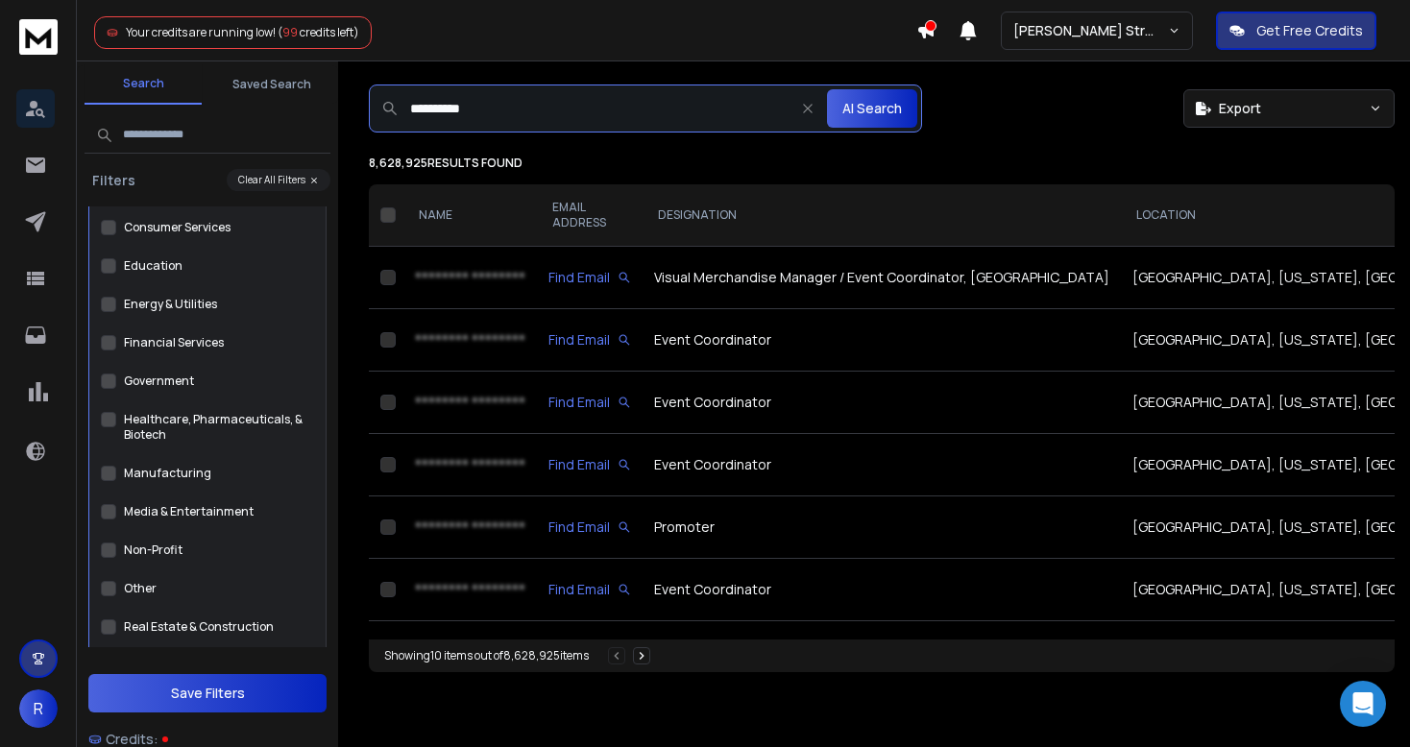
click at [172, 518] on label "Media & Entertainment" at bounding box center [189, 511] width 130 height 15
click at [116, 518] on Entertainment "Media & Entertainment" at bounding box center [108, 511] width 15 height 15
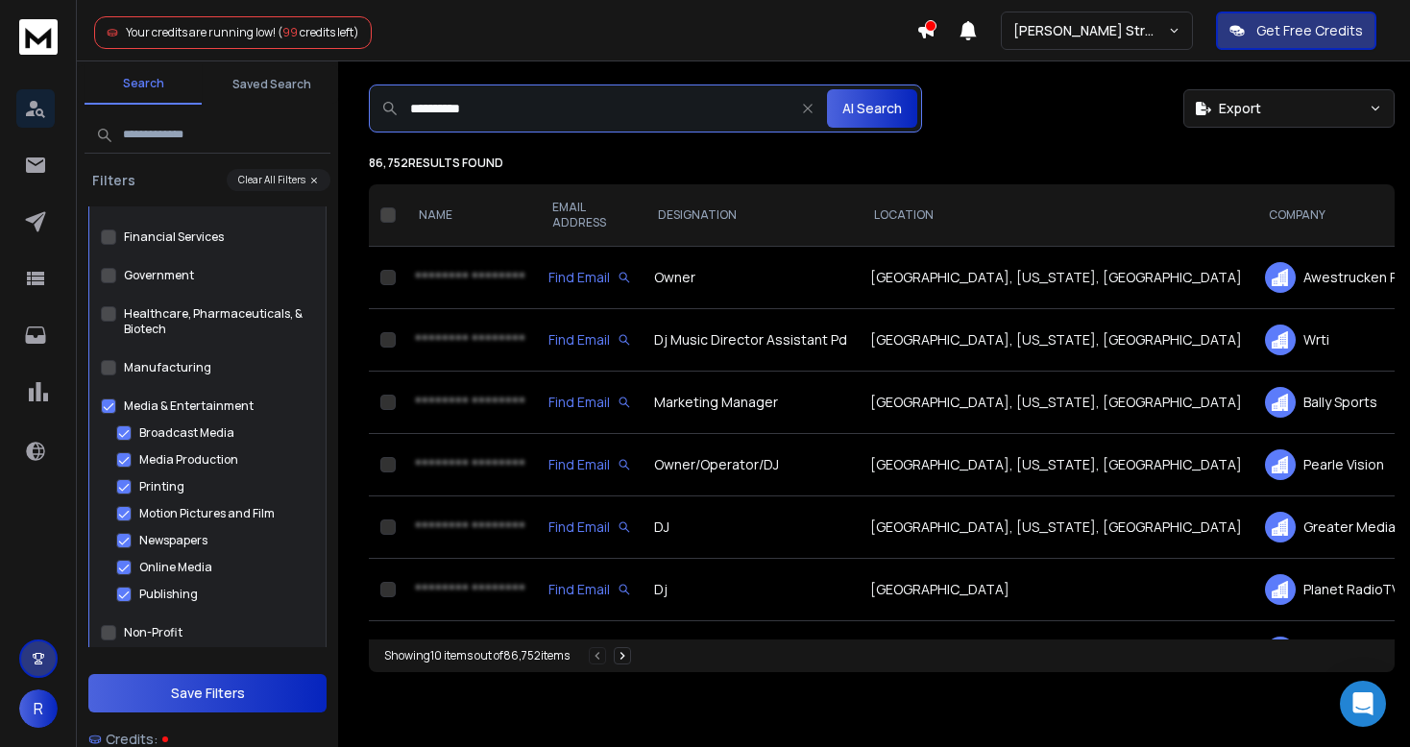
scroll to position [430, 0]
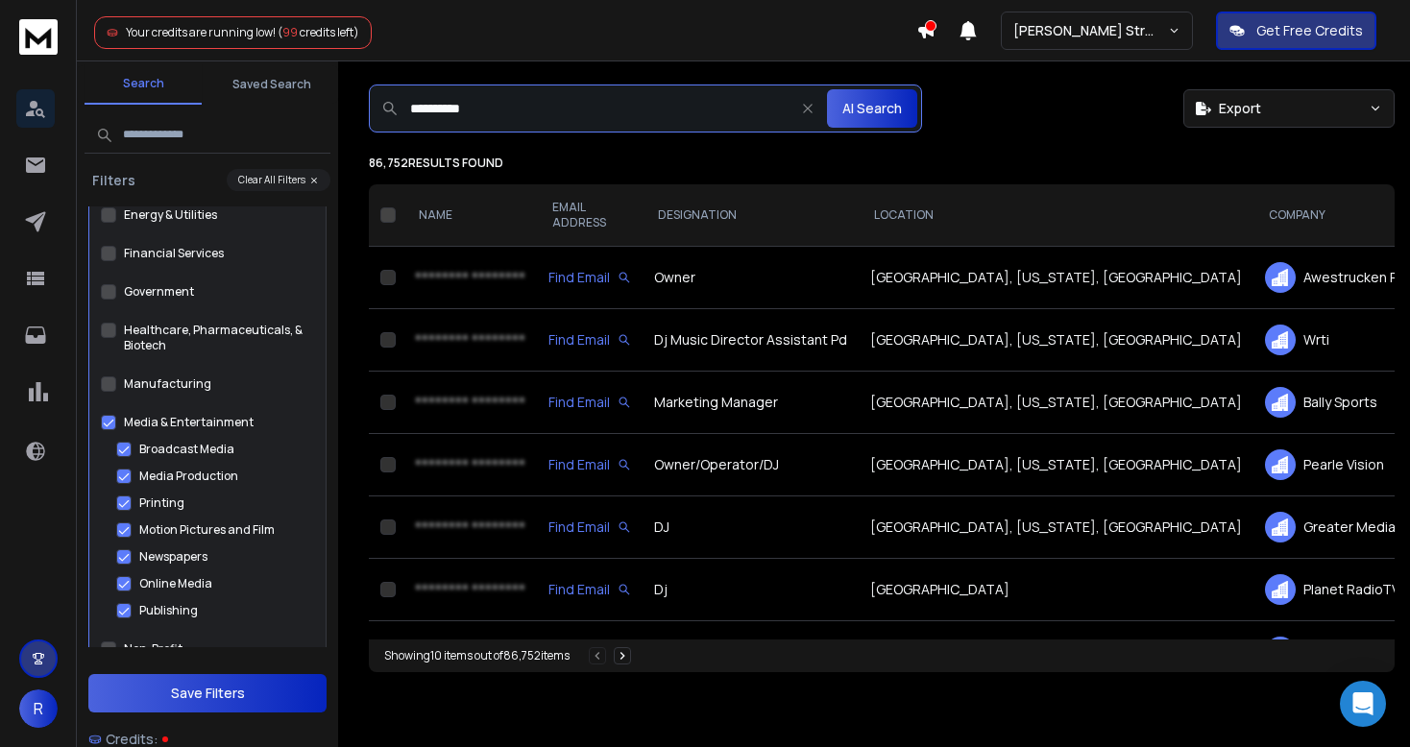
click at [156, 425] on label "Media & Entertainment" at bounding box center [189, 422] width 130 height 15
click at [116, 425] on Entertainment "Media & Entertainment" at bounding box center [108, 422] width 15 height 15
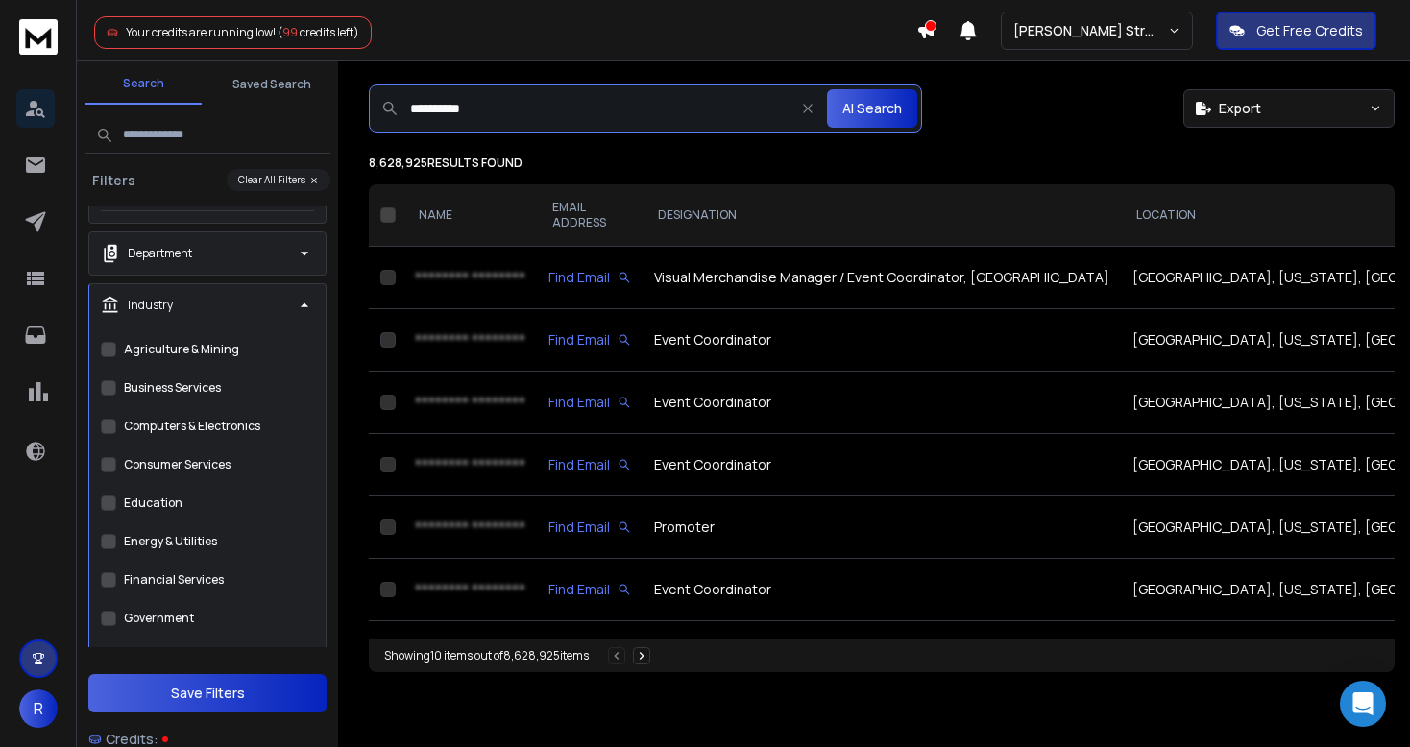
scroll to position [89, 0]
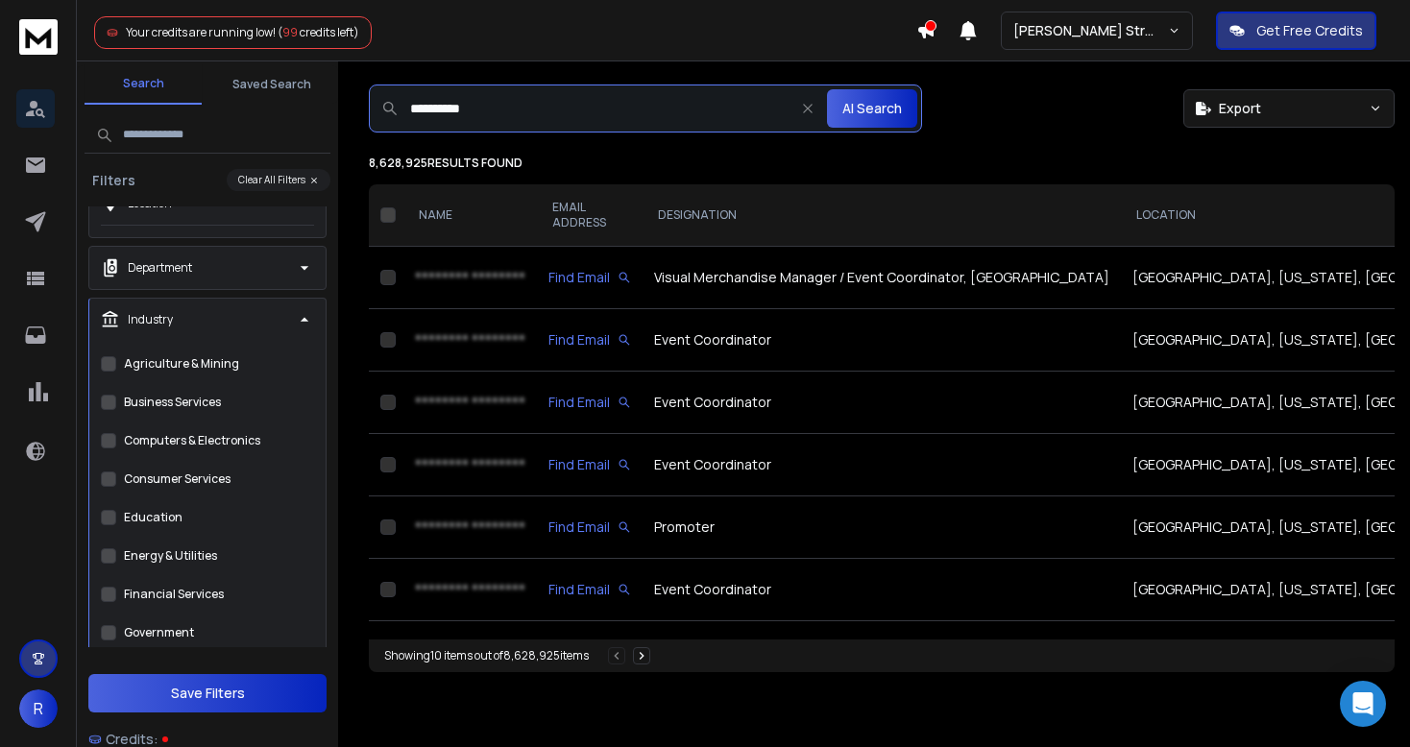
click at [810, 114] on icon at bounding box center [807, 108] width 15 height 15
click at [674, 114] on textarea at bounding box center [612, 108] width 405 height 38
type textarea "**********"
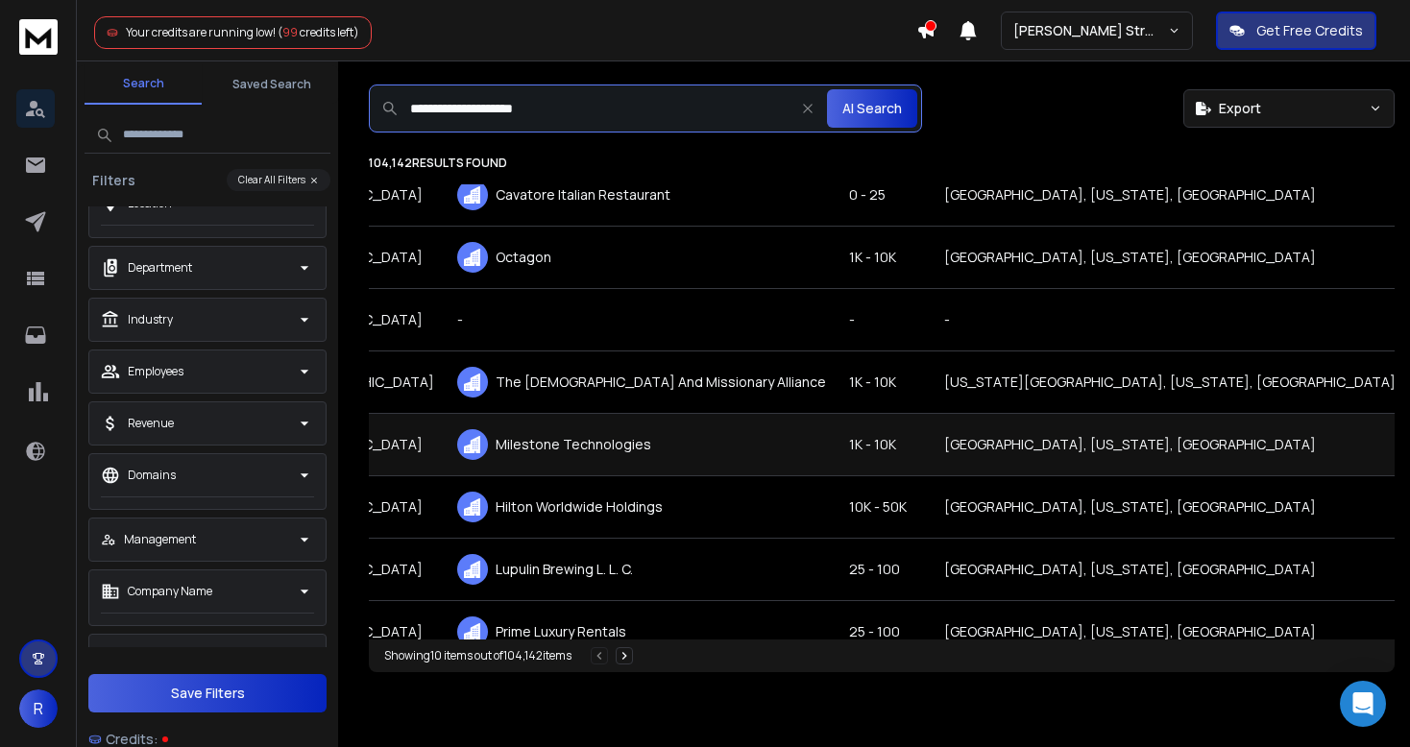
scroll to position [0, 0]
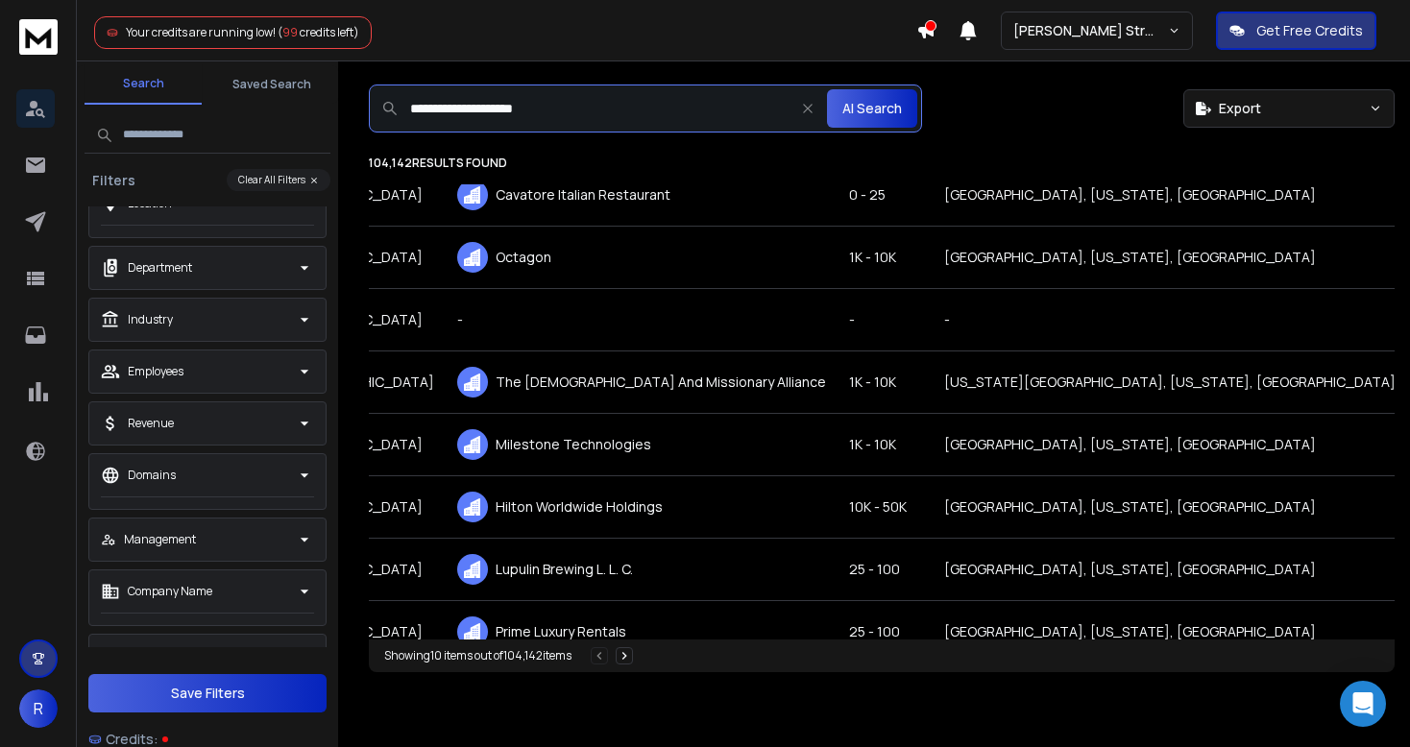
click at [632, 660] on icon at bounding box center [624, 656] width 15 height 15
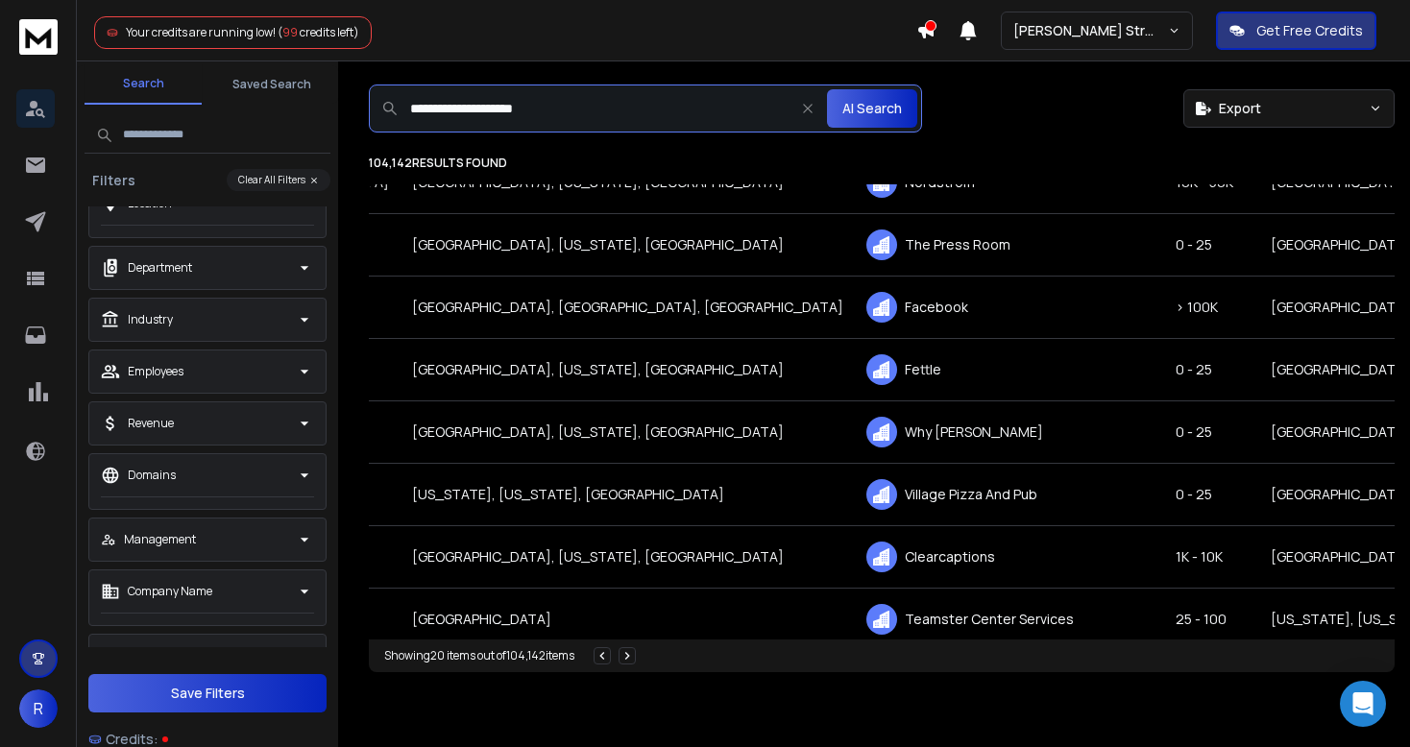
click at [635, 652] on icon at bounding box center [627, 656] width 15 height 15
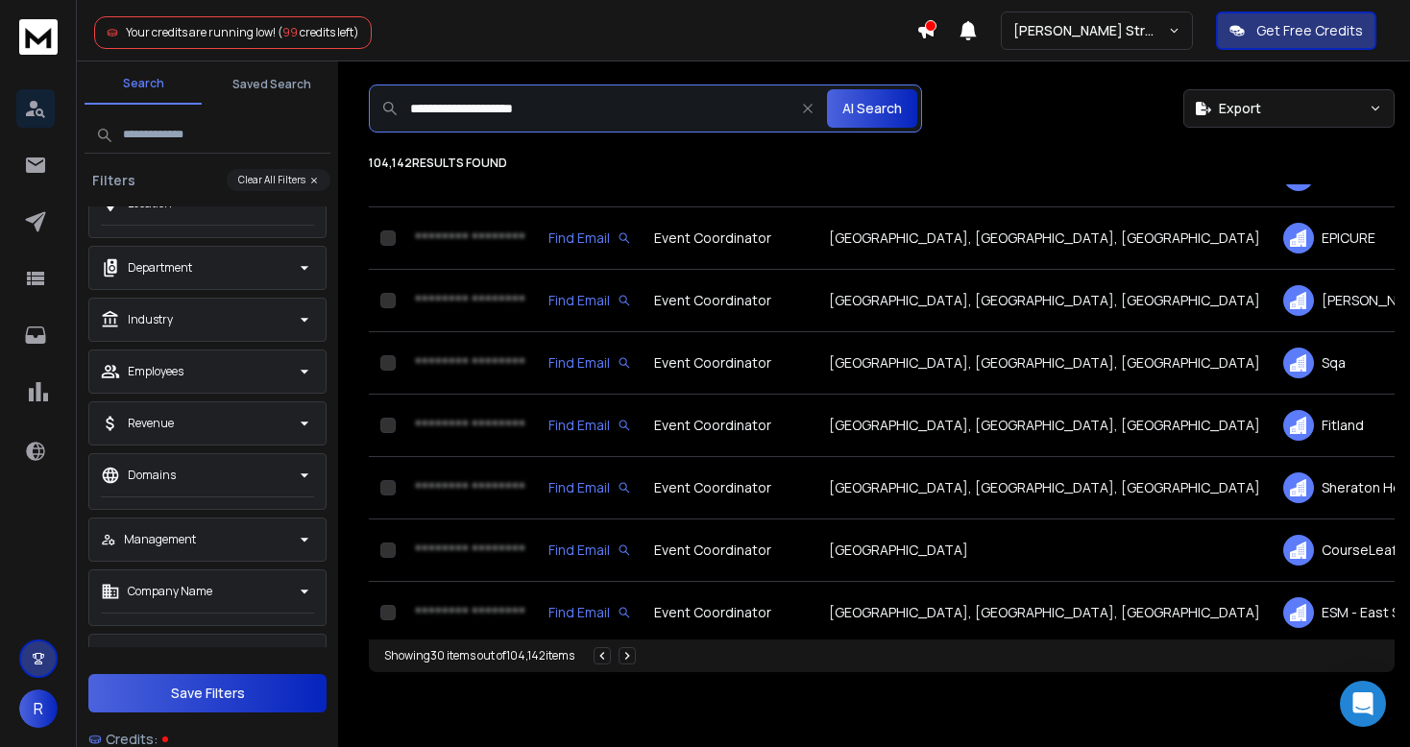
click at [635, 657] on icon at bounding box center [627, 656] width 15 height 15
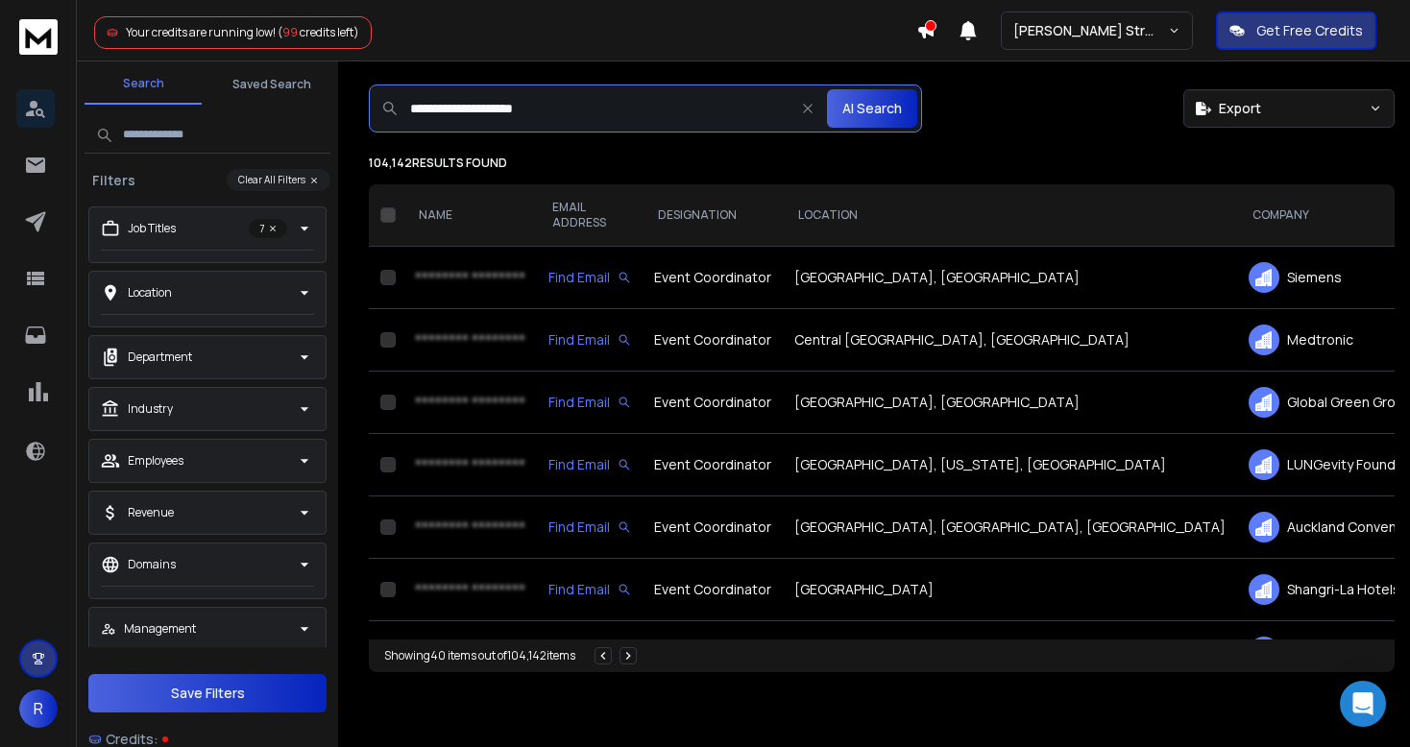
click at [189, 292] on div "Location" at bounding box center [207, 292] width 213 height 19
click at [115, 392] on button "Country" at bounding box center [108, 390] width 15 height 15
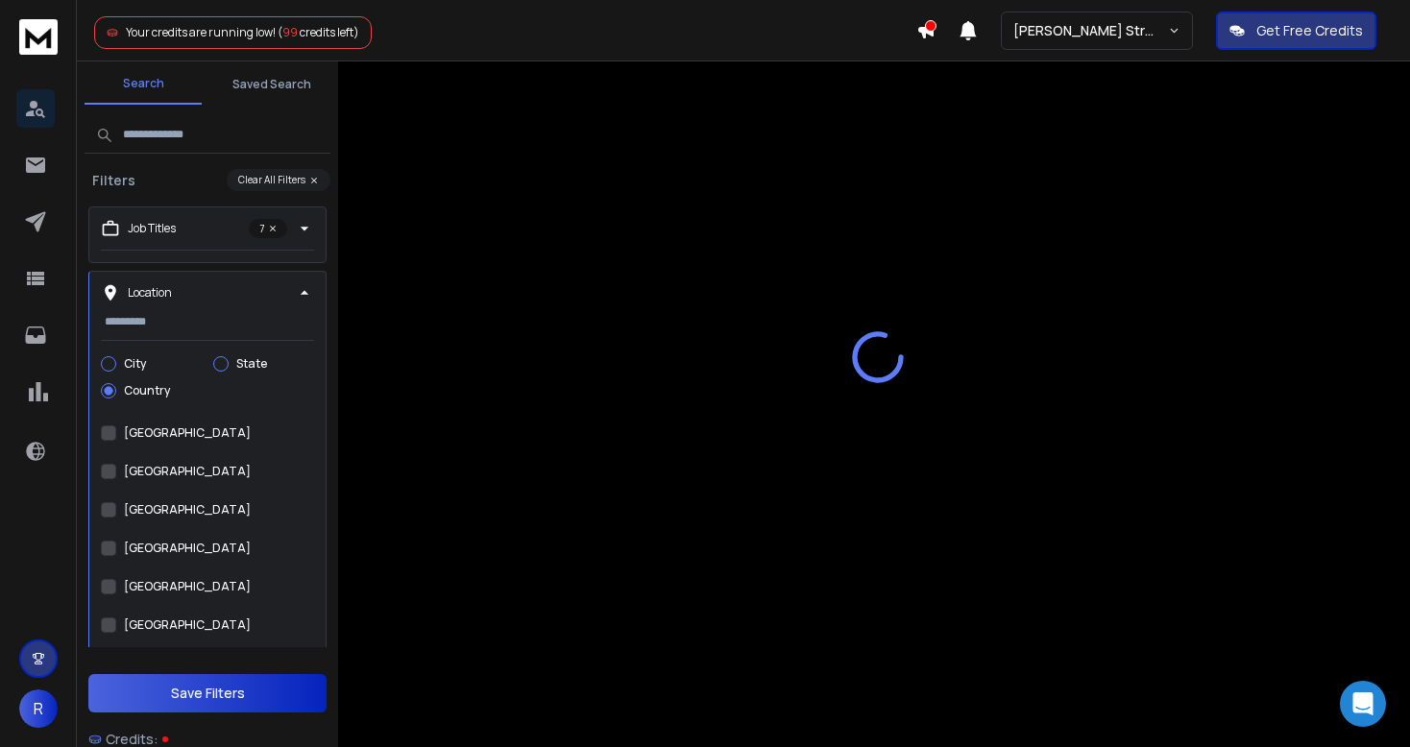
click at [113, 431] on States "[GEOGRAPHIC_DATA]" at bounding box center [108, 433] width 15 height 15
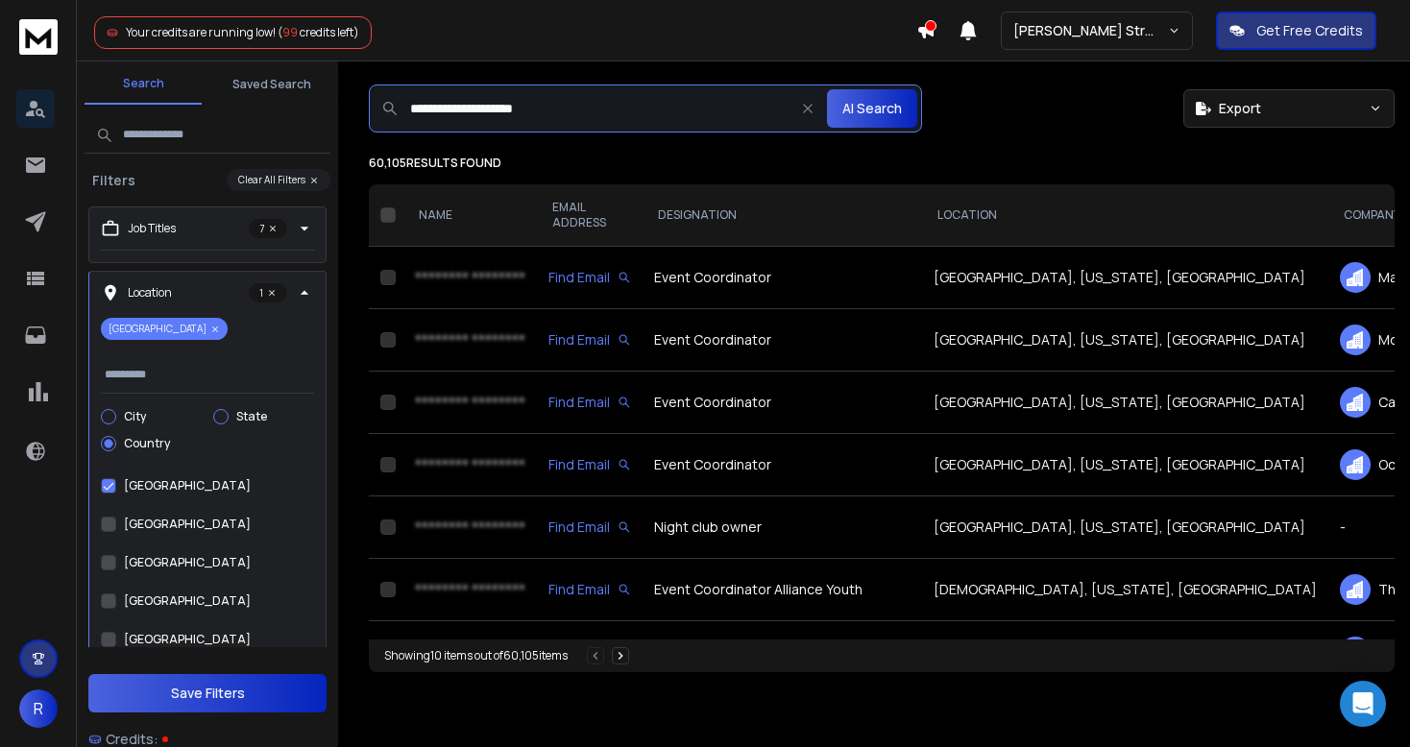
click at [108, 526] on Kingdom "[GEOGRAPHIC_DATA]" at bounding box center [108, 524] width 15 height 15
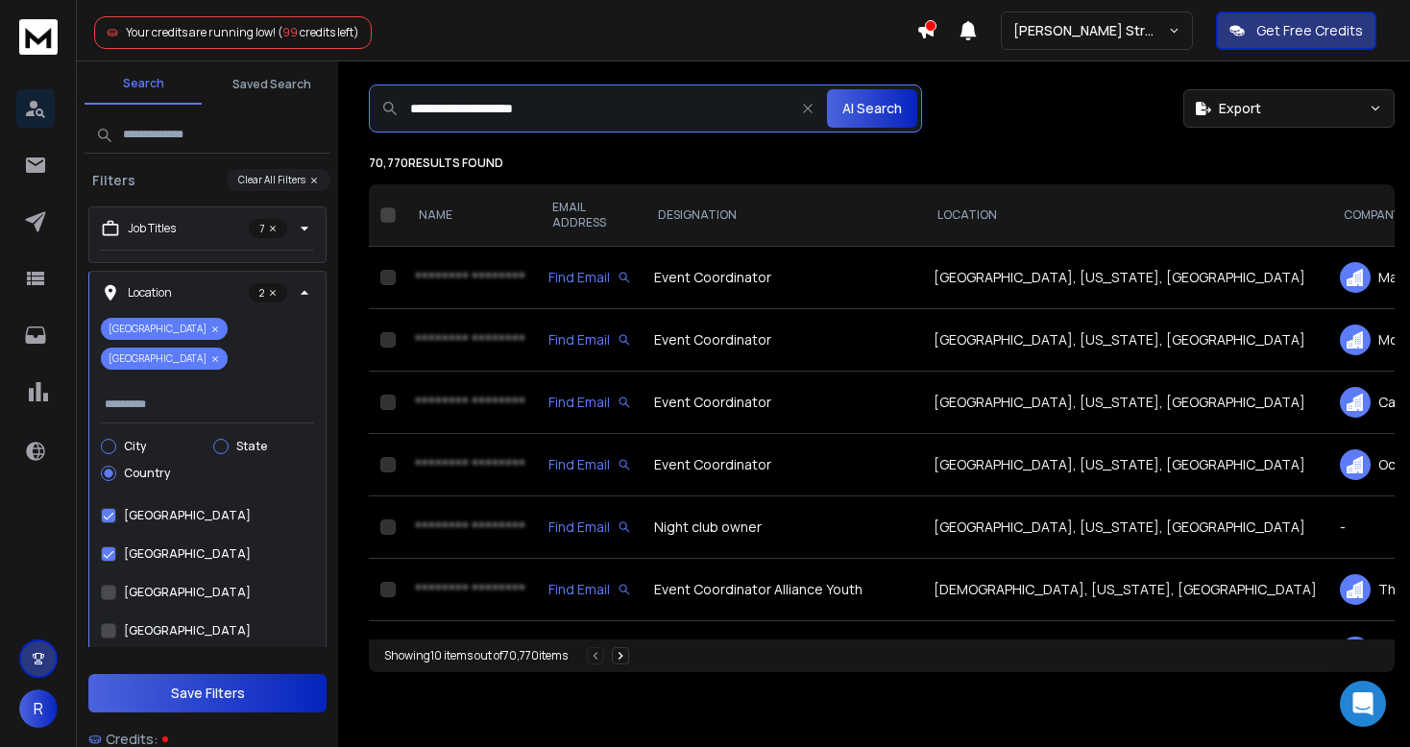
click at [199, 236] on div "Job Titles 7" at bounding box center [207, 228] width 213 height 19
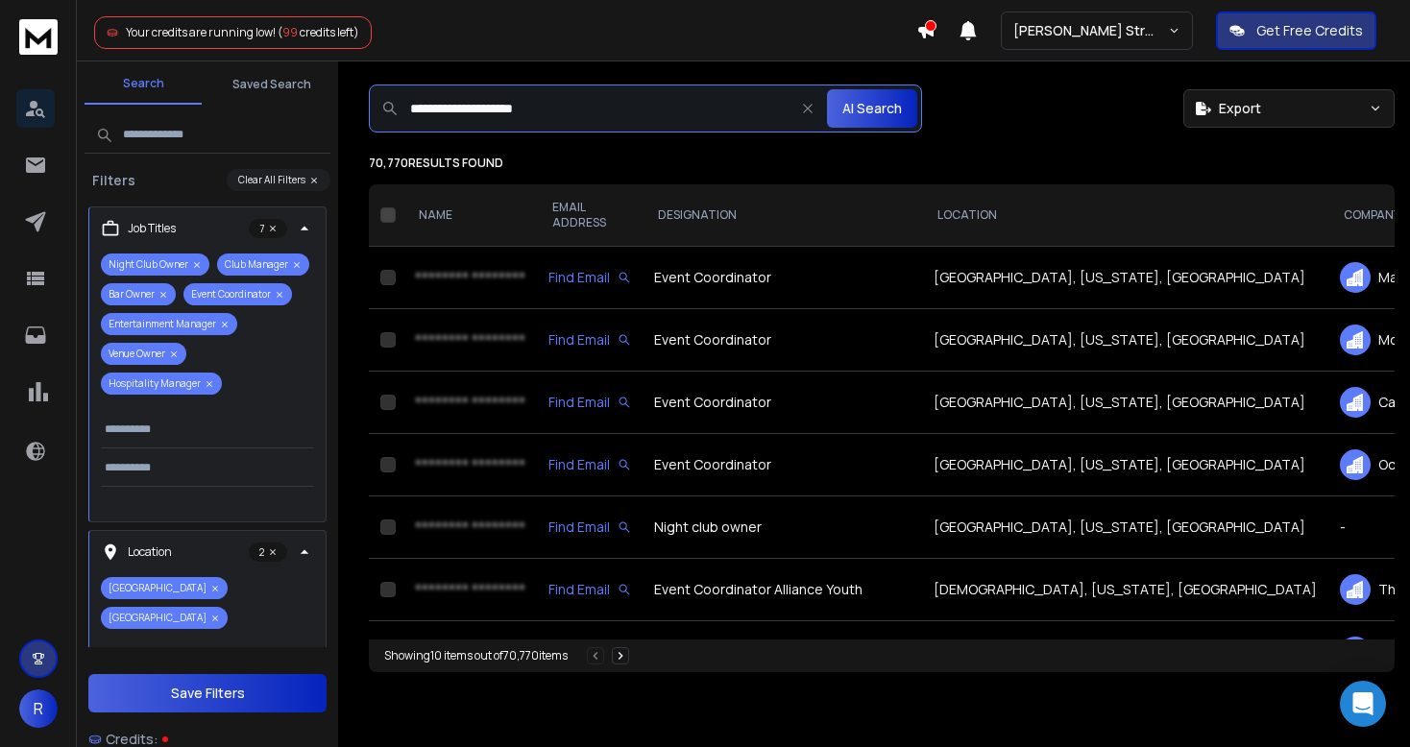
click at [277, 298] on icon at bounding box center [280, 295] width 6 height 6
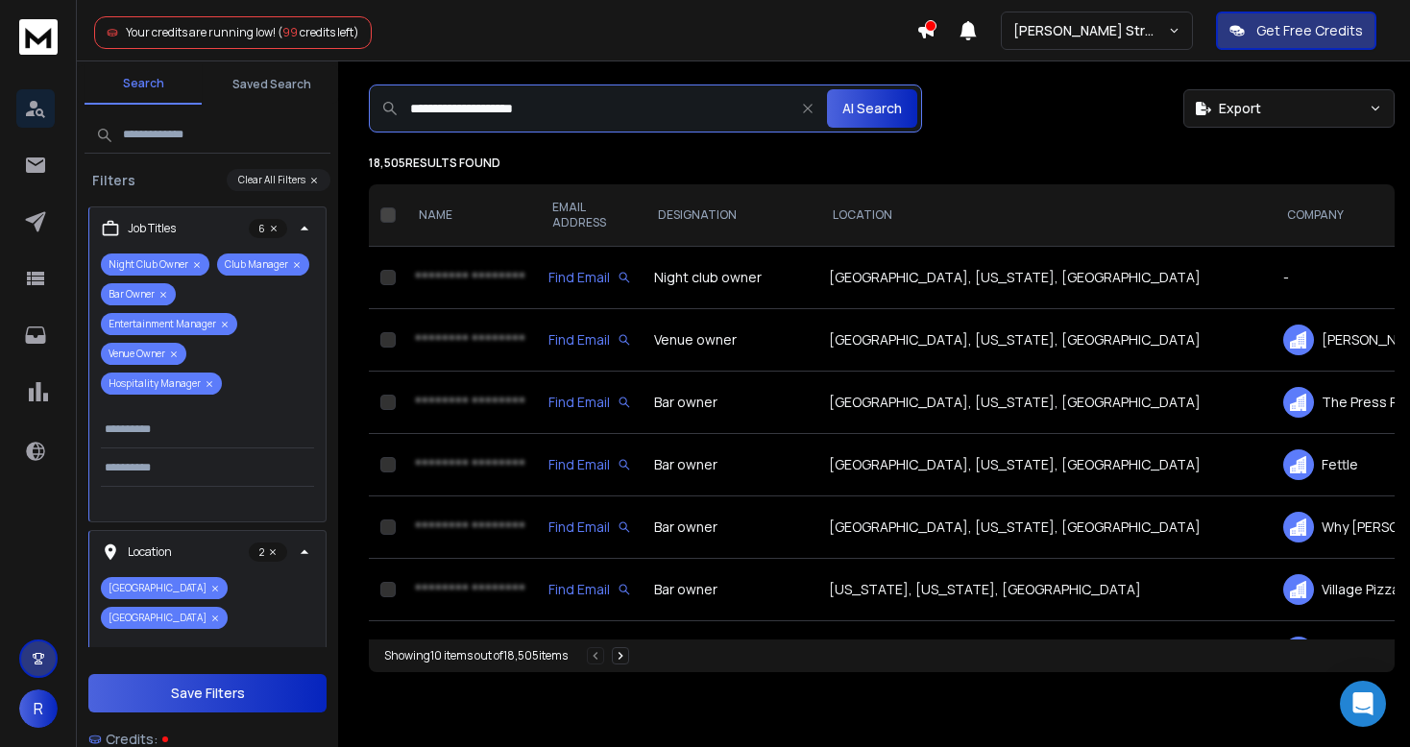
click at [292, 270] on icon at bounding box center [297, 265] width 10 height 10
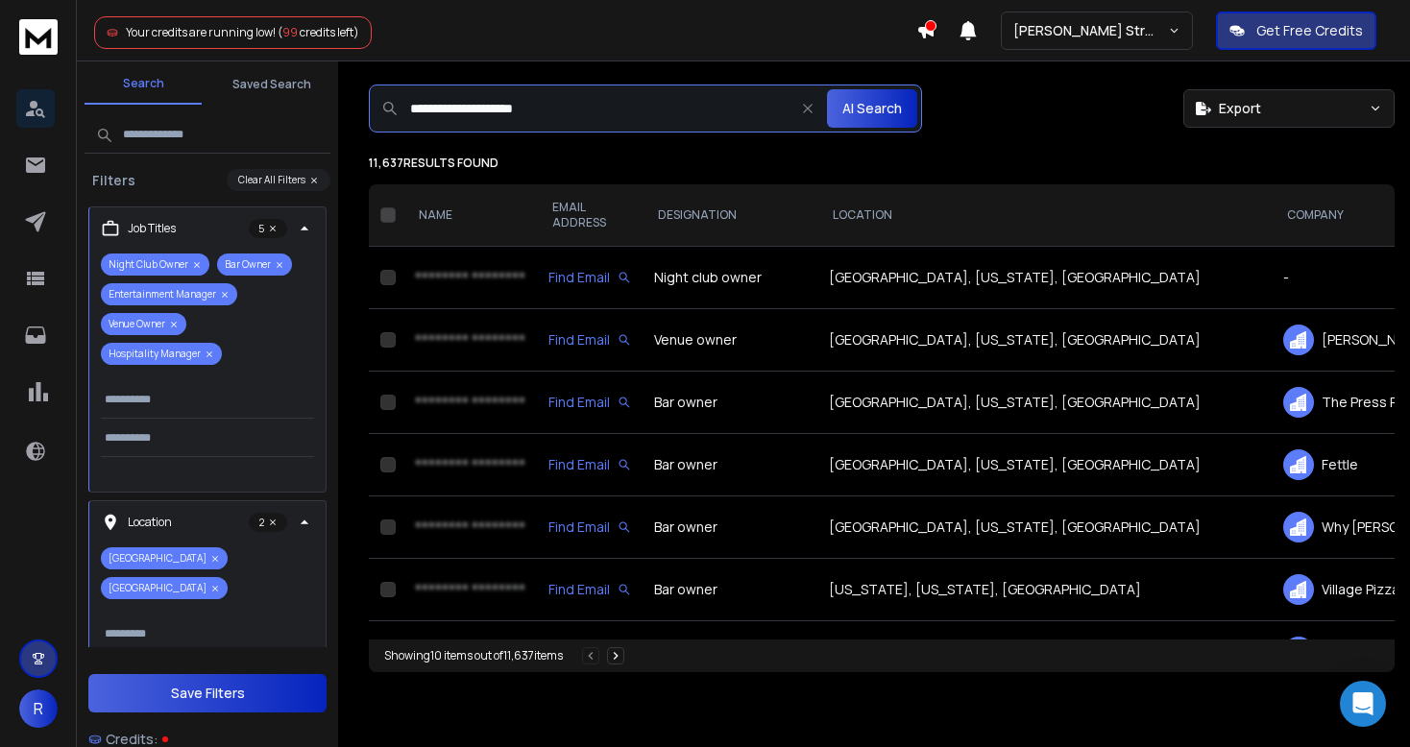
click at [280, 266] on icon at bounding box center [280, 265] width 10 height 10
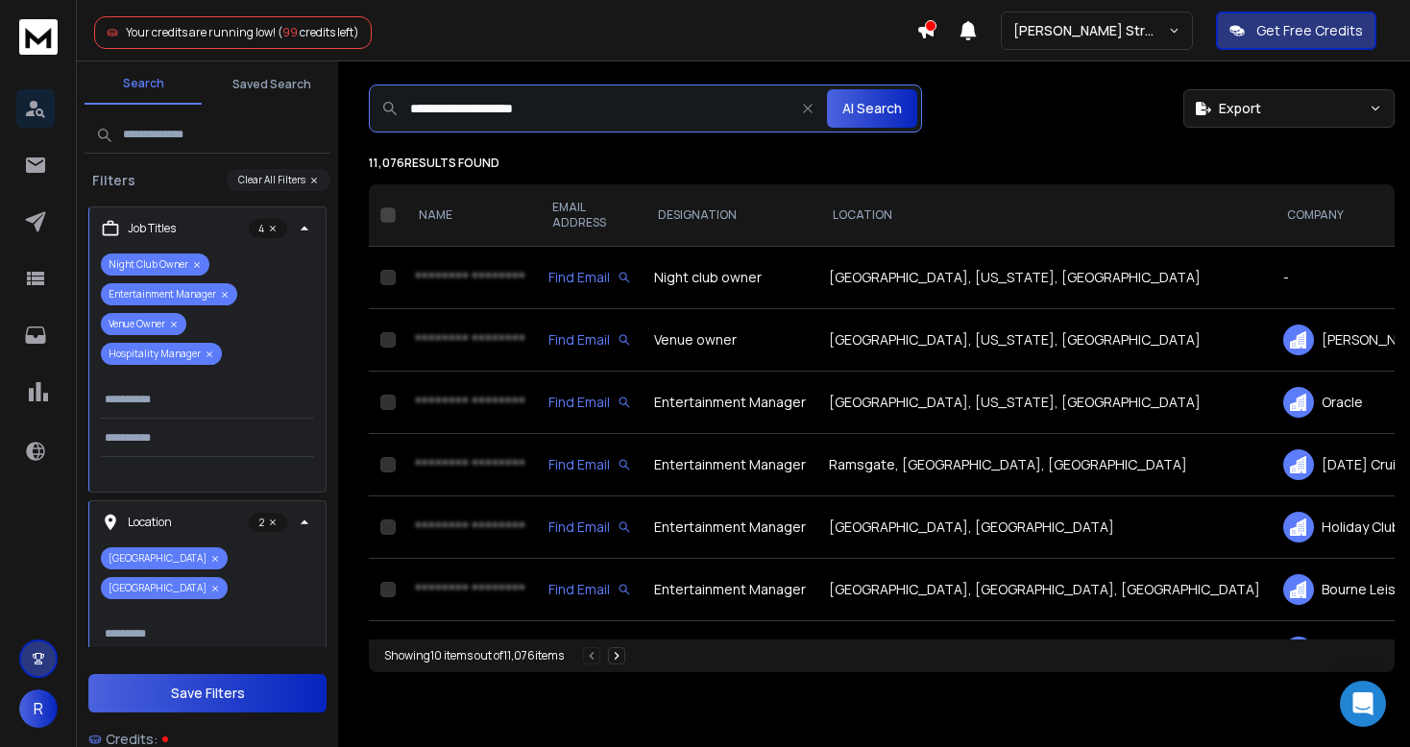
click at [222, 292] on icon at bounding box center [225, 295] width 6 height 6
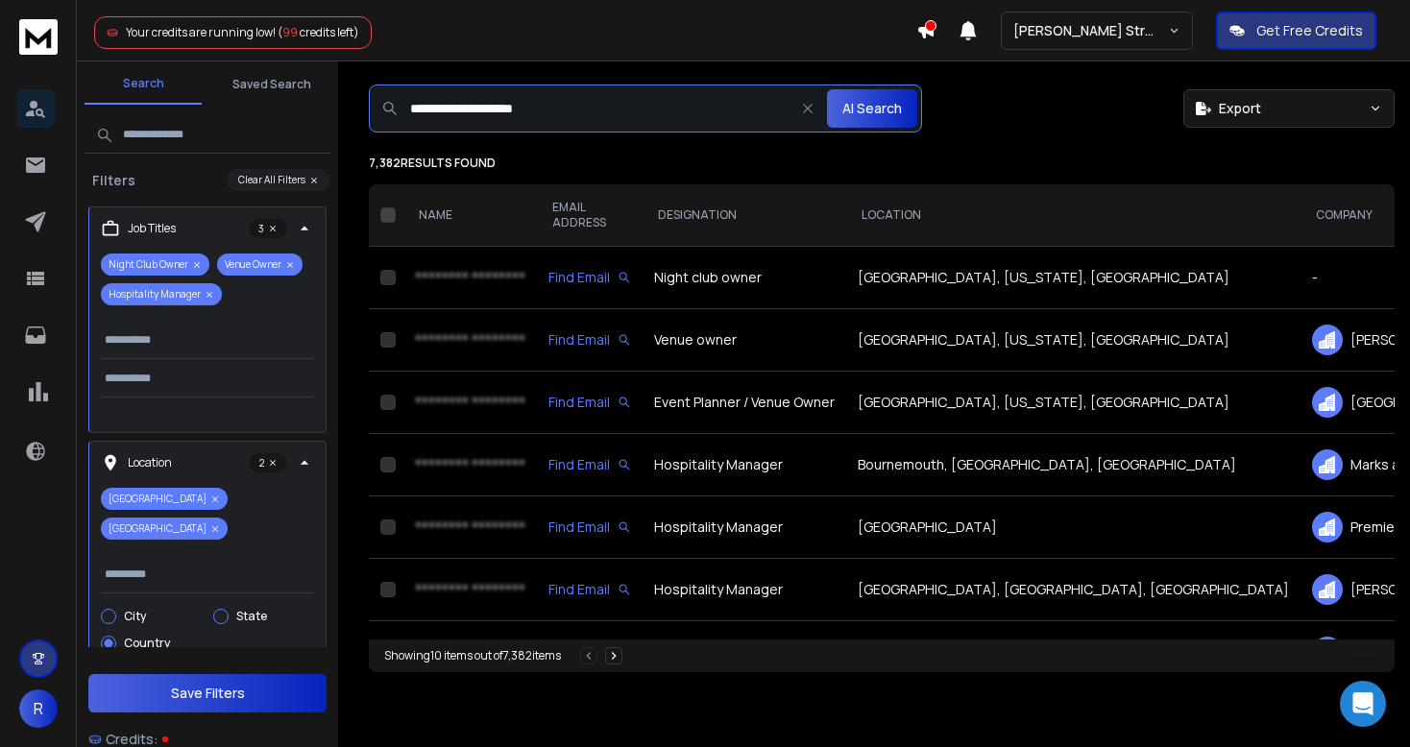
click at [208, 294] on icon at bounding box center [210, 295] width 10 height 10
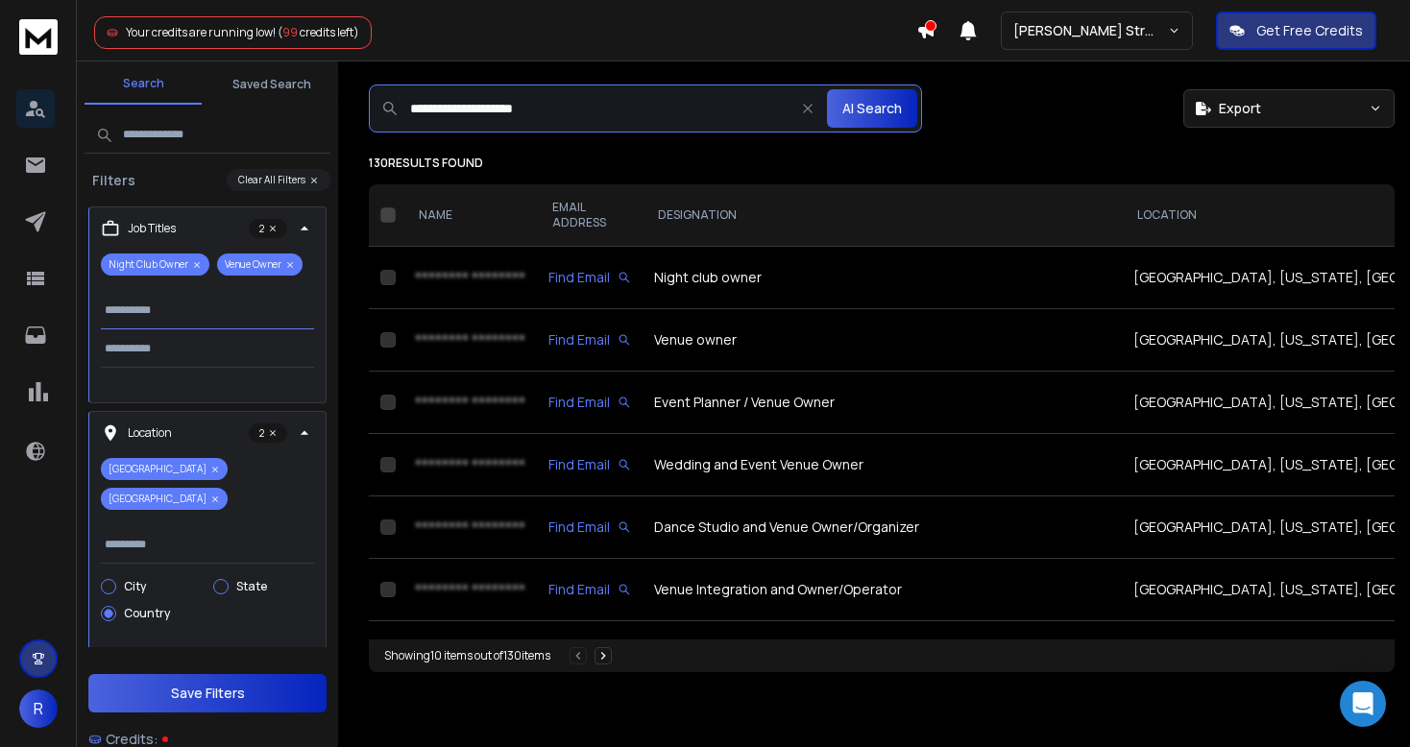
click at [196, 314] on input at bounding box center [207, 310] width 213 height 38
type input "**********"
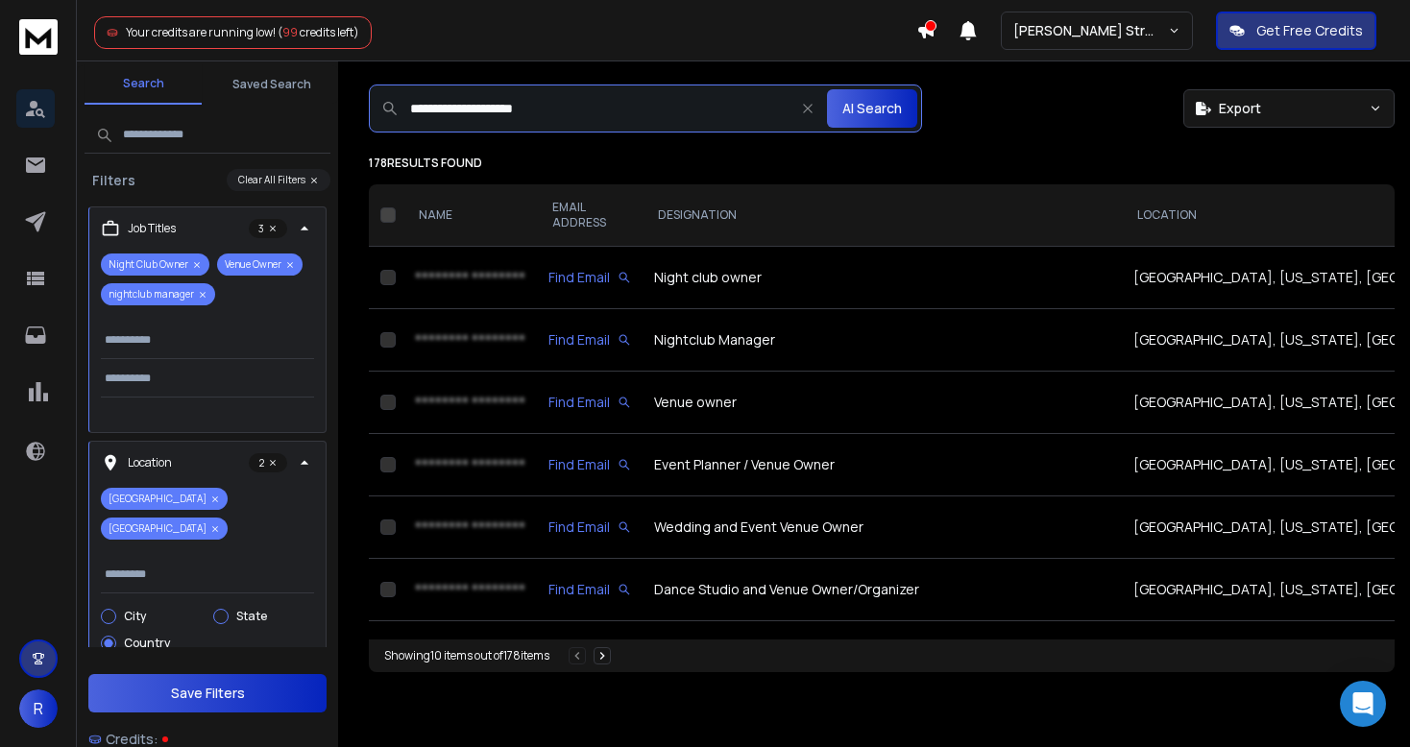
click at [292, 262] on icon at bounding box center [290, 265] width 6 height 6
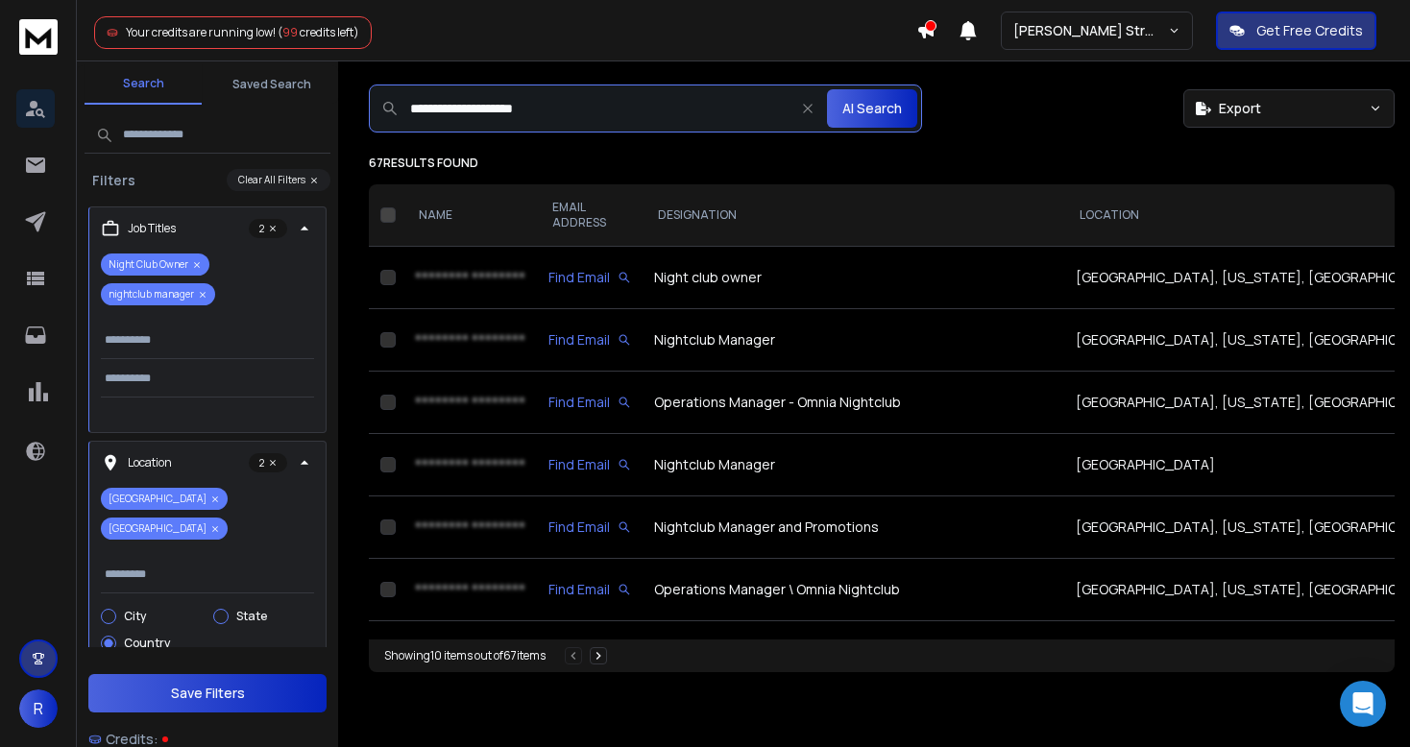
click at [228, 518] on p "[GEOGRAPHIC_DATA]" at bounding box center [164, 529] width 127 height 22
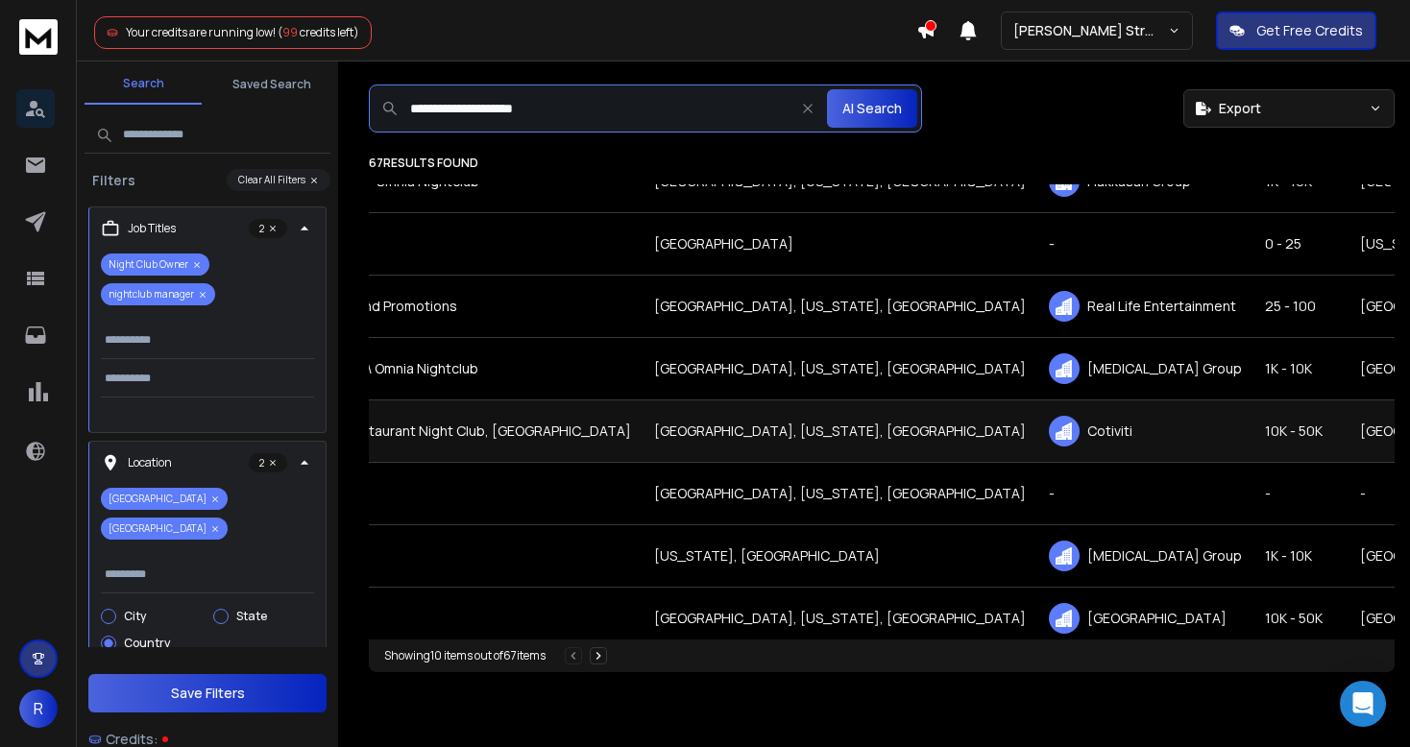
scroll to position [221, 452]
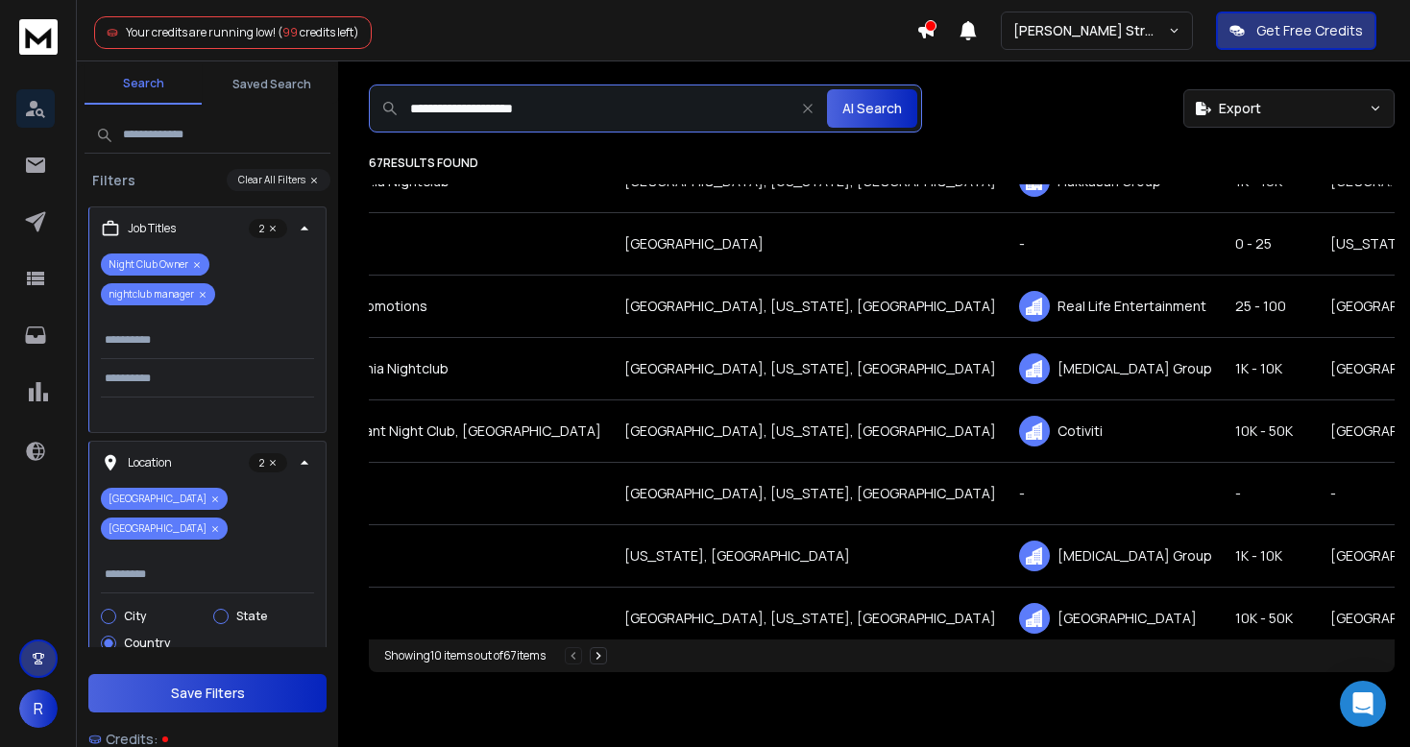
click at [203, 295] on icon at bounding box center [203, 295] width 10 height 10
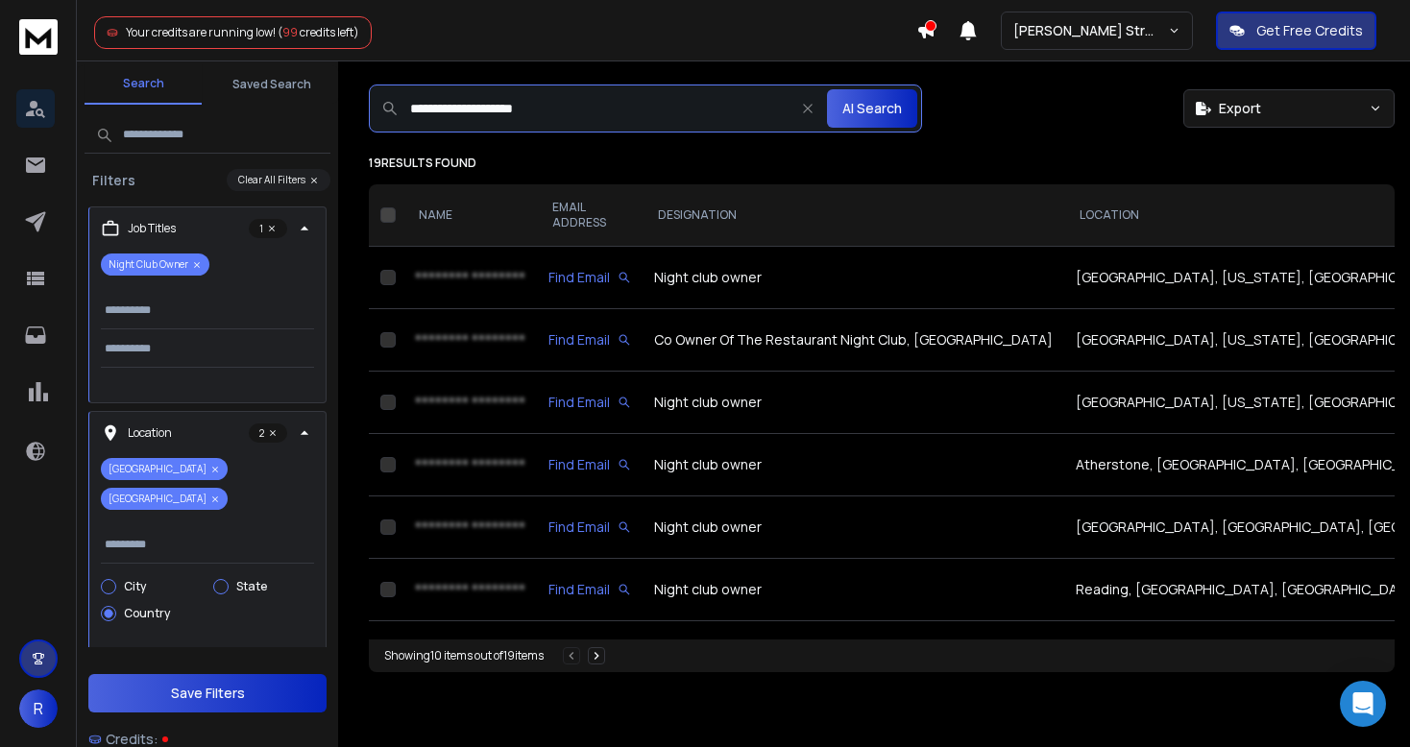
click at [199, 265] on icon at bounding box center [197, 265] width 10 height 10
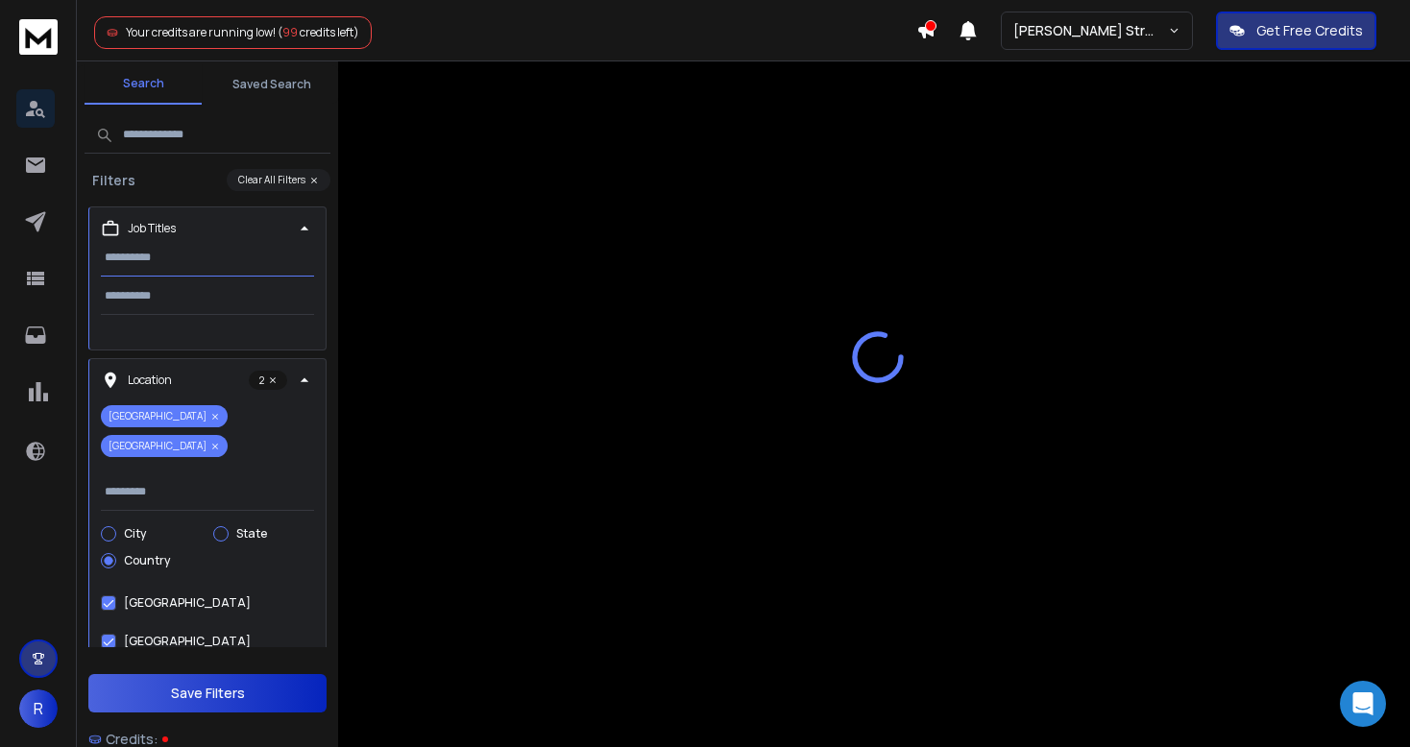
click at [192, 276] on input at bounding box center [207, 257] width 213 height 38
type input "*********"
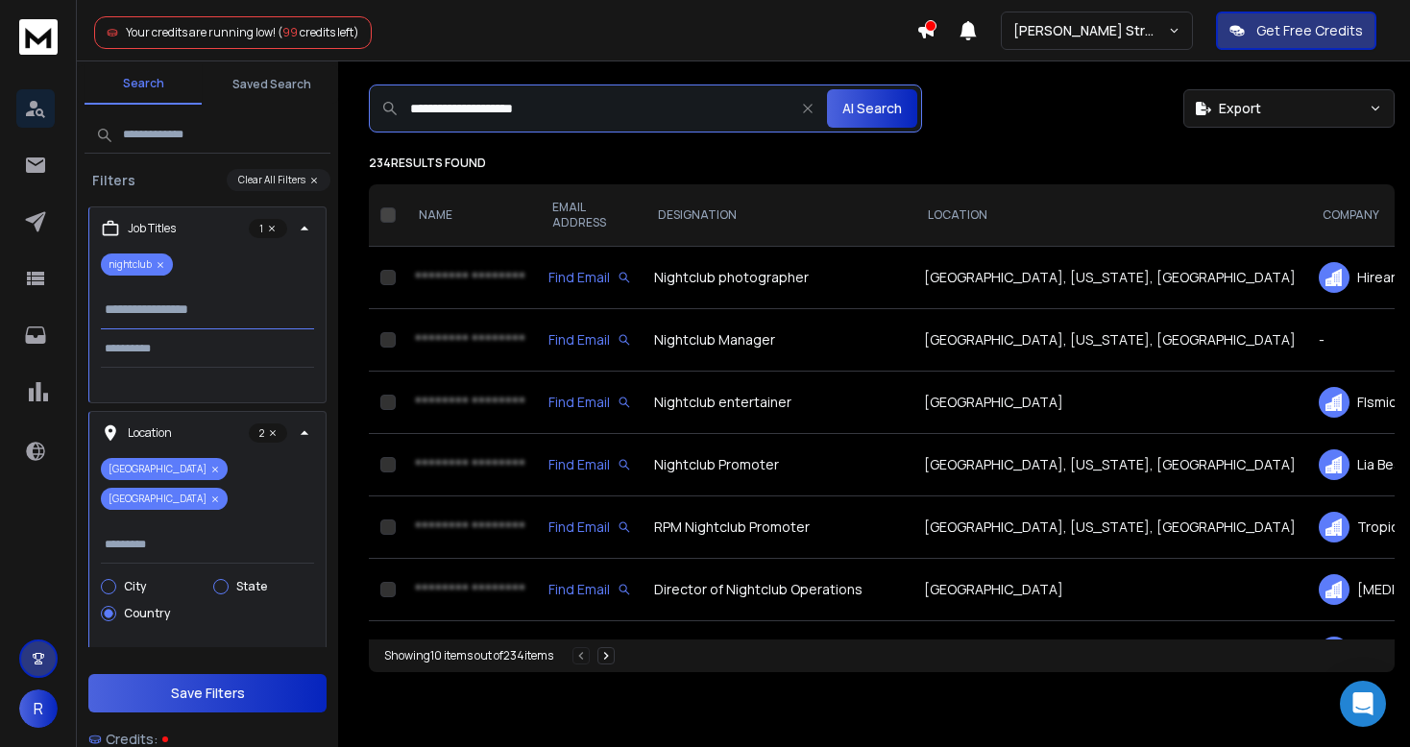
type input "**********"
click at [162, 263] on icon at bounding box center [161, 265] width 10 height 10
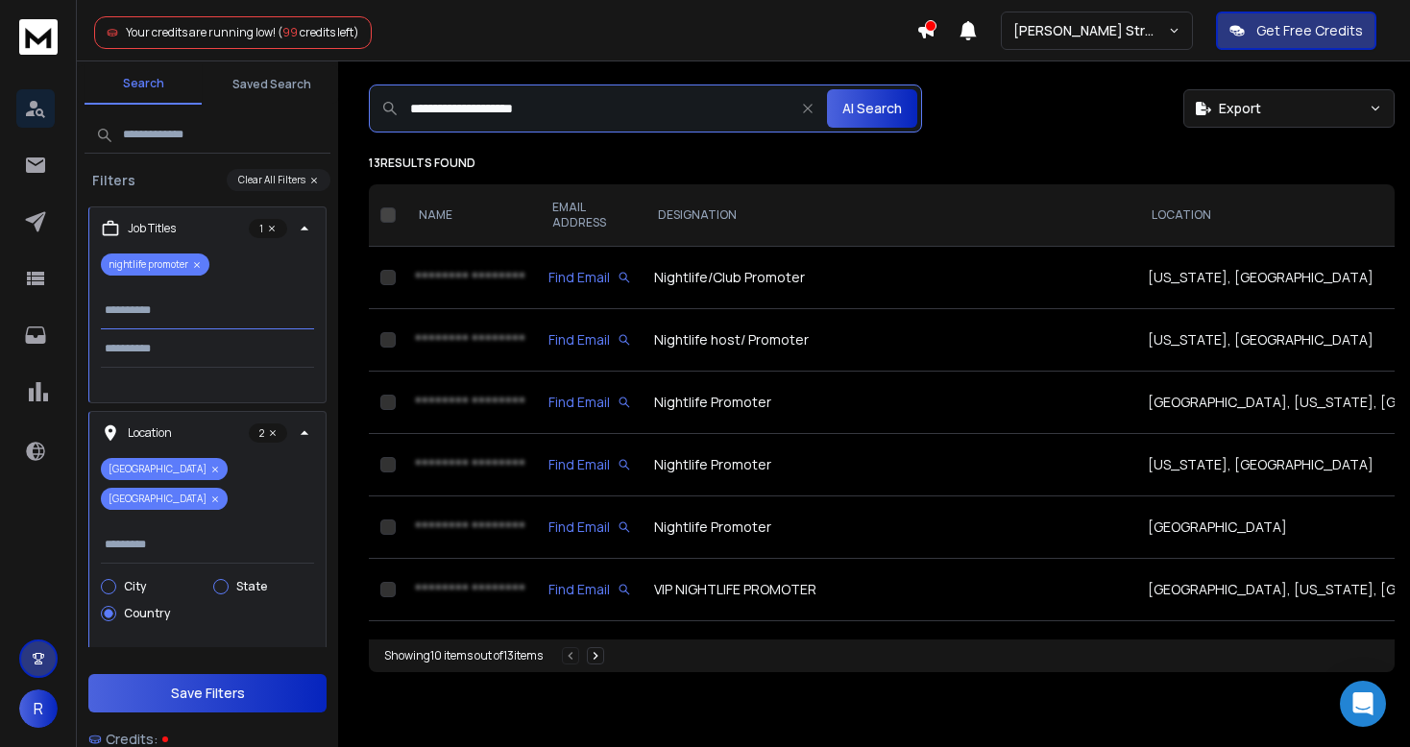
click at [186, 306] on input at bounding box center [207, 310] width 213 height 38
type input "**********"
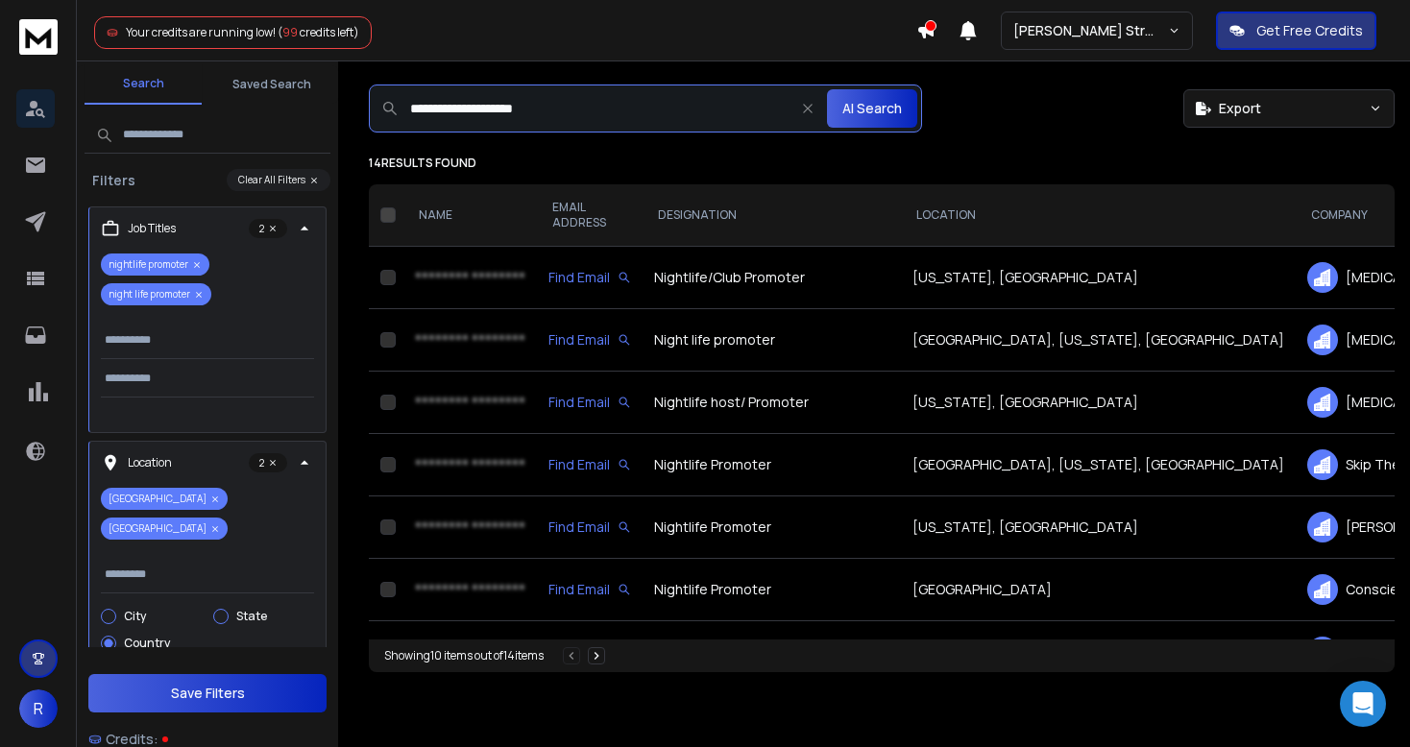
click at [197, 260] on icon at bounding box center [197, 265] width 10 height 10
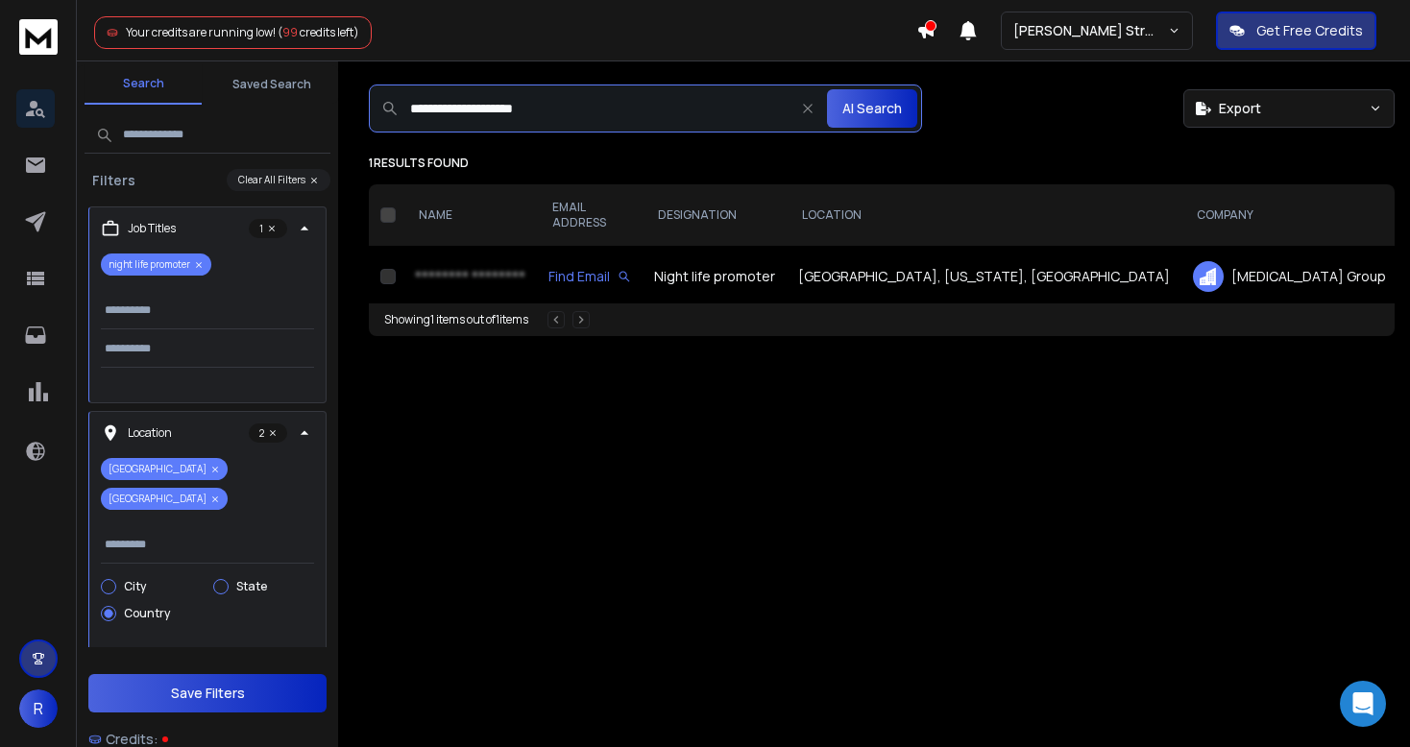
scroll to position [0, 0]
click at [267, 228] on icon at bounding box center [272, 229] width 10 height 10
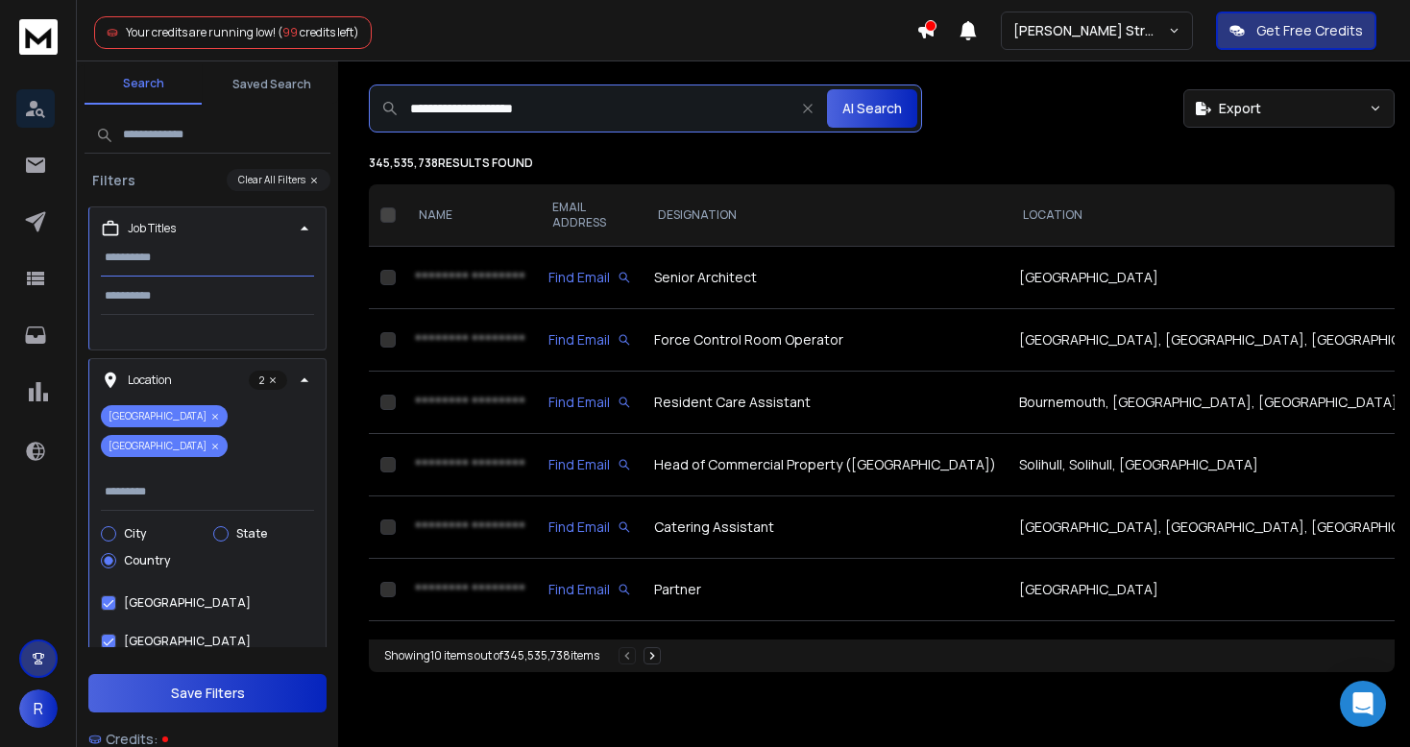
click at [205, 257] on input at bounding box center [207, 257] width 213 height 38
type input "*********"
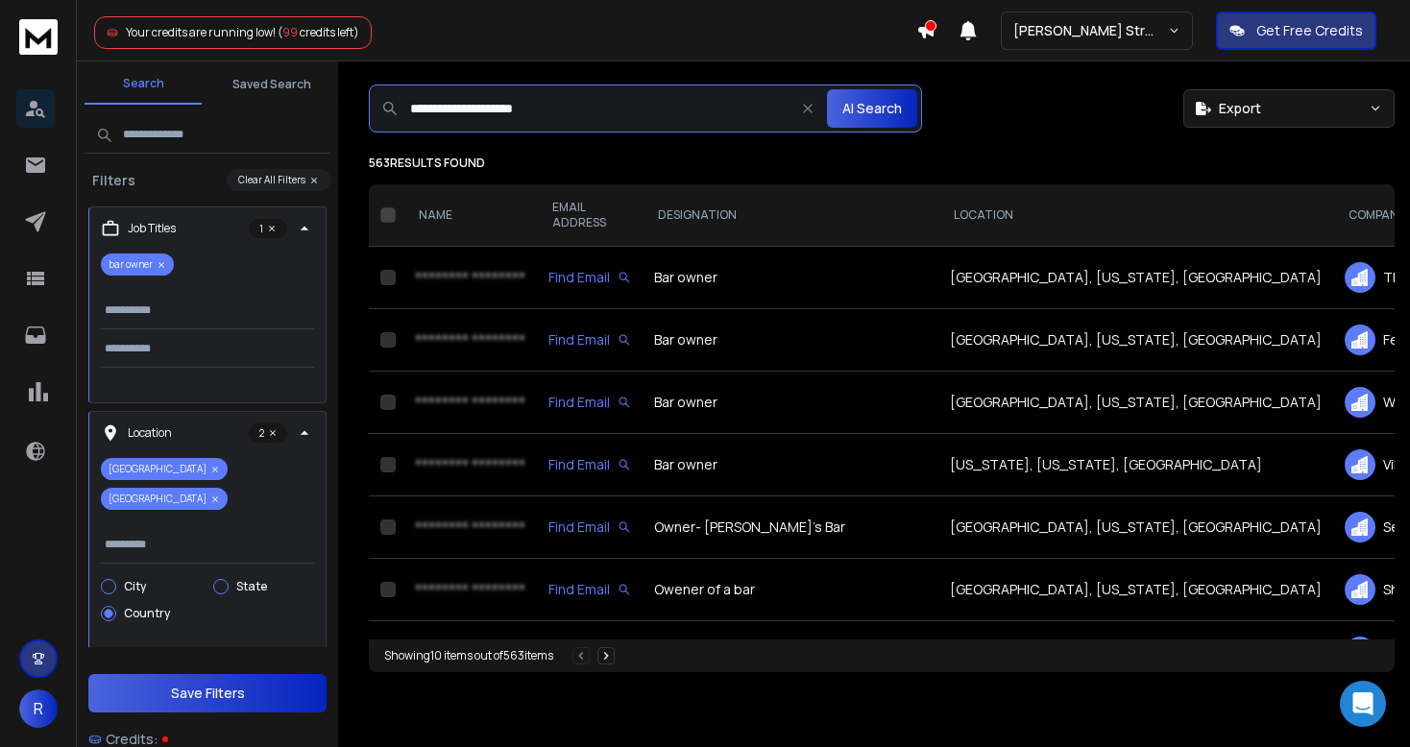
click at [160, 261] on icon at bounding box center [162, 265] width 10 height 10
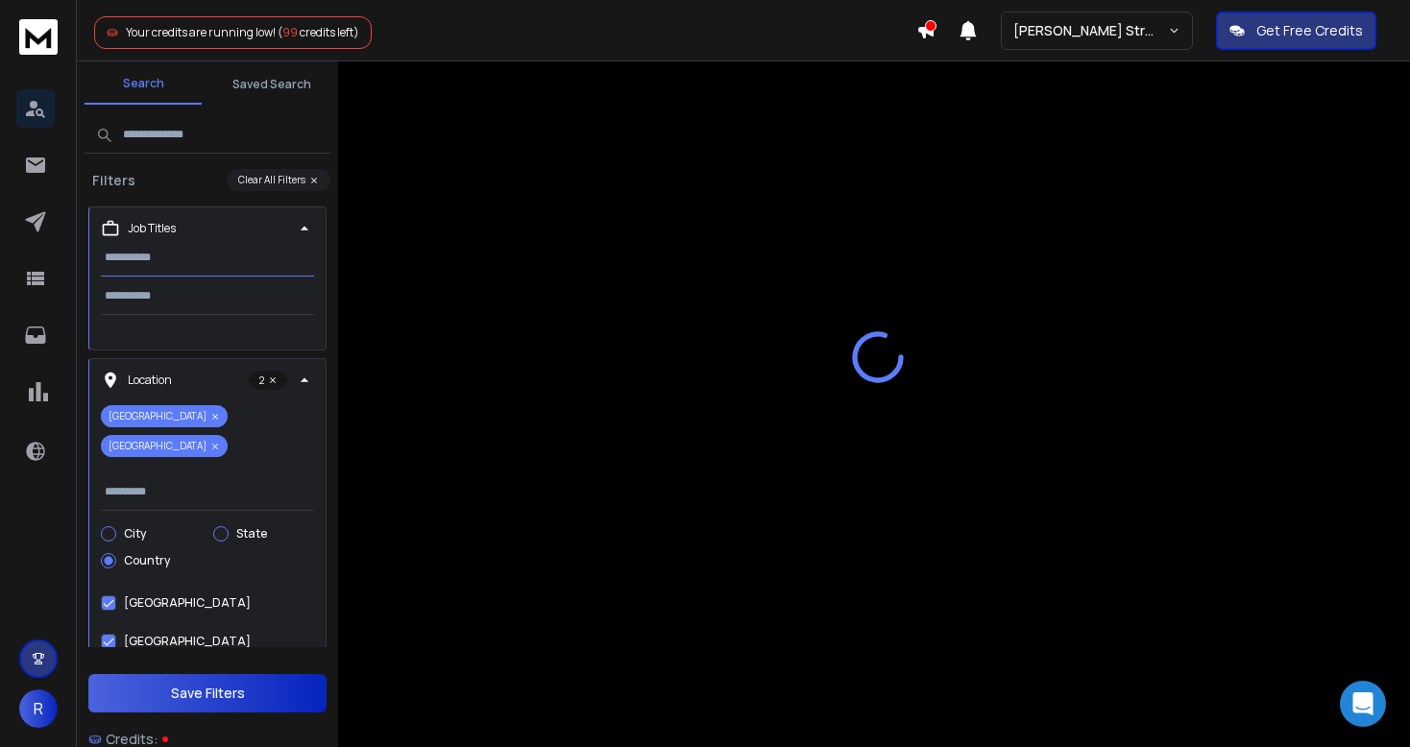
click at [168, 268] on input at bounding box center [207, 257] width 213 height 38
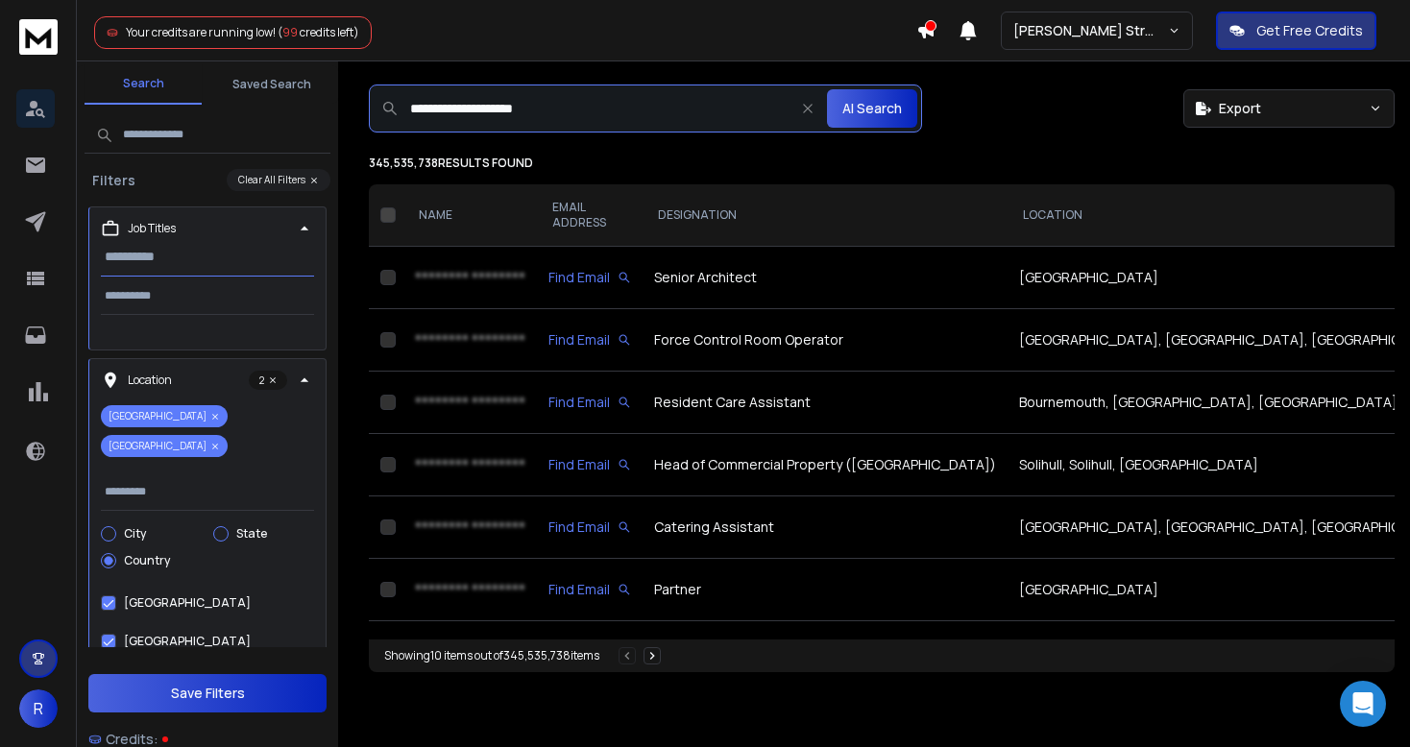
type input "**********"
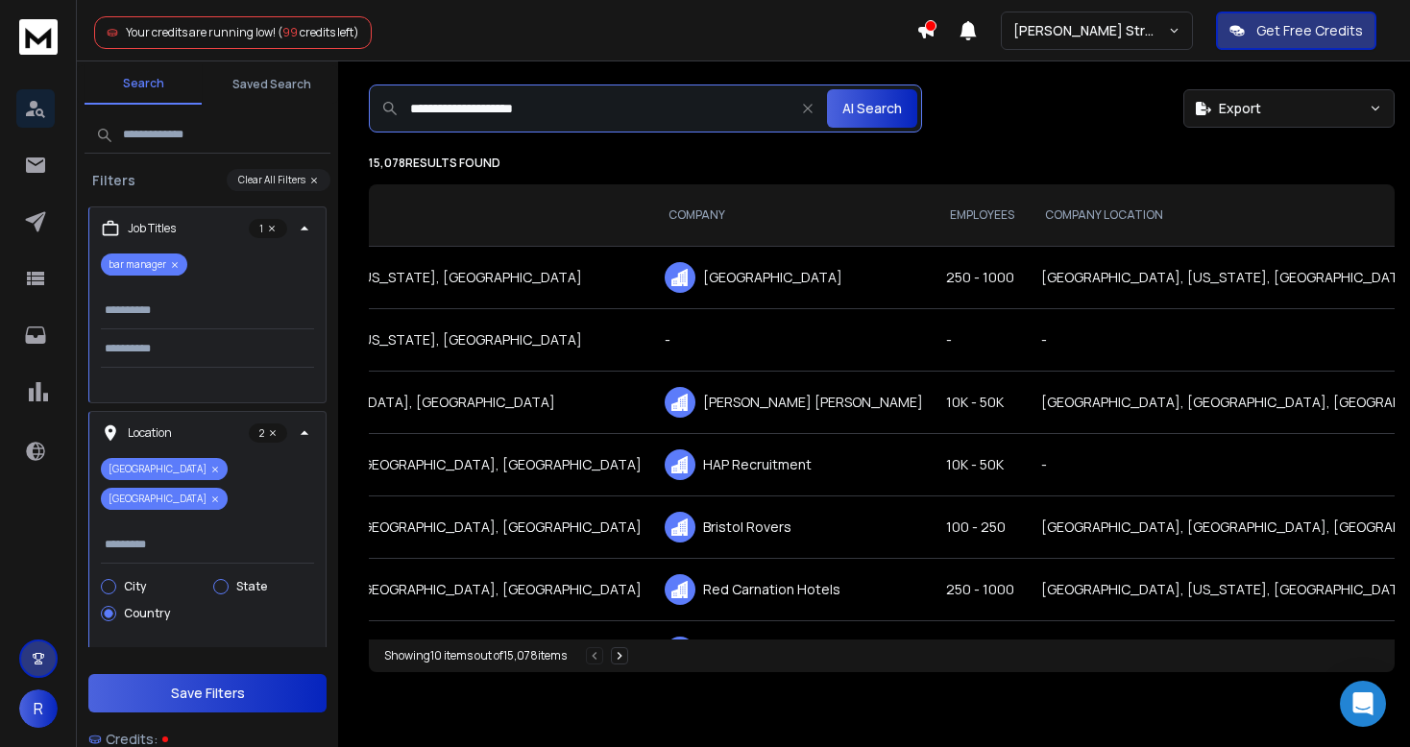
click at [221, 134] on input at bounding box center [208, 134] width 246 height 38
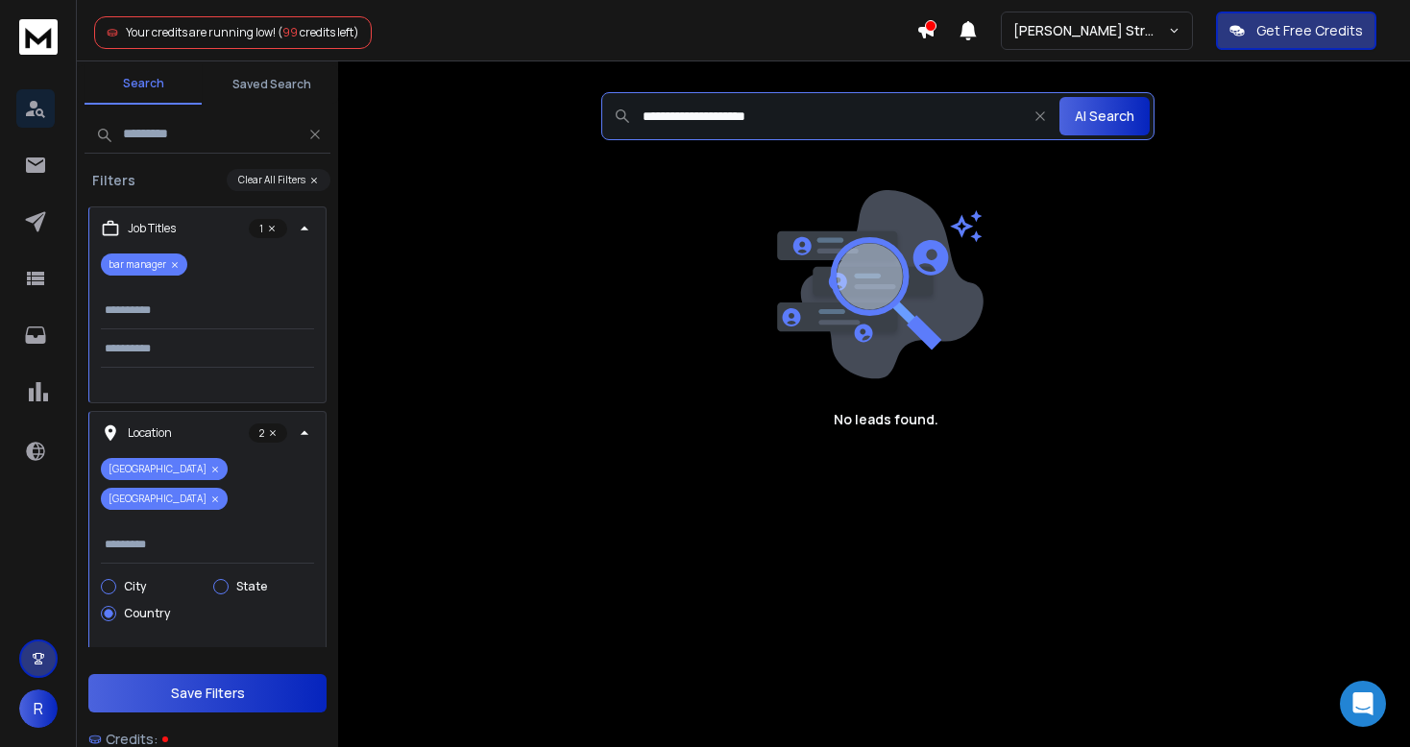
type input "*********"
click at [309, 184] on icon at bounding box center [314, 181] width 10 height 10
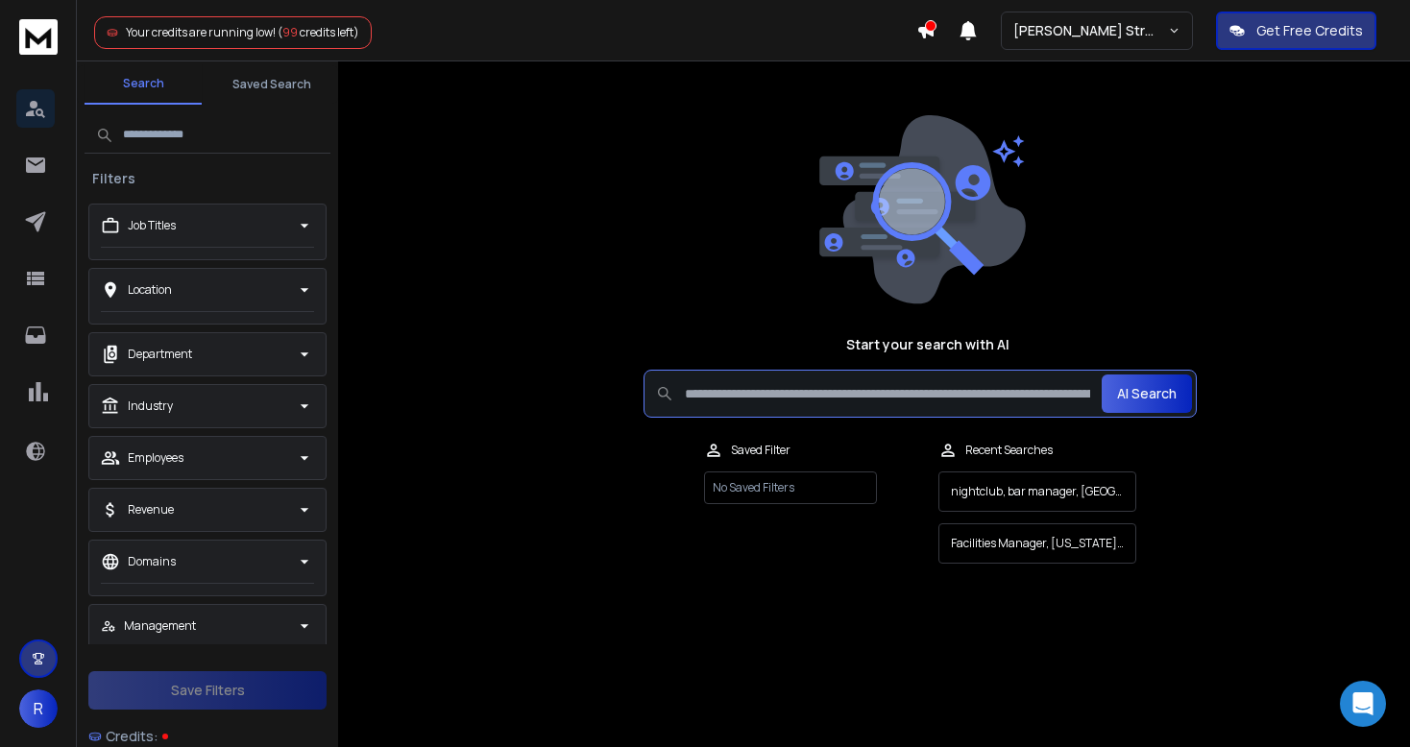
click at [214, 137] on input at bounding box center [208, 134] width 246 height 38
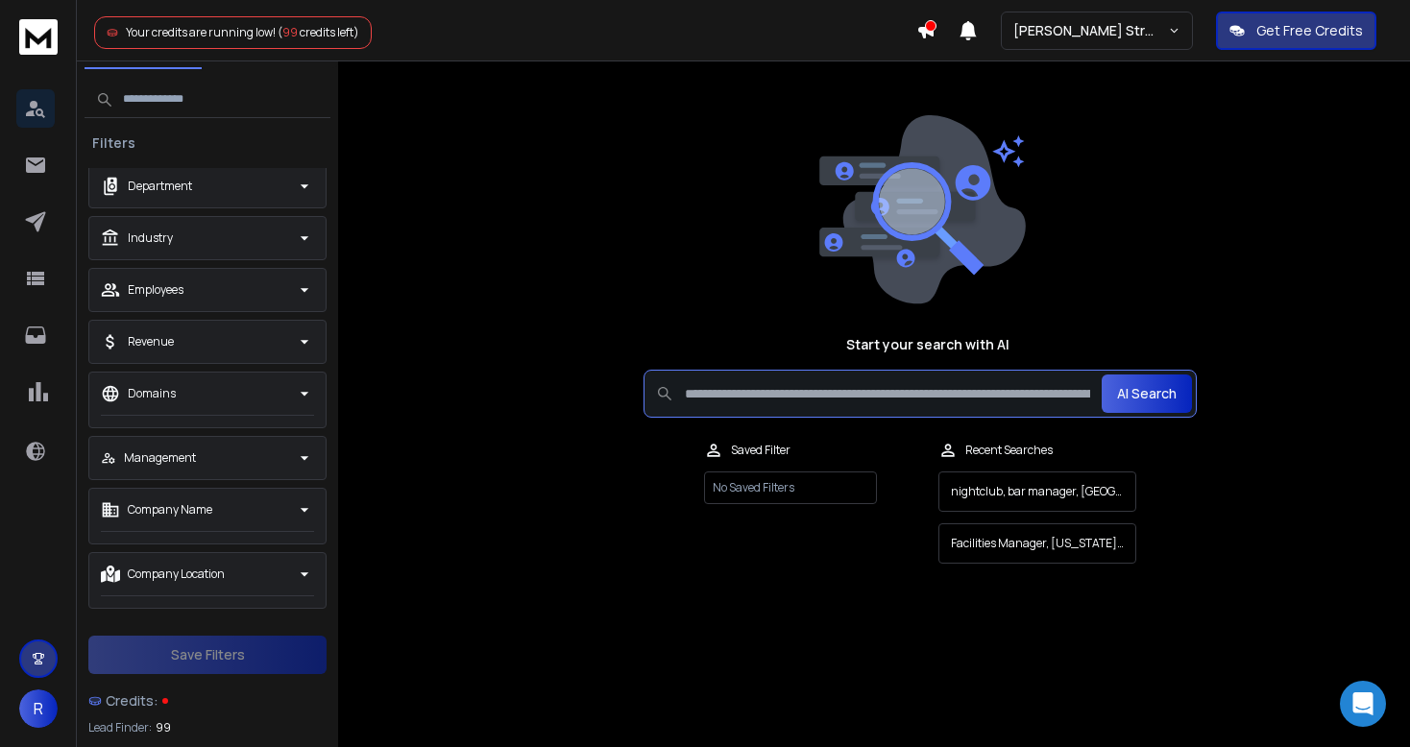
scroll to position [36, 0]
click at [212, 570] on p "Company Location" at bounding box center [176, 574] width 97 height 15
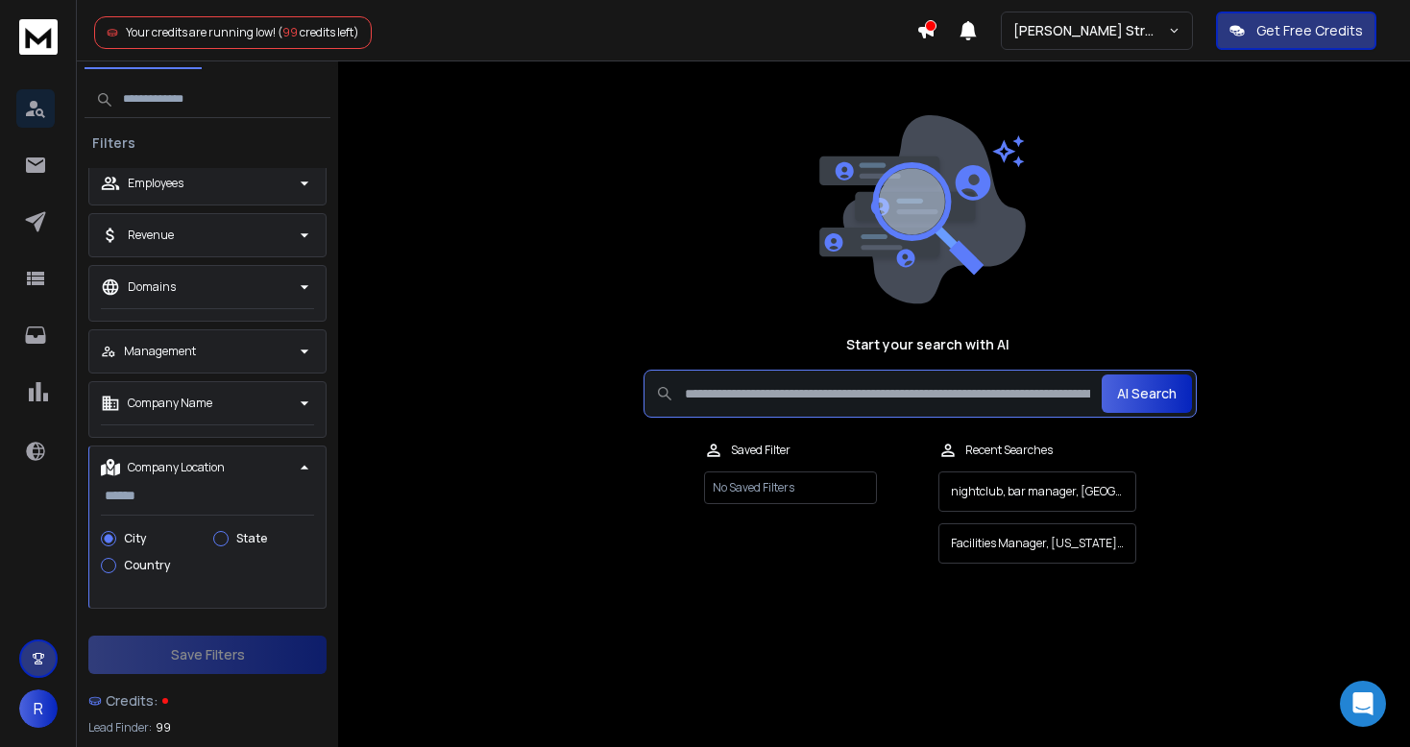
scroll to position [239, 0]
type input "******"
click at [140, 564] on label "Country" at bounding box center [147, 565] width 46 height 15
click at [116, 564] on button "Country" at bounding box center [108, 565] width 15 height 15
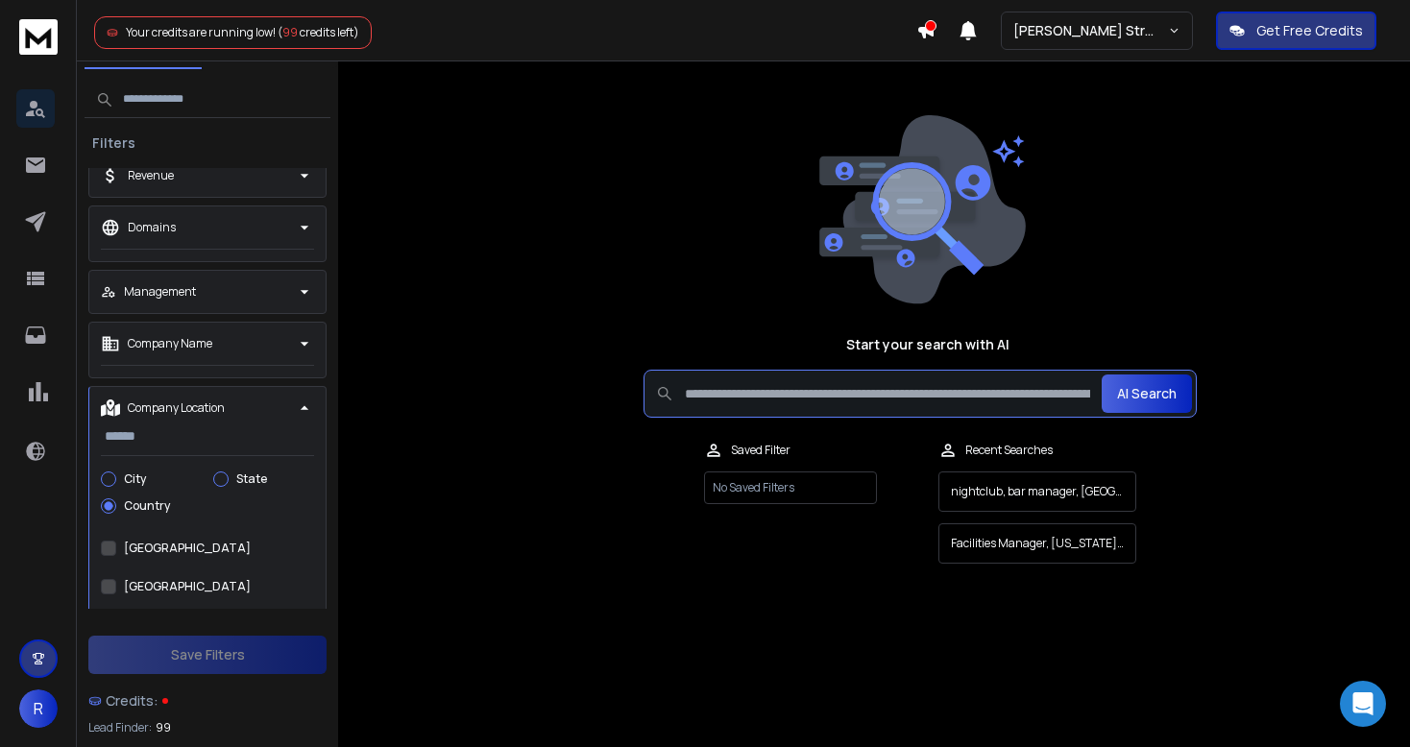
scroll to position [306, 0]
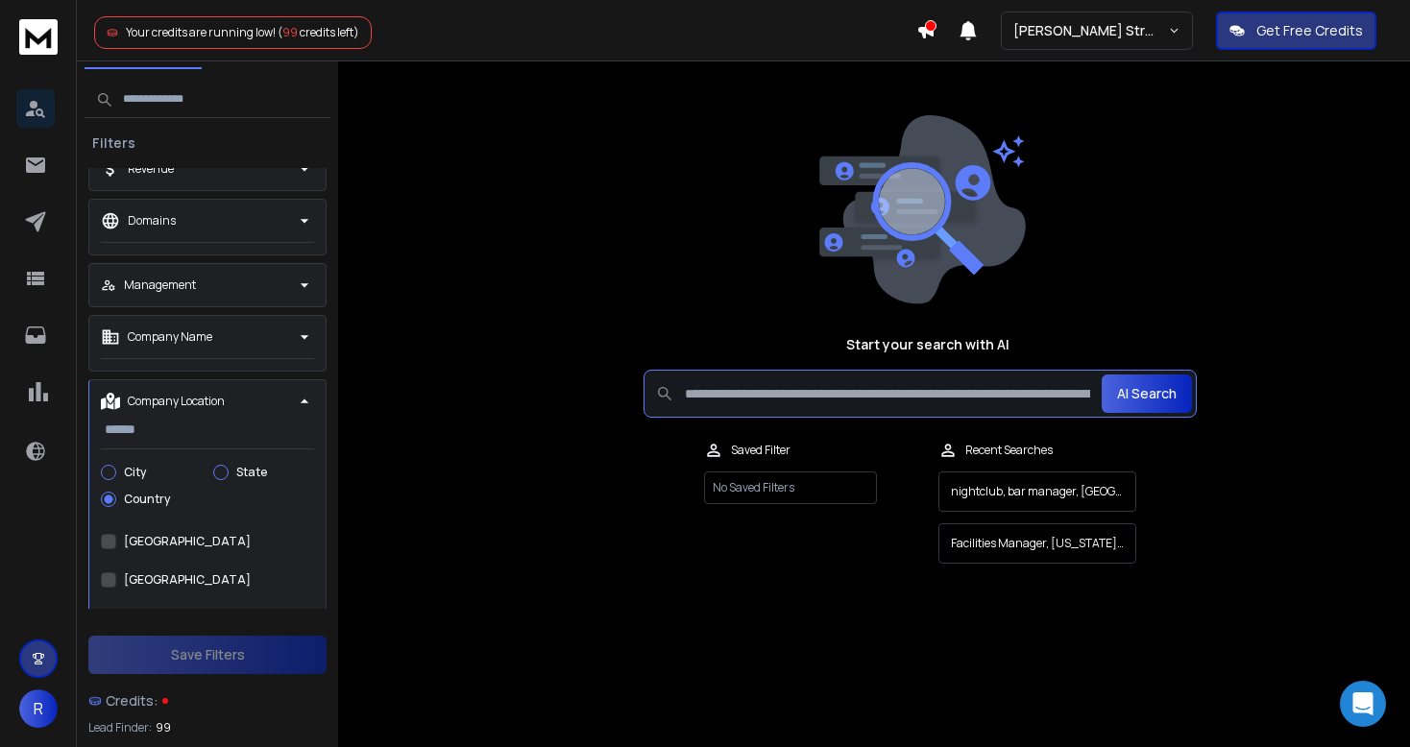
click at [113, 543] on States "[GEOGRAPHIC_DATA]" at bounding box center [108, 541] width 15 height 15
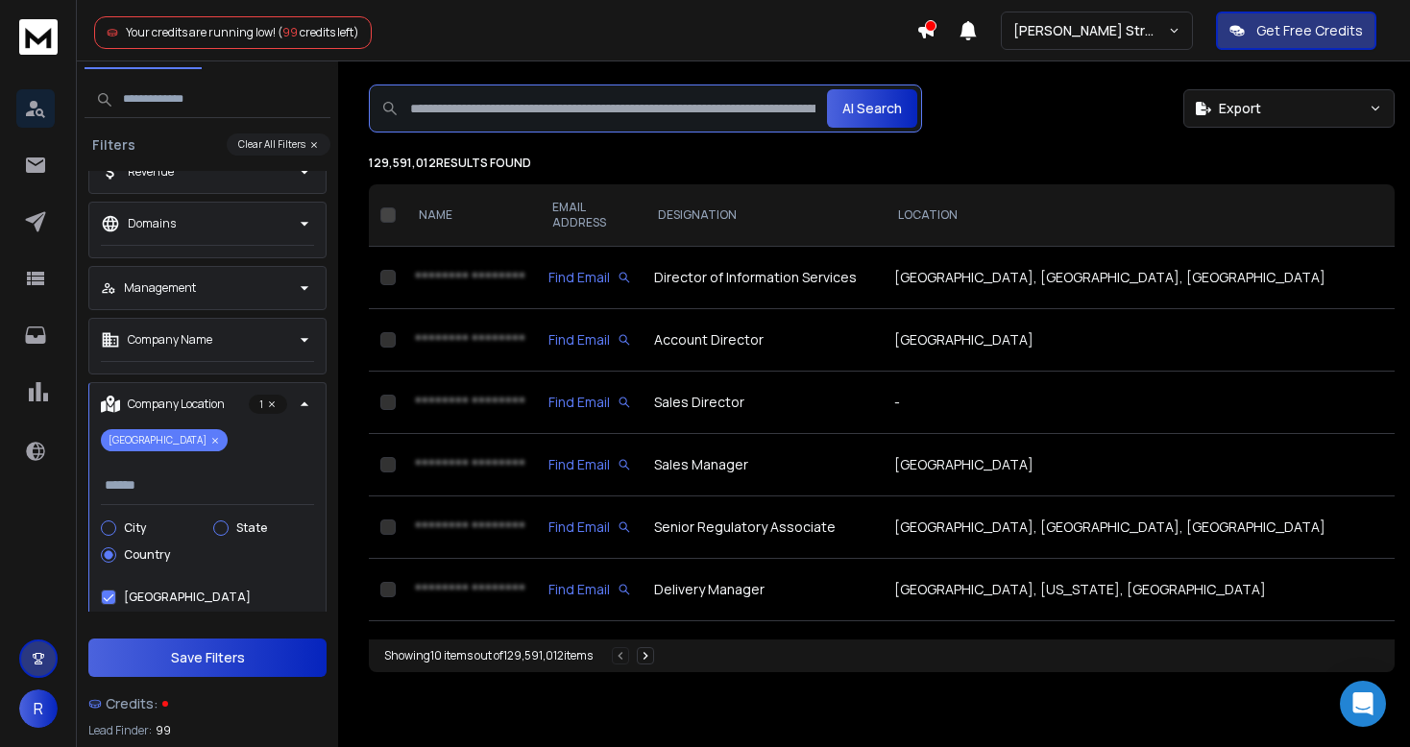
click at [508, 117] on textarea at bounding box center [612, 108] width 405 height 38
type textarea "*********"
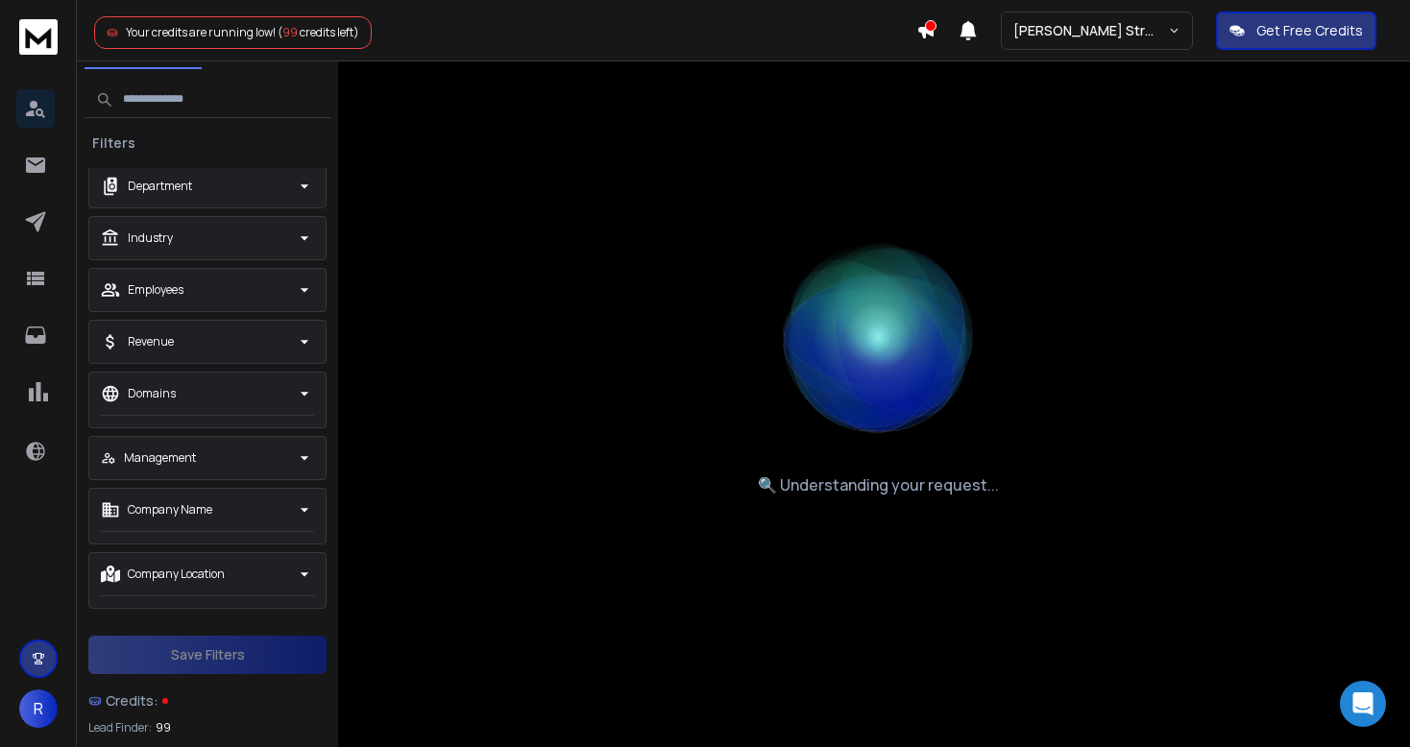
scroll to position [133, 0]
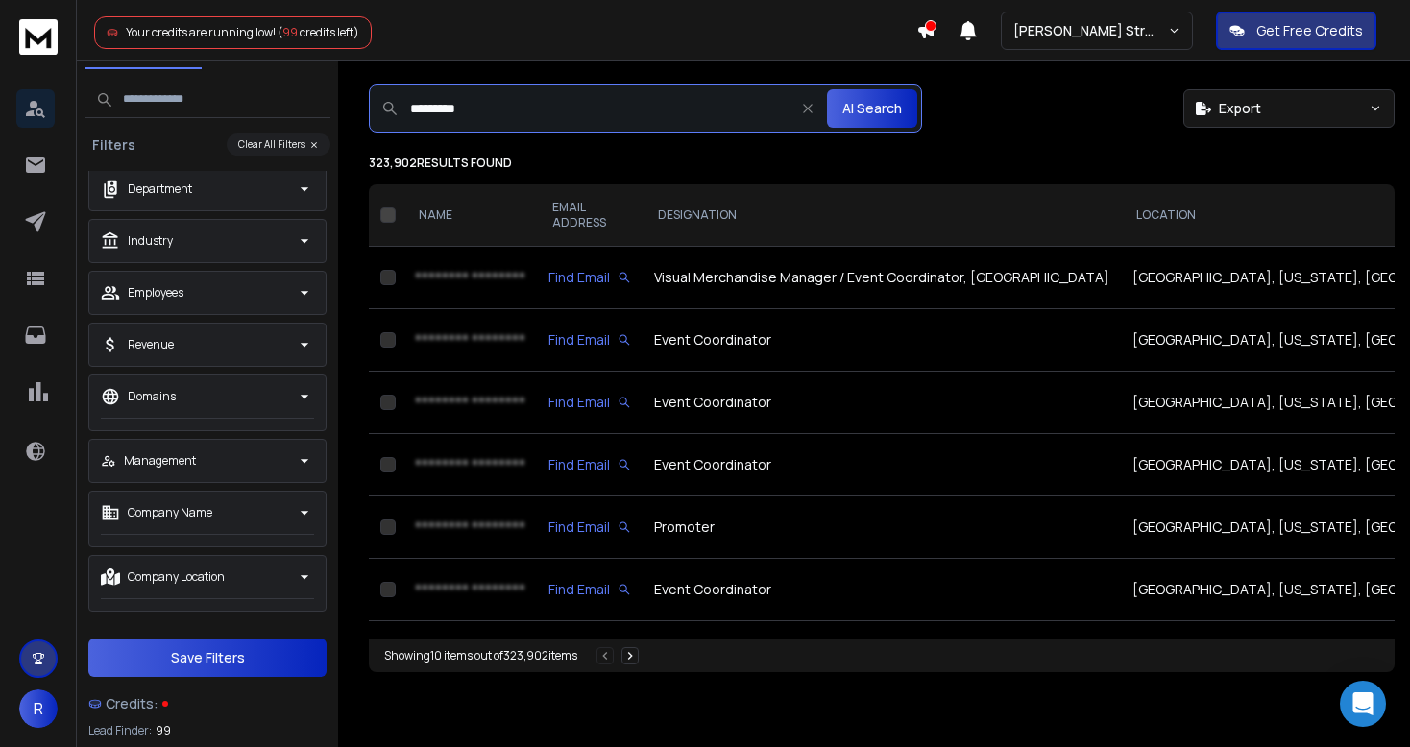
drag, startPoint x: 557, startPoint y: 116, endPoint x: 402, endPoint y: 115, distance: 155.6
click at [402, 115] on div "********* AI Search" at bounding box center [645, 109] width 553 height 48
type textarea "********"
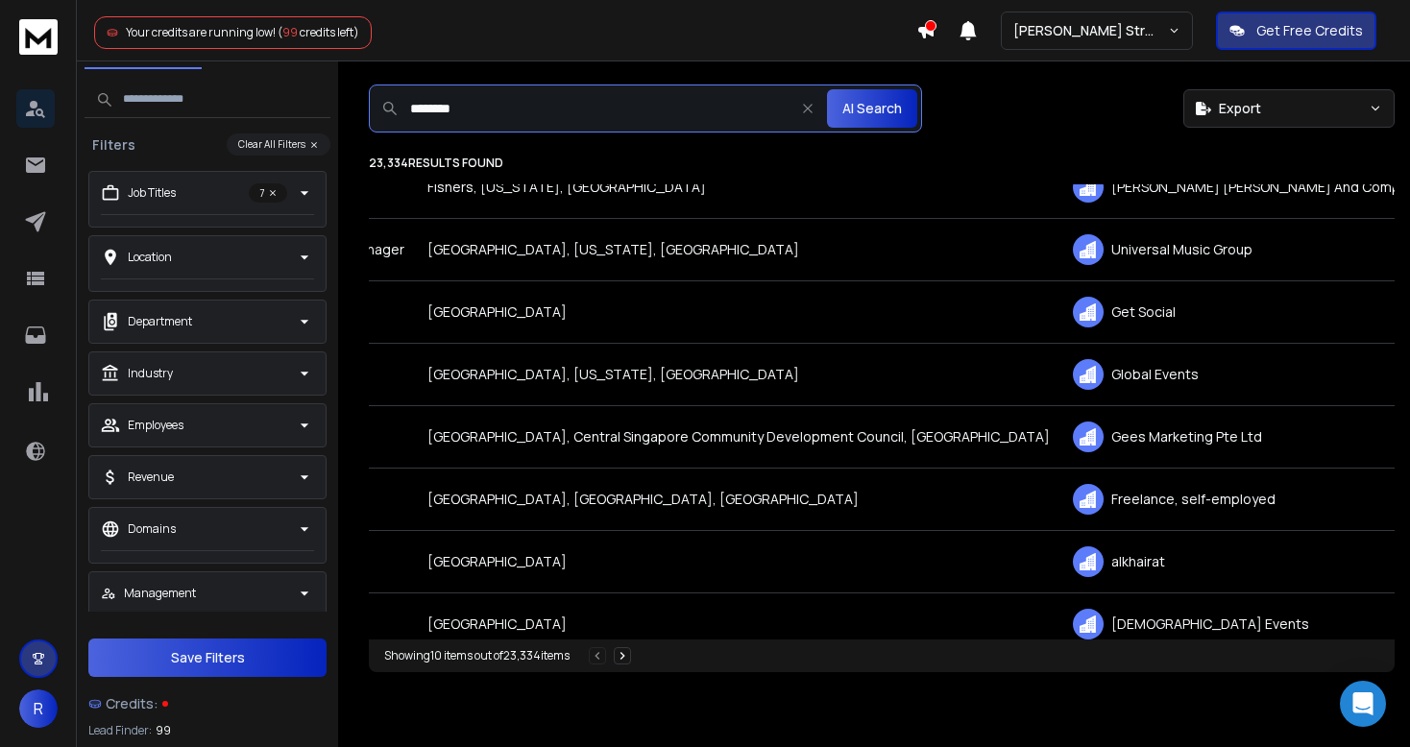
scroll to position [0, 0]
click at [203, 261] on div "Location" at bounding box center [207, 257] width 213 height 19
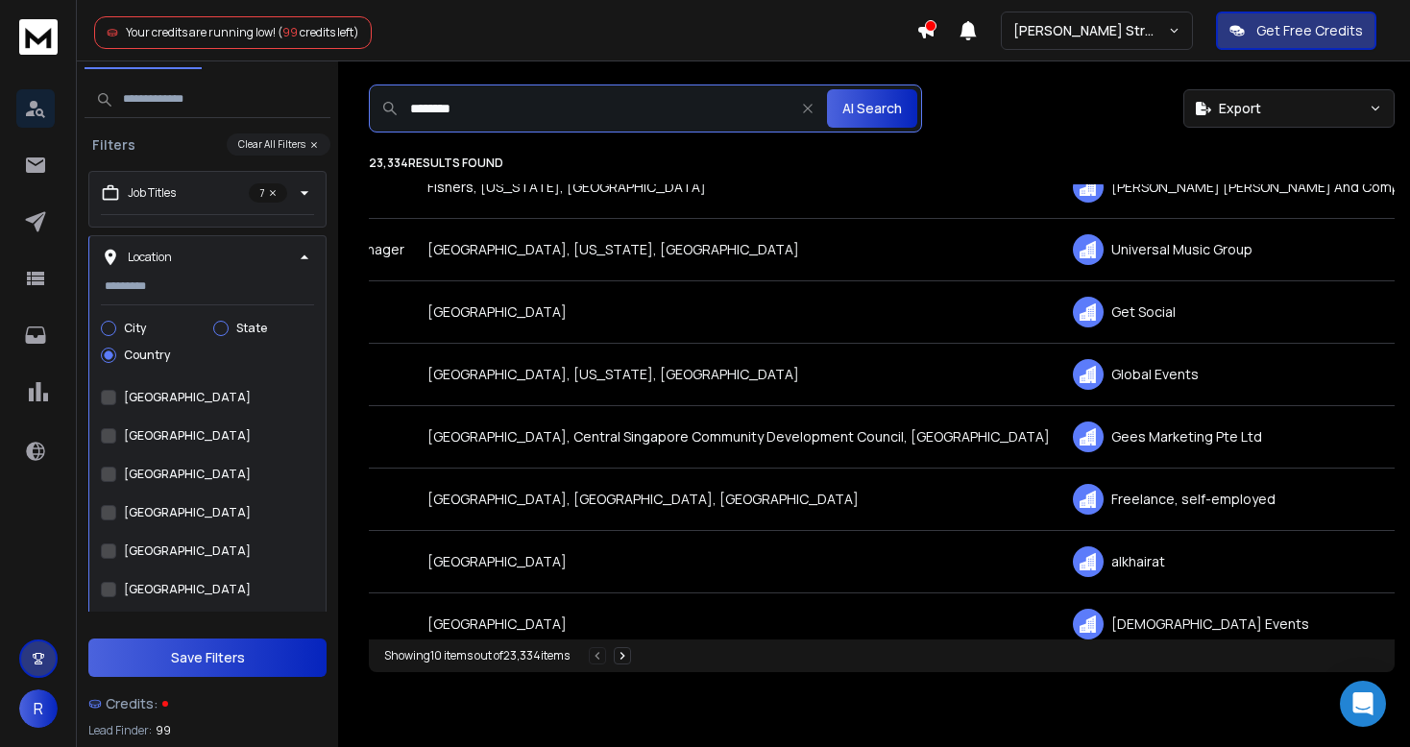
click at [184, 291] on input at bounding box center [207, 286] width 213 height 38
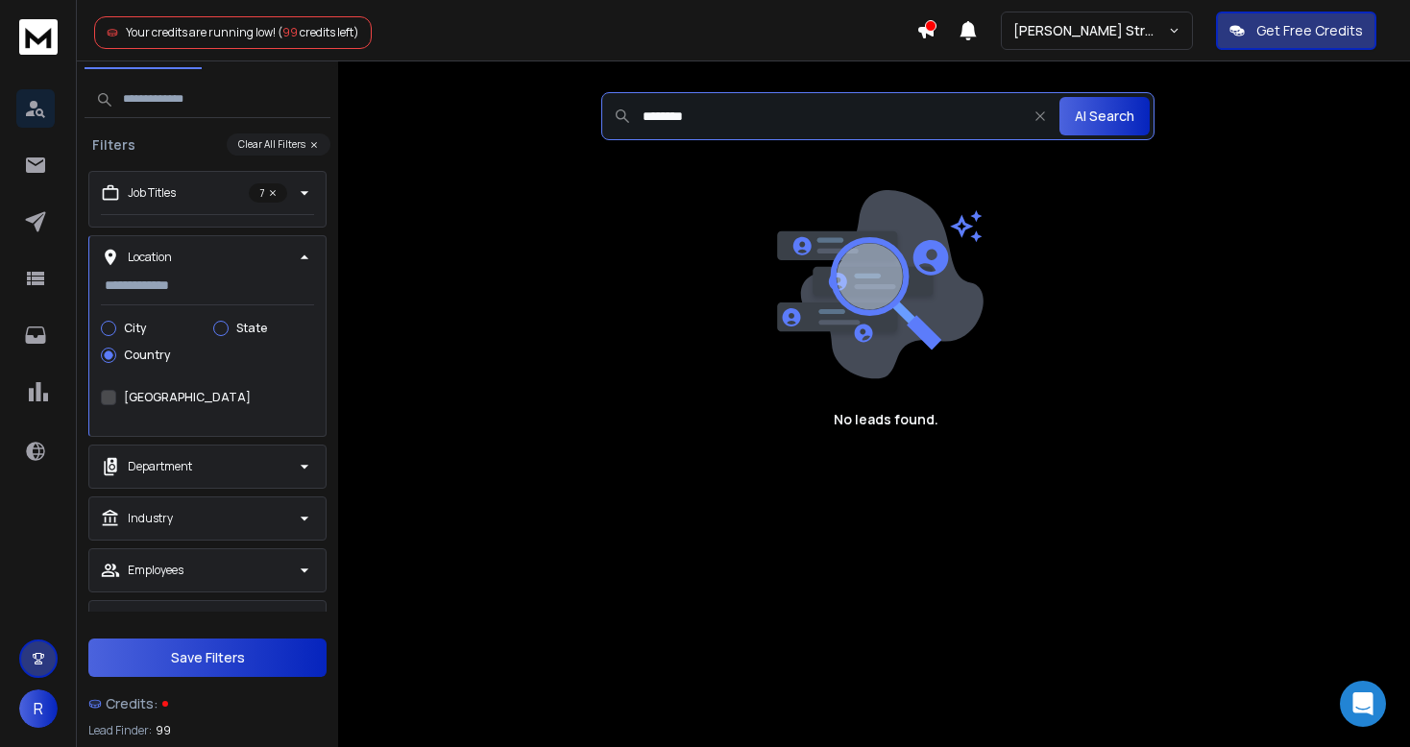
type input "**********"
drag, startPoint x: 167, startPoint y: 318, endPoint x: 113, endPoint y: 401, distance: 98.6
click at [113, 401] on States "[GEOGRAPHIC_DATA]" at bounding box center [108, 397] width 15 height 15
